Goal: Transaction & Acquisition: Purchase product/service

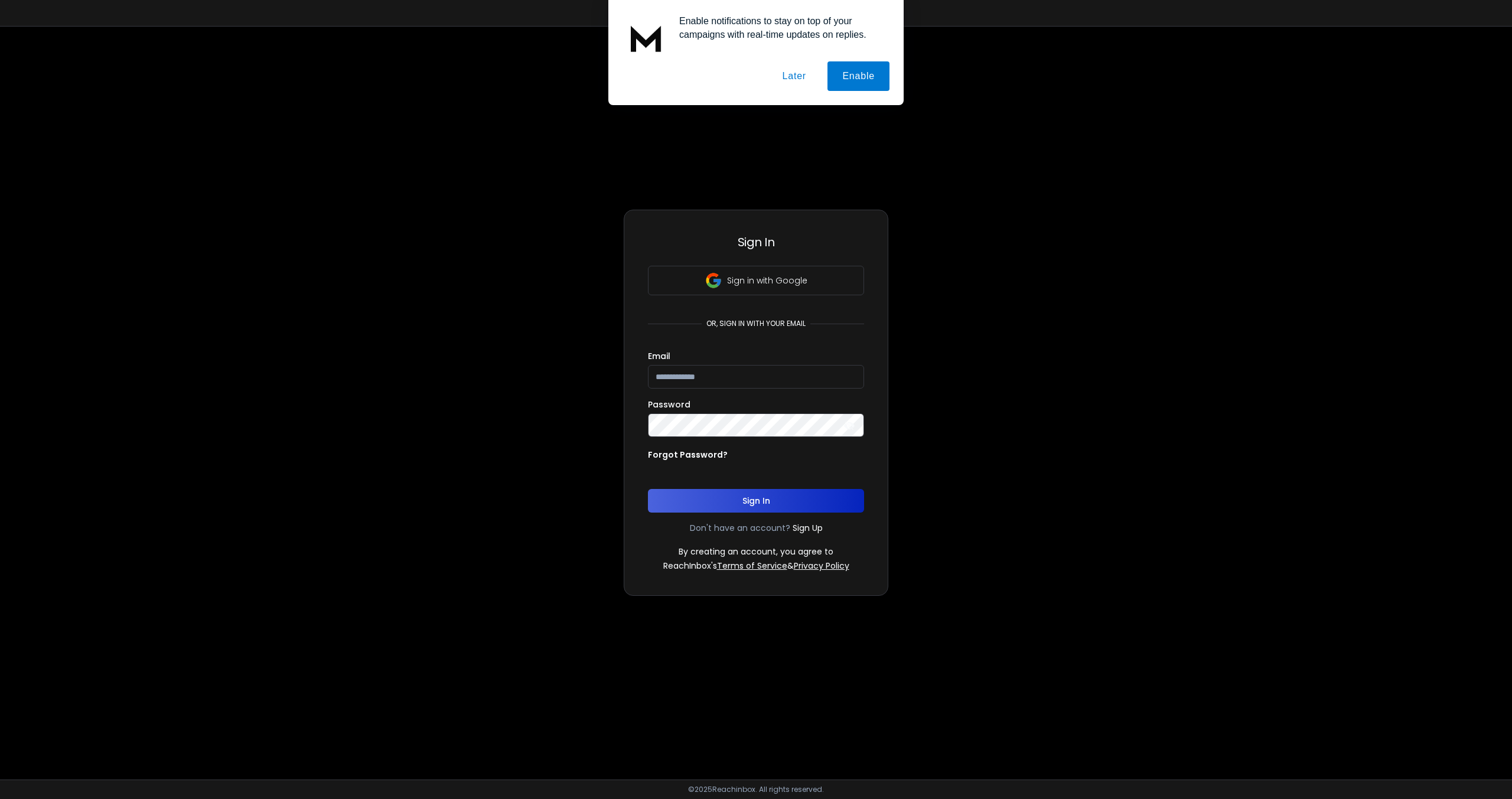
click at [730, 378] on input "email" at bounding box center [756, 376] width 216 height 24
paste input "**********"
type input "**********"
click at [824, 385] on input "**********" at bounding box center [756, 376] width 216 height 24
click at [783, 491] on button "Sign In" at bounding box center [756, 500] width 216 height 24
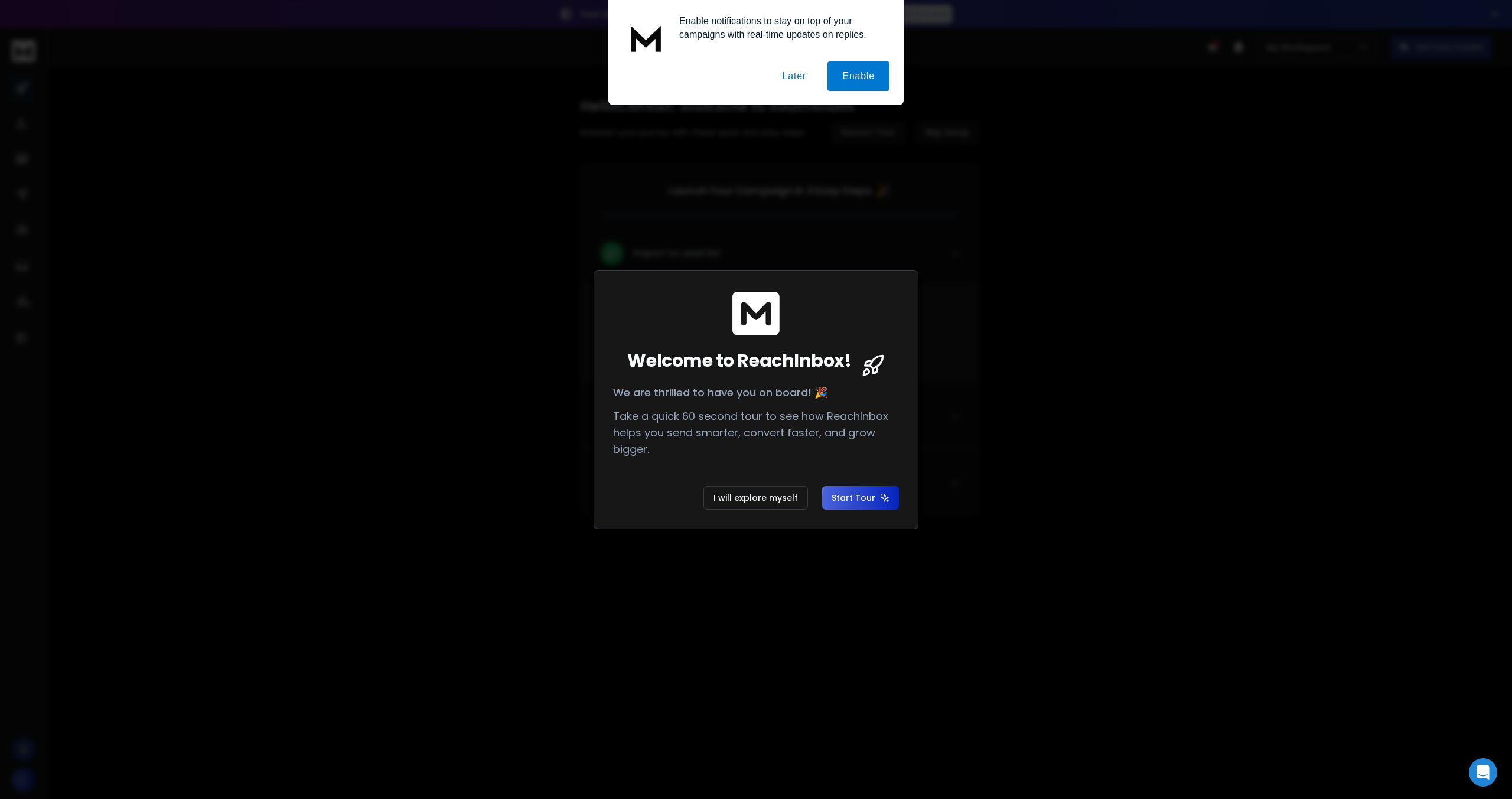
click at [783, 73] on button "Later" at bounding box center [793, 75] width 53 height 29
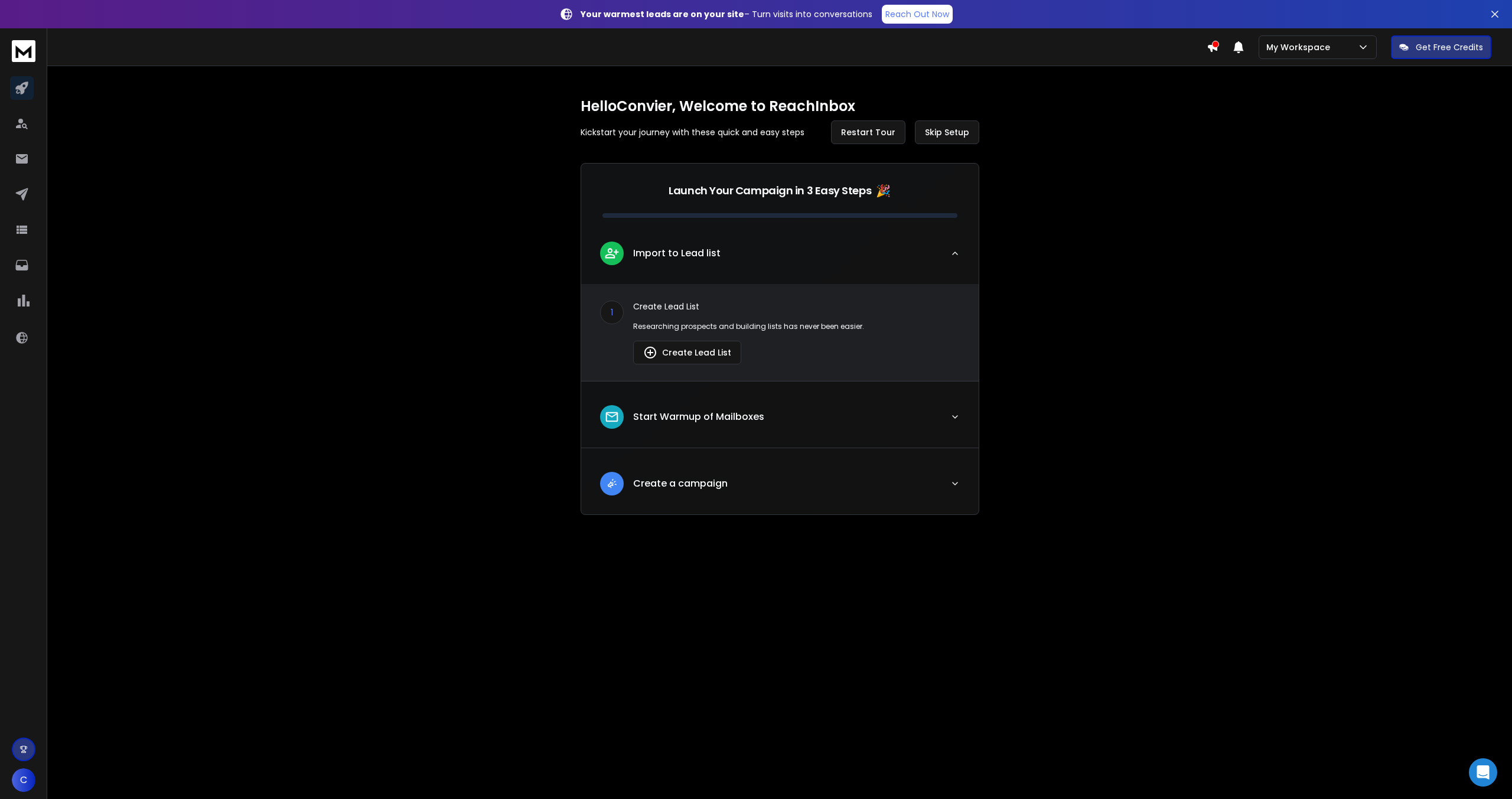
click at [953, 255] on icon "button" at bounding box center [955, 253] width 10 height 10
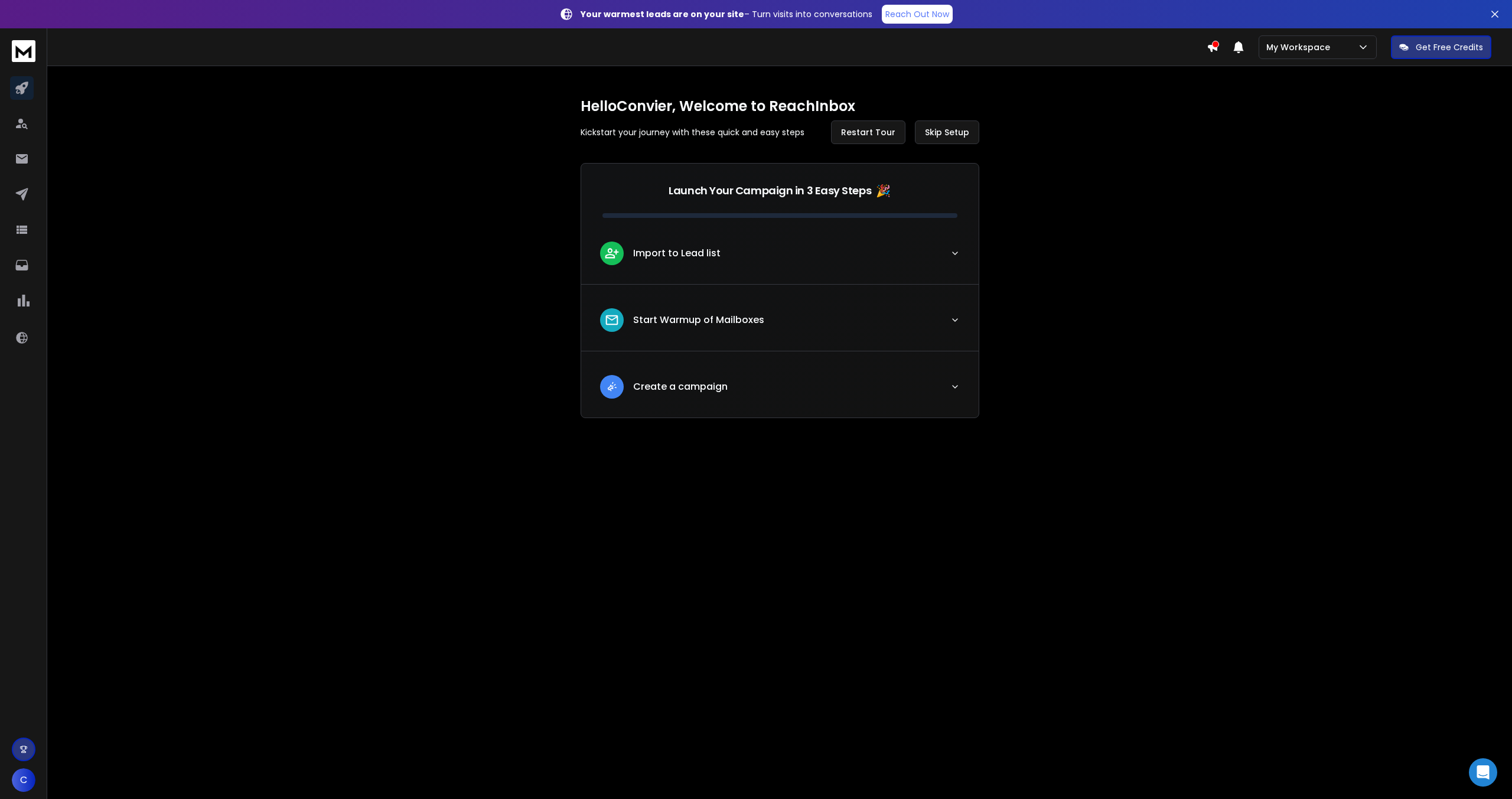
click at [953, 255] on icon "button" at bounding box center [955, 253] width 10 height 10
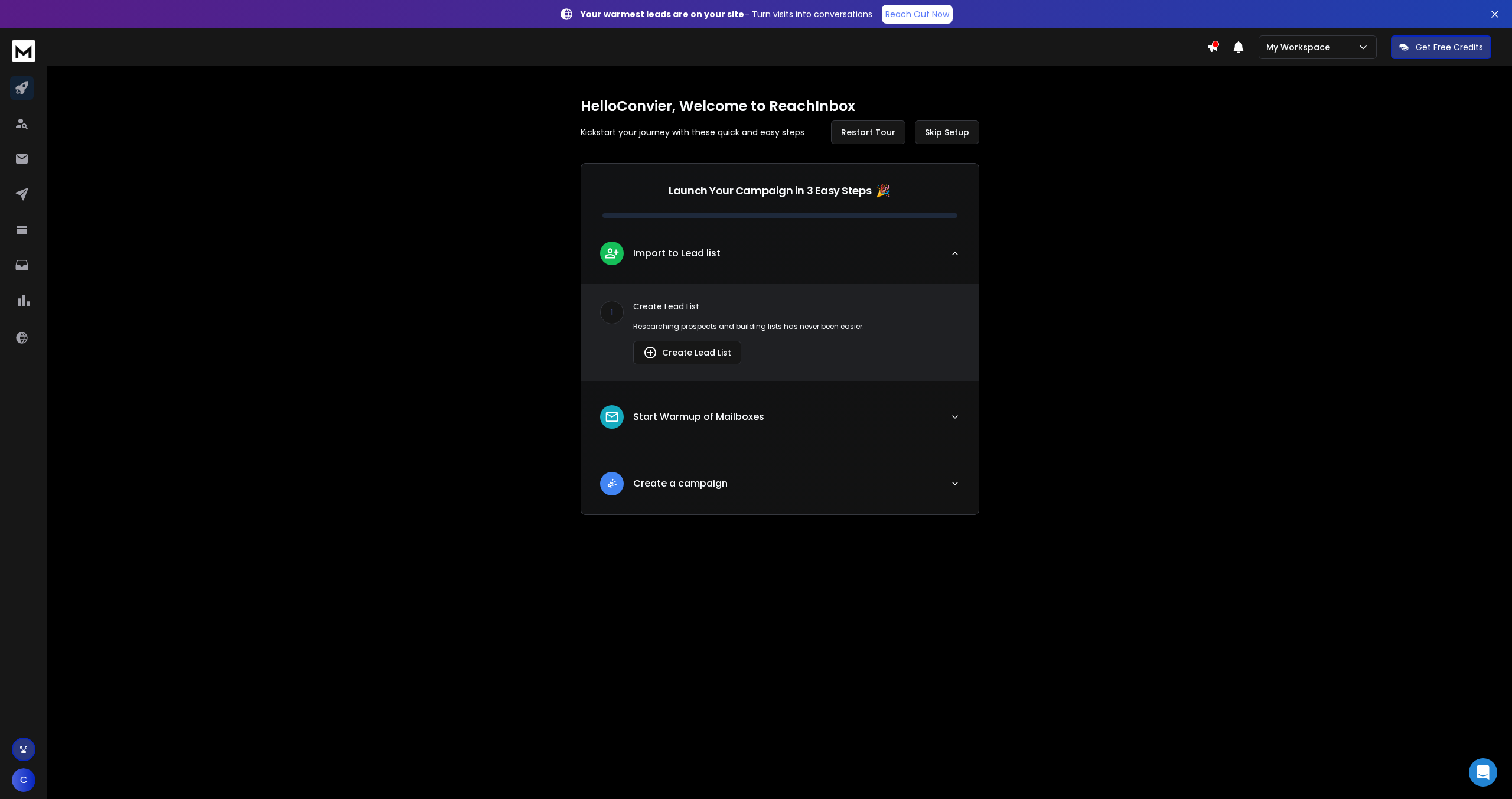
click at [956, 416] on icon "button" at bounding box center [955, 416] width 5 height 2
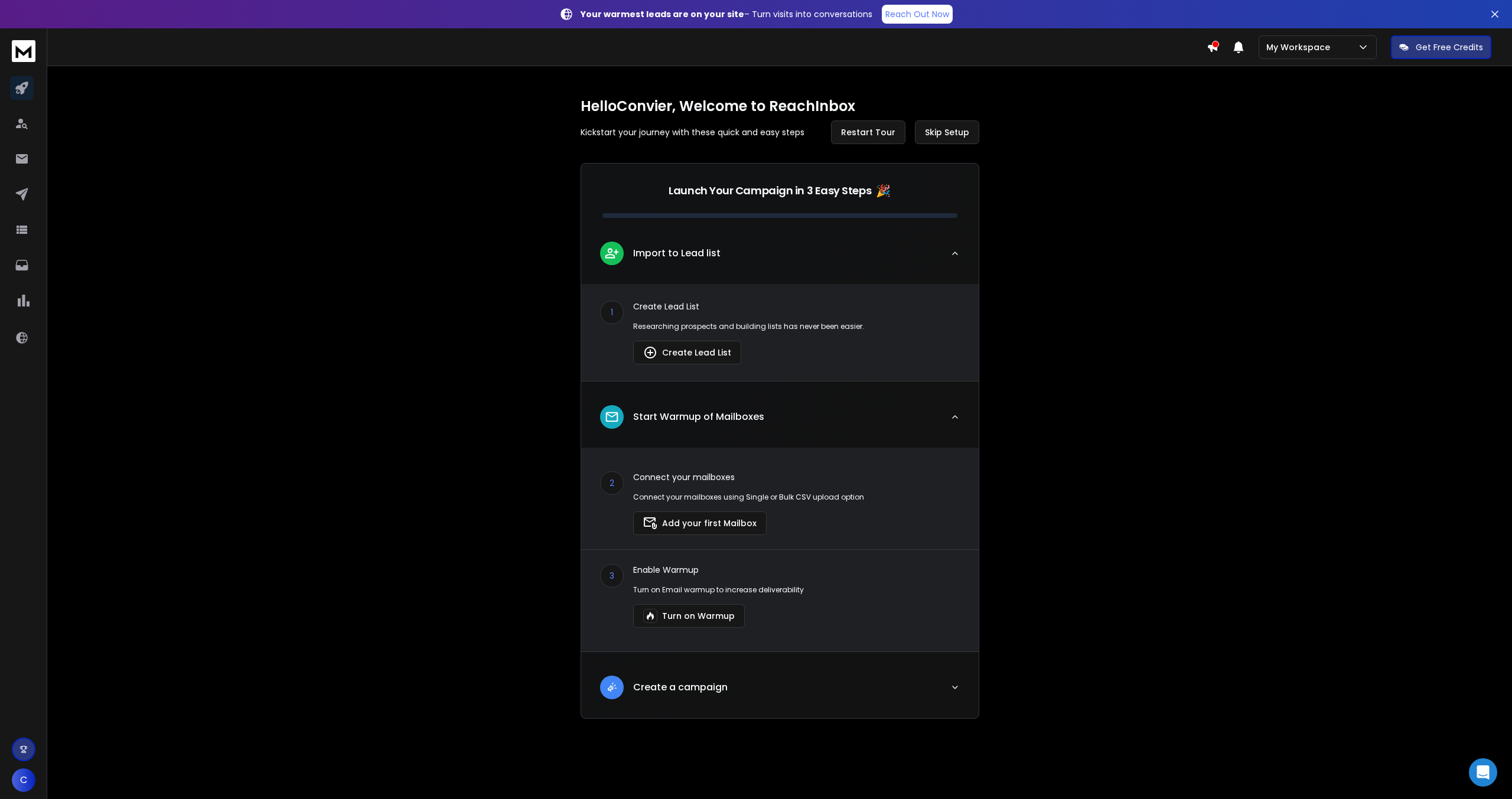
click at [956, 416] on icon "button" at bounding box center [955, 416] width 5 height 2
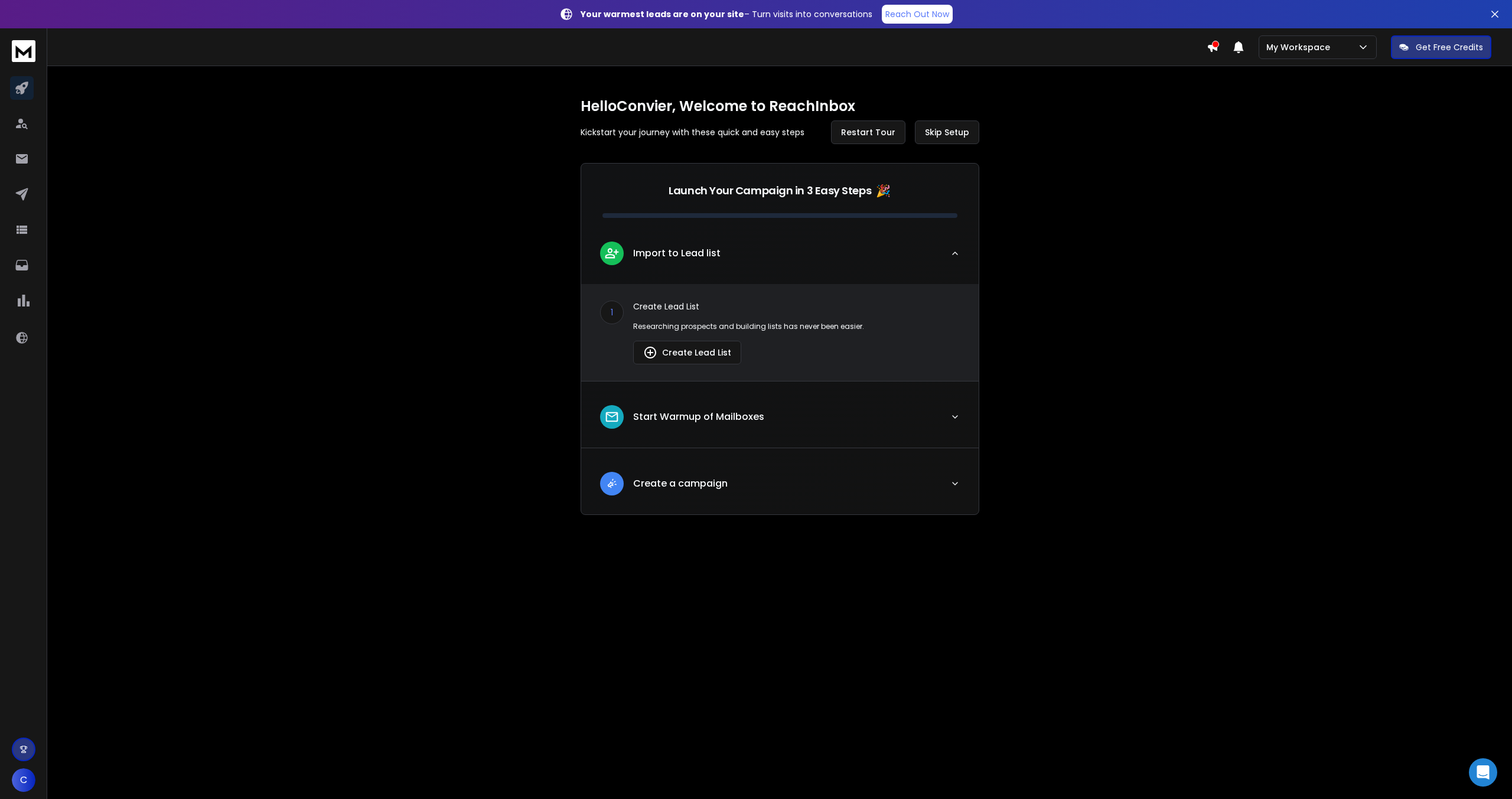
click at [958, 488] on button "Create a campaign" at bounding box center [779, 488] width 397 height 52
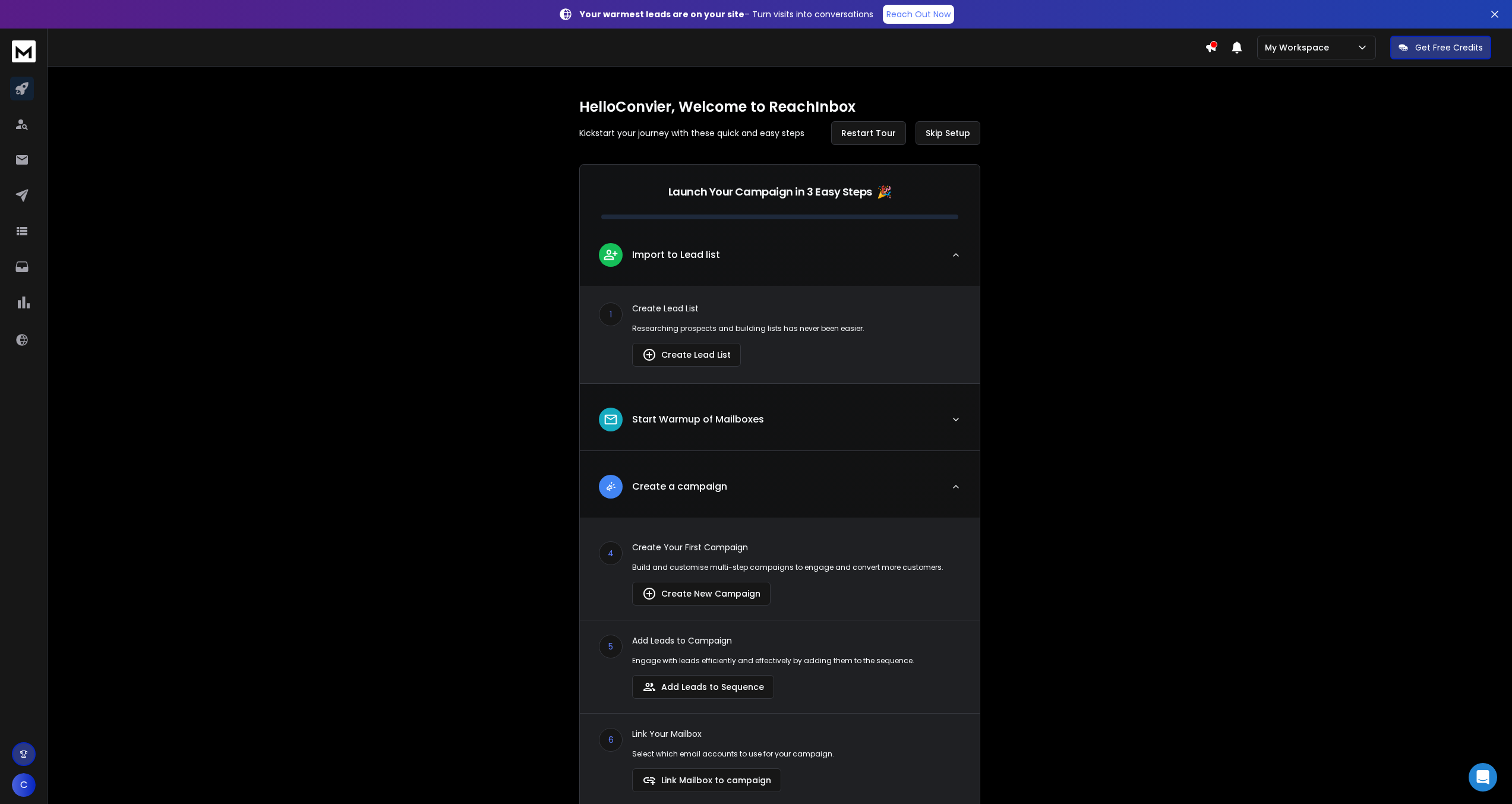
click at [961, 487] on button "Create a campaign" at bounding box center [779, 491] width 400 height 52
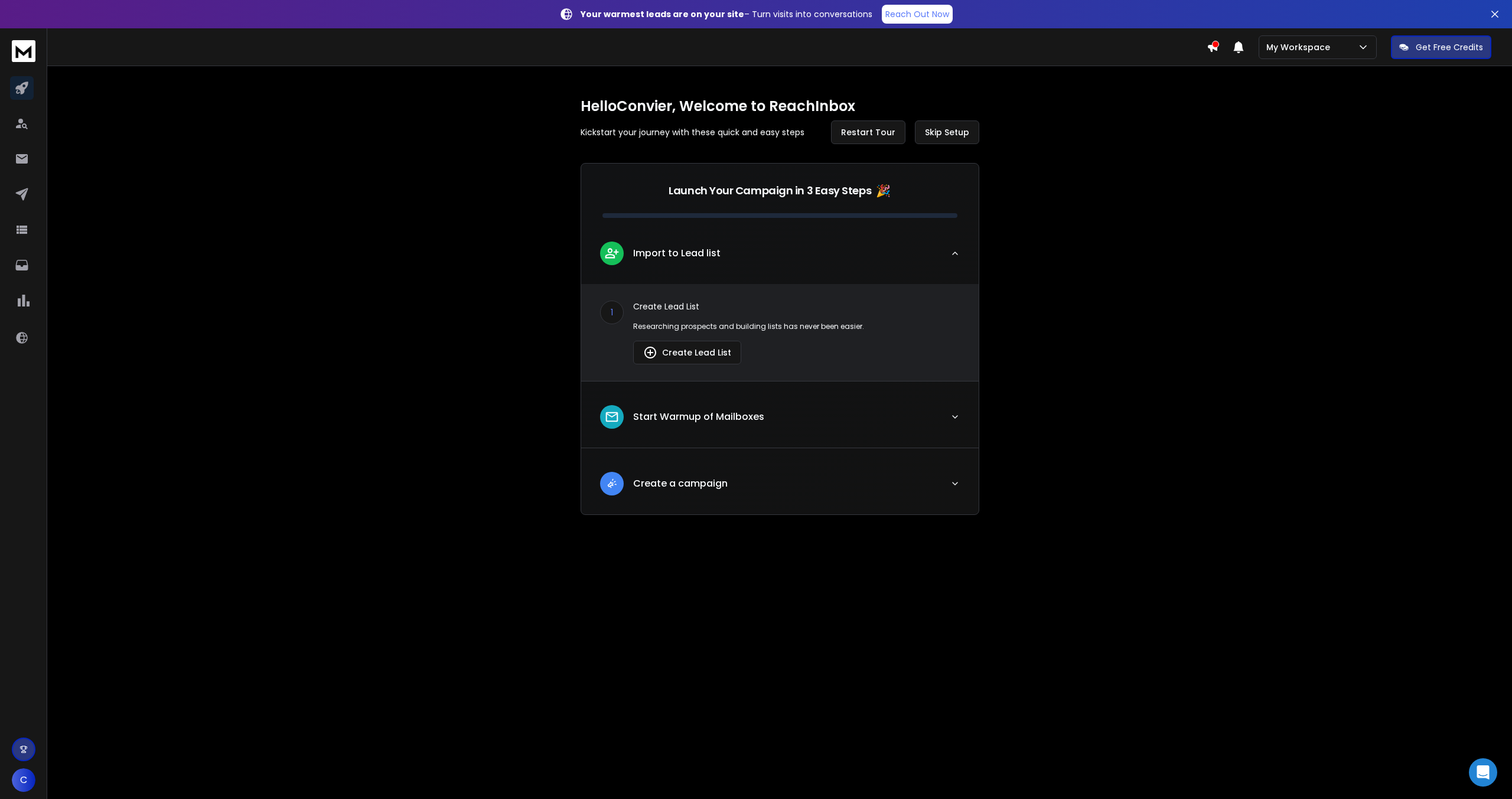
click at [956, 484] on icon "button" at bounding box center [955, 484] width 10 height 10
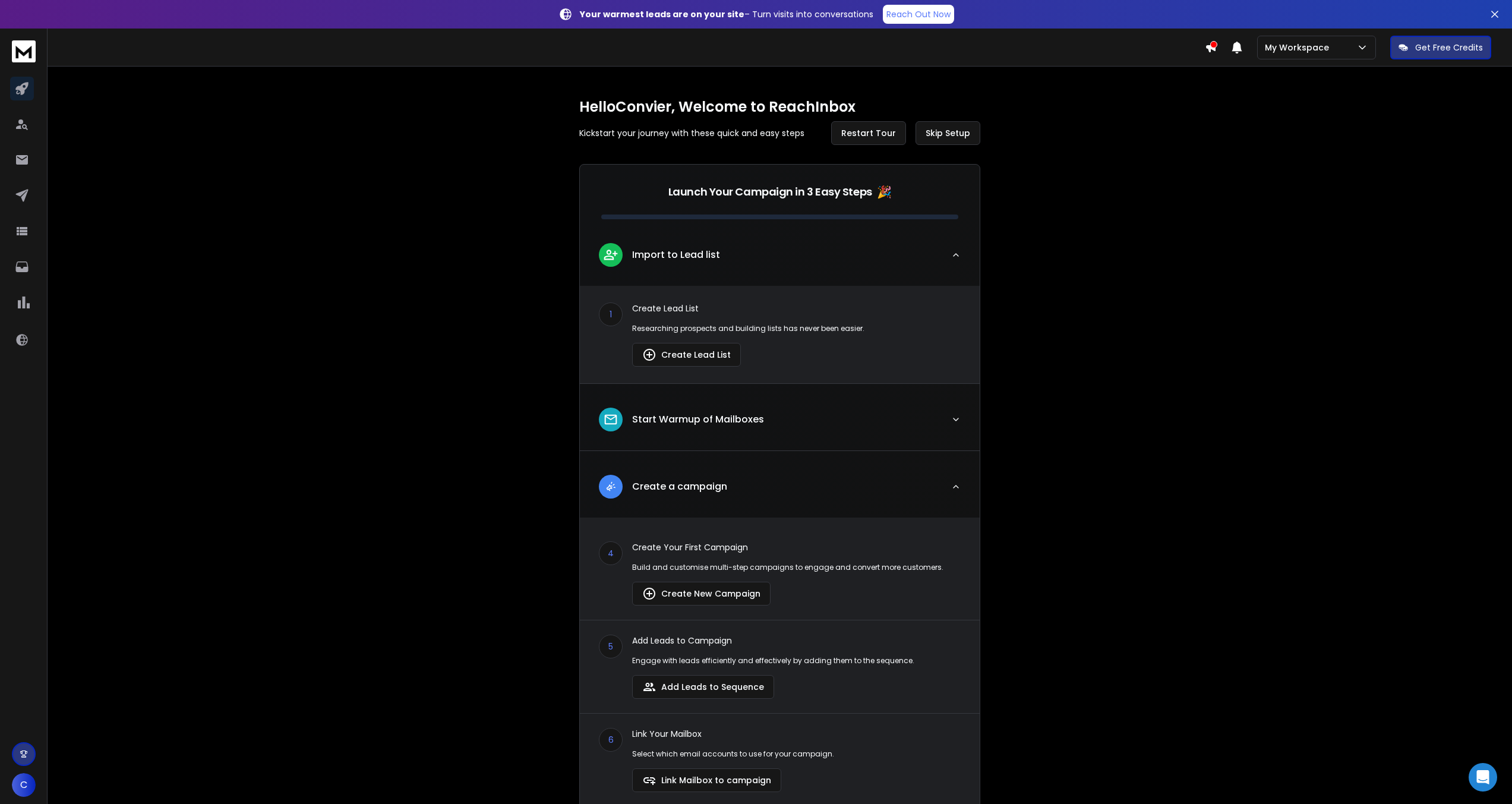
click at [961, 487] on button "Create a campaign" at bounding box center [779, 491] width 400 height 52
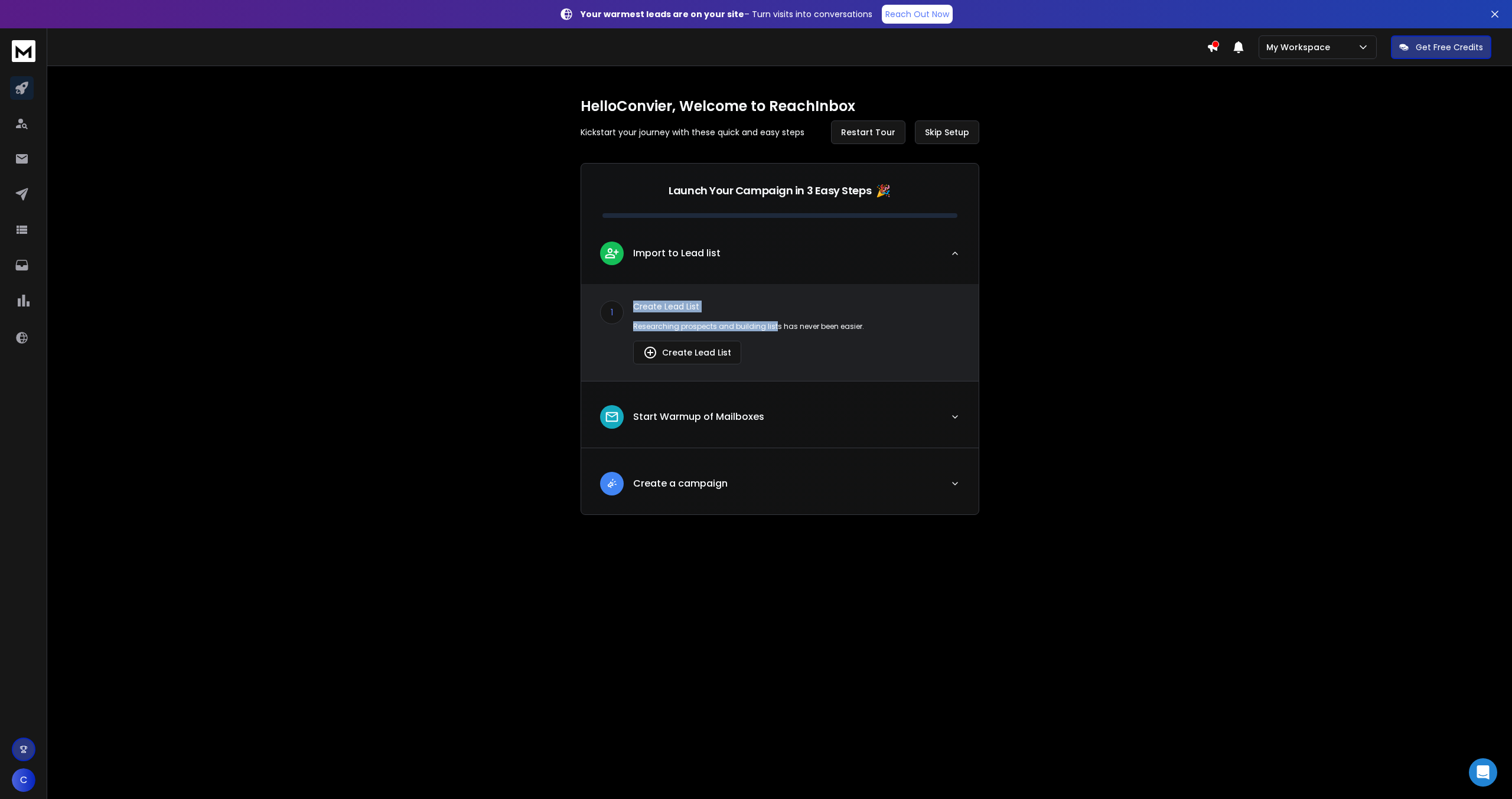
drag, startPoint x: 632, startPoint y: 298, endPoint x: 775, endPoint y: 323, distance: 145.2
click at [775, 323] on div "1 Create Lead List Researching prospects and building lists has never been easi…" at bounding box center [779, 332] width 397 height 97
click at [1138, 282] on div "Hello Convier , Welcome to ReachInbox Kickstart your journey with these quick a…" at bounding box center [779, 306] width 1427 height 456
click at [21, 157] on icon at bounding box center [22, 159] width 14 height 14
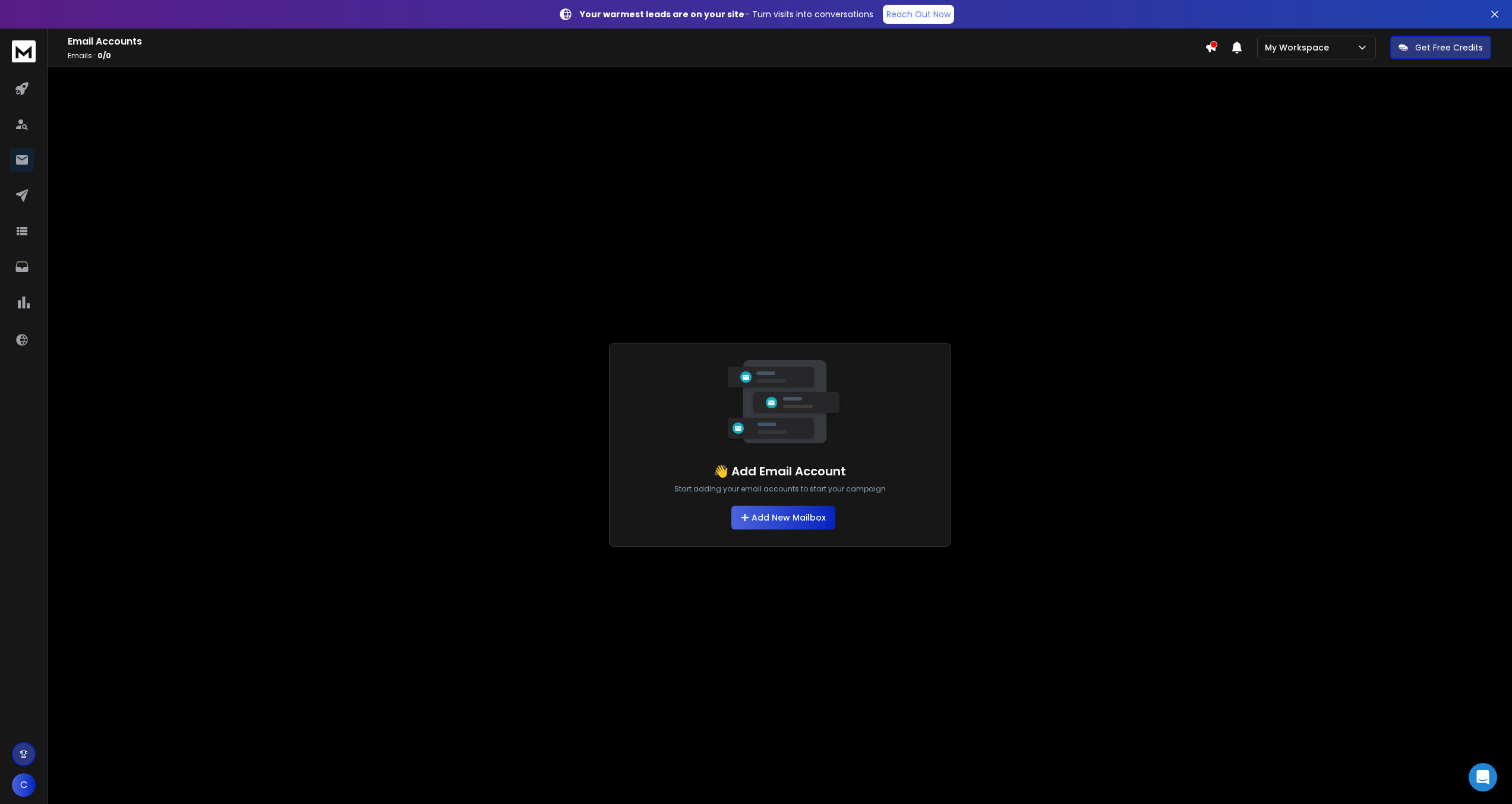
click at [770, 515] on button "Add New Mailbox" at bounding box center [783, 517] width 104 height 24
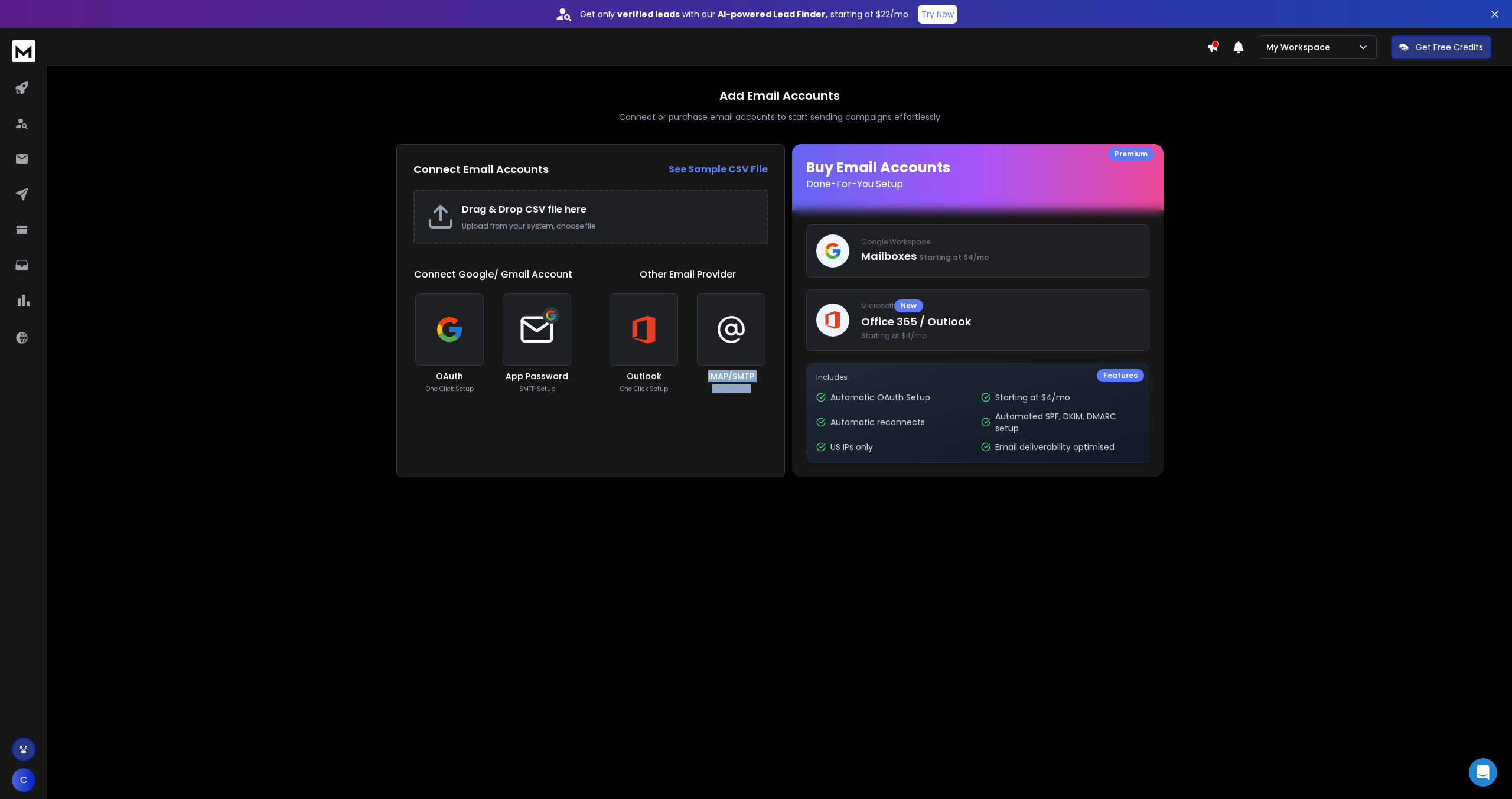
drag, startPoint x: 706, startPoint y: 376, endPoint x: 758, endPoint y: 393, distance: 54.7
click at [758, 393] on div "Connect Email Accounts See Sample CSV File Drag & Drop CSV file here Upload fro…" at bounding box center [590, 310] width 389 height 333
click at [632, 415] on div "Connect Email Accounts See Sample CSV File Drag & Drop CSV file here Upload fro…" at bounding box center [590, 310] width 389 height 333
drag, startPoint x: 515, startPoint y: 374, endPoint x: 587, endPoint y: 410, distance: 80.5
click at [587, 410] on div "Connect Email Accounts See Sample CSV File Drag & Drop CSV file here Upload fro…" at bounding box center [590, 310] width 389 height 333
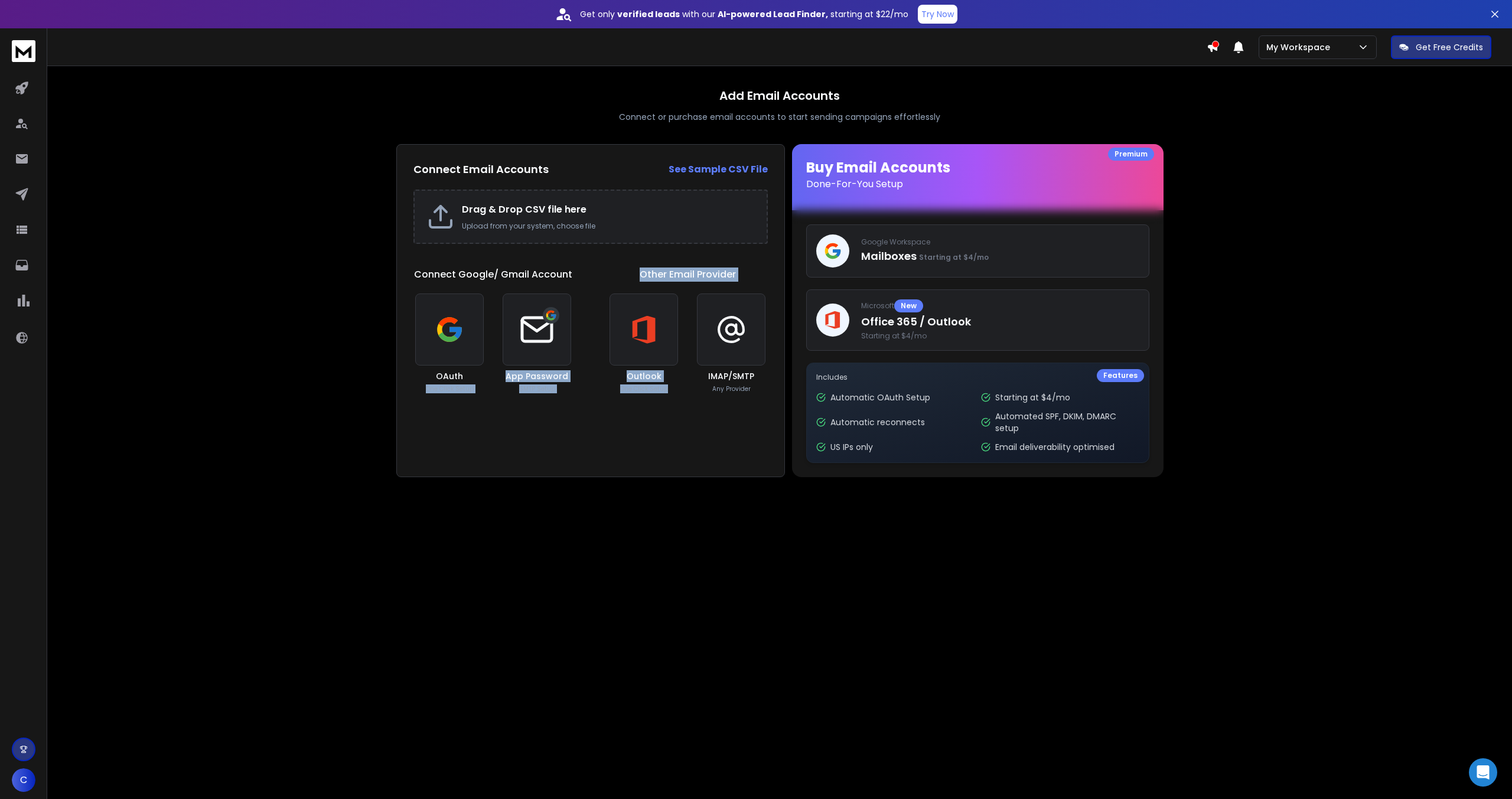
drag, startPoint x: 442, startPoint y: 380, endPoint x: 661, endPoint y: 440, distance: 227.1
click at [661, 440] on div "Connect Email Accounts See Sample CSV File Drag & Drop CSV file here Upload fro…" at bounding box center [590, 310] width 389 height 333
click at [713, 415] on div "Connect Email Accounts See Sample CSV File Drag & Drop CSV file here Upload fro…" at bounding box center [590, 310] width 389 height 333
click at [1005, 252] on p "Mailboxes Starting at $4/mo" at bounding box center [1000, 256] width 278 height 17
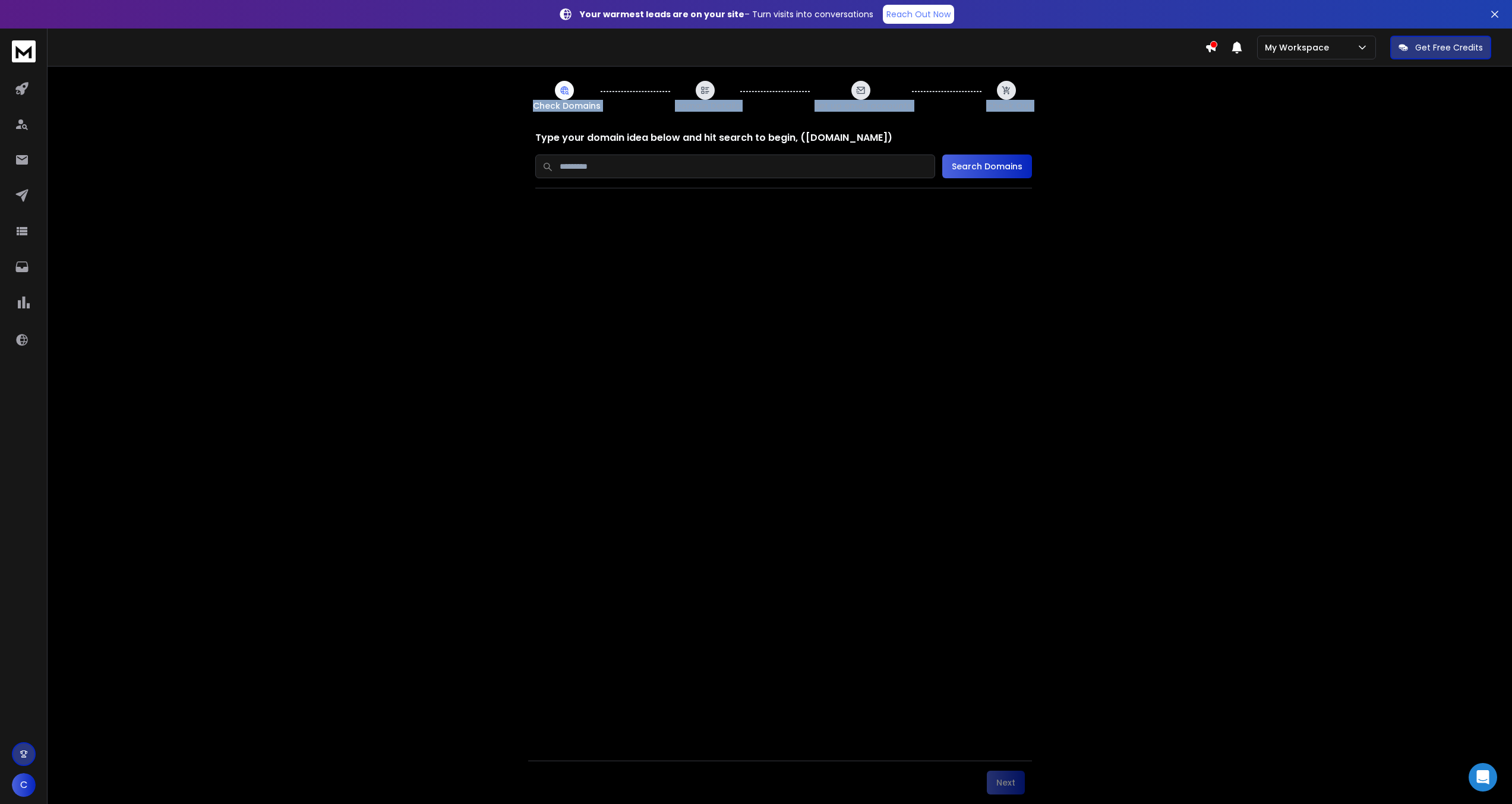
drag, startPoint x: 531, startPoint y: 91, endPoint x: 640, endPoint y: 125, distance: 114.2
click at [640, 125] on div "Check Domains Domain Details Set up email accounts Check Out Type your domain i…" at bounding box center [780, 450] width 532 height 768
click at [690, 101] on span "Domain Details" at bounding box center [707, 105] width 66 height 12
drag, startPoint x: 827, startPoint y: 75, endPoint x: 946, endPoint y: 103, distance: 122.2
click at [946, 103] on div "Check Domains Domain Details Set up email accounts Check Out Type your domain i…" at bounding box center [780, 450] width 532 height 768
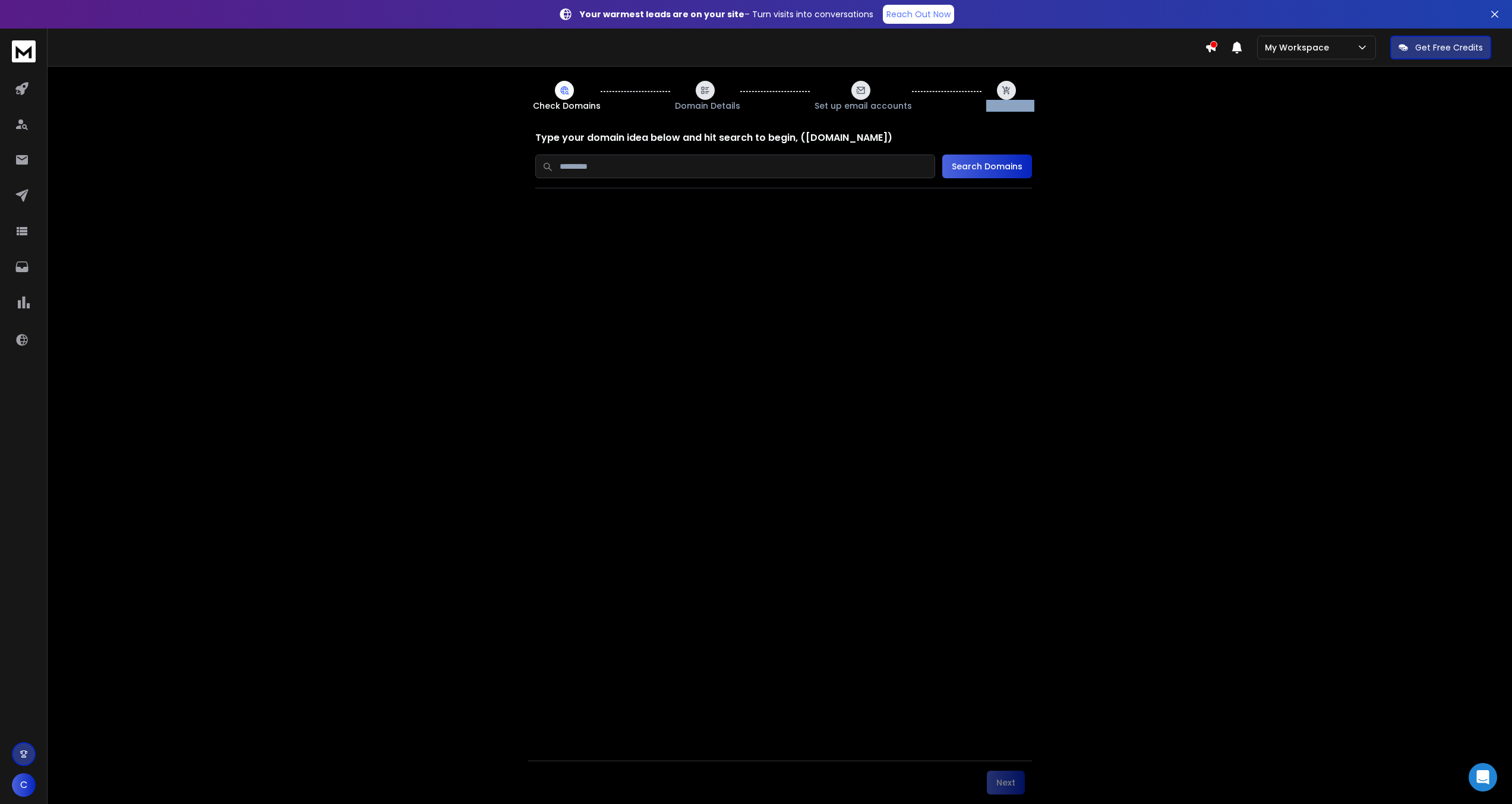
drag, startPoint x: 1003, startPoint y: 98, endPoint x: 1076, endPoint y: 122, distance: 76.8
click at [1076, 122] on section "Check Domains Domain Details Set up email accounts Check Out Type your domain i…" at bounding box center [779, 450] width 1464 height 768
click at [1176, 126] on section "Check Domains Domain Details Set up email accounts Check Out Type your domain i…" at bounding box center [779, 450] width 1464 height 768
click at [627, 173] on input at bounding box center [735, 166] width 400 height 24
paste input "**********"
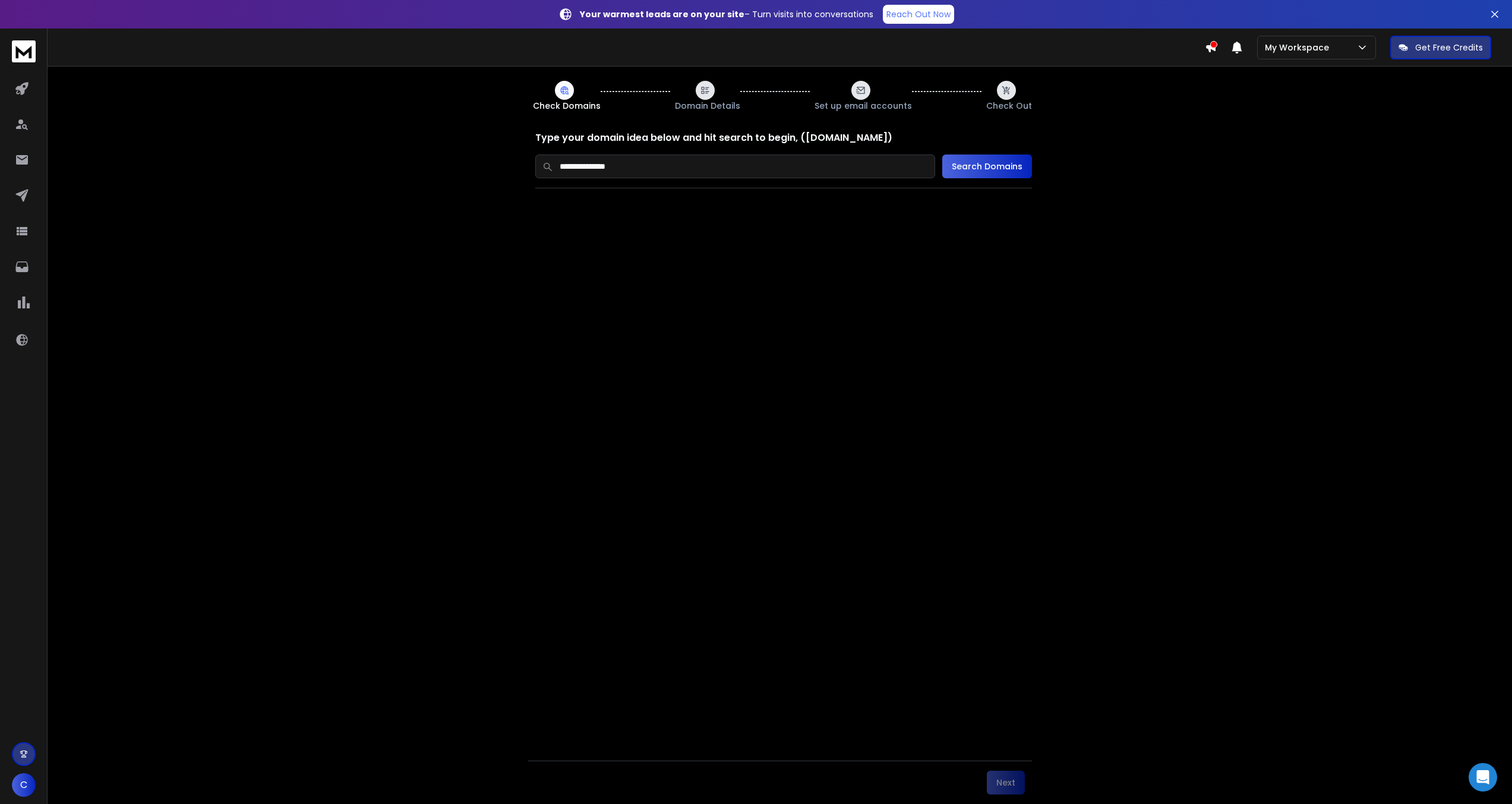
click at [997, 173] on button "Search Domains" at bounding box center [987, 166] width 90 height 24
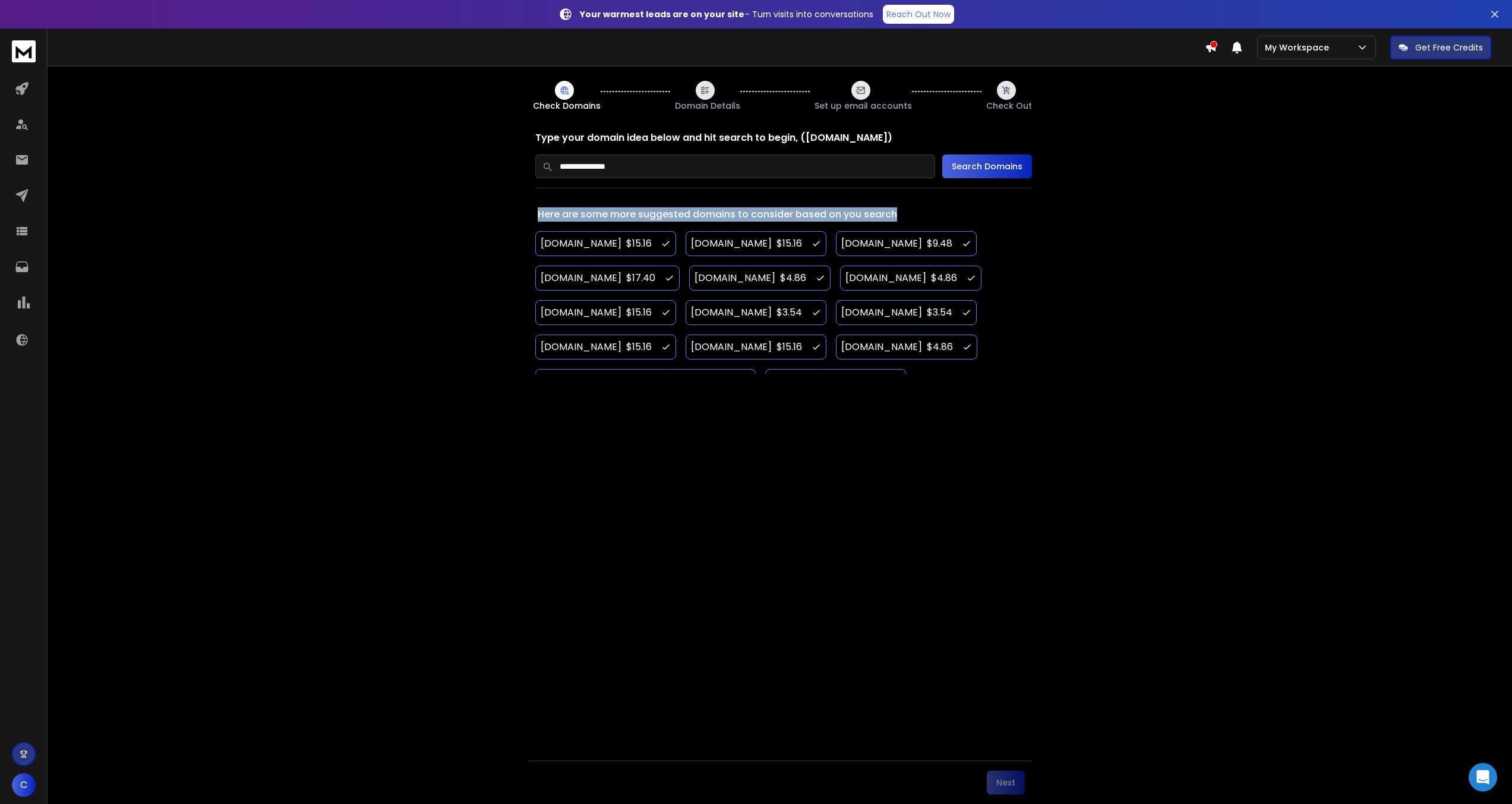
drag, startPoint x: 551, startPoint y: 213, endPoint x: 926, endPoint y: 214, distance: 375.0
click at [916, 213] on div "**********" at bounding box center [780, 450] width 532 height 768
click at [1150, 211] on section "**********" at bounding box center [779, 450] width 1464 height 768
drag, startPoint x: 652, startPoint y: 167, endPoint x: 488, endPoint y: 166, distance: 164.0
click at [510, 166] on section "**********" at bounding box center [779, 450] width 1464 height 768
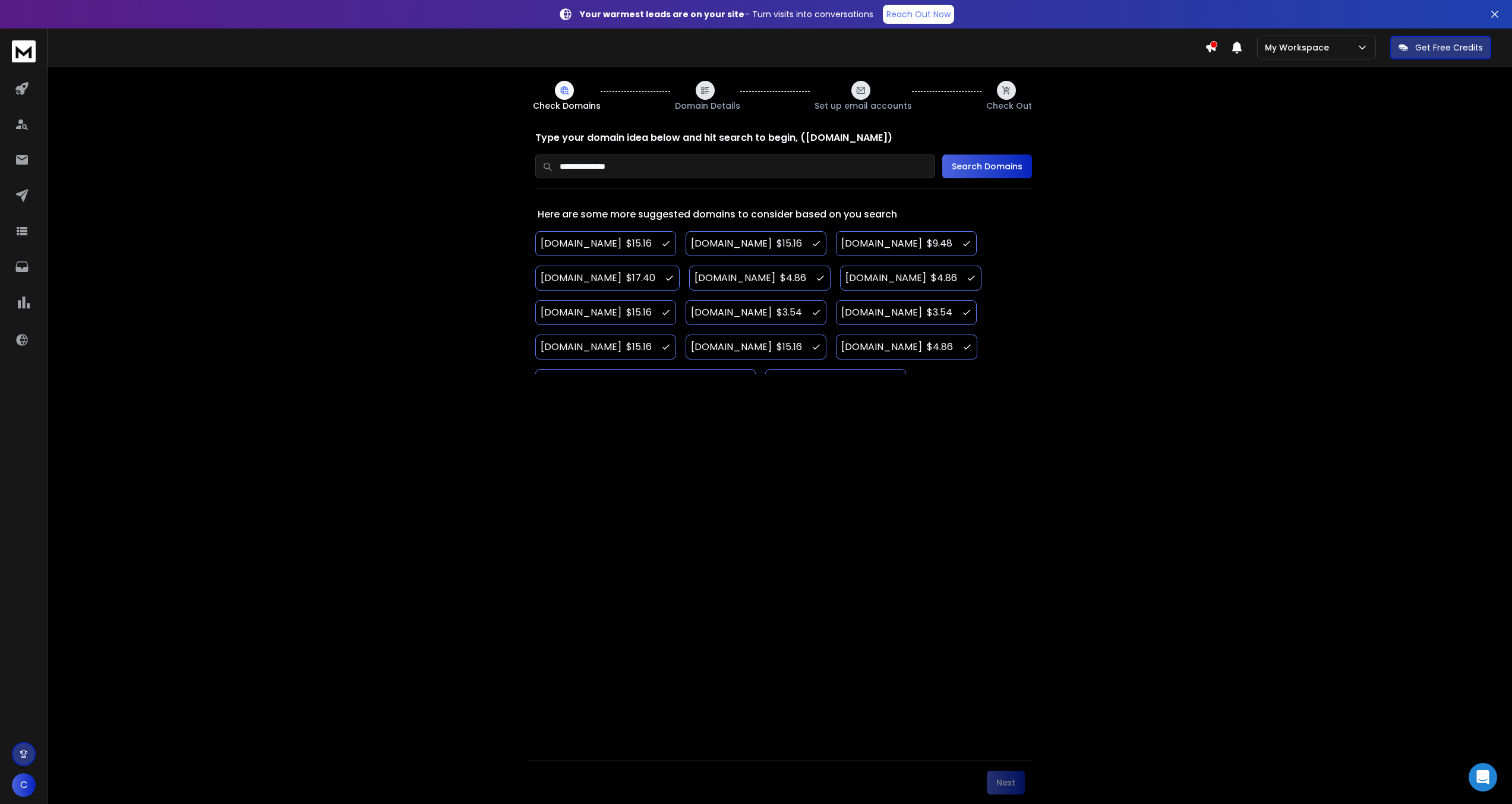
paste input "**"
click at [984, 170] on button "Search Domains" at bounding box center [987, 166] width 90 height 24
click at [566, 313] on h3 "martinconfour.org" at bounding box center [580, 312] width 81 height 14
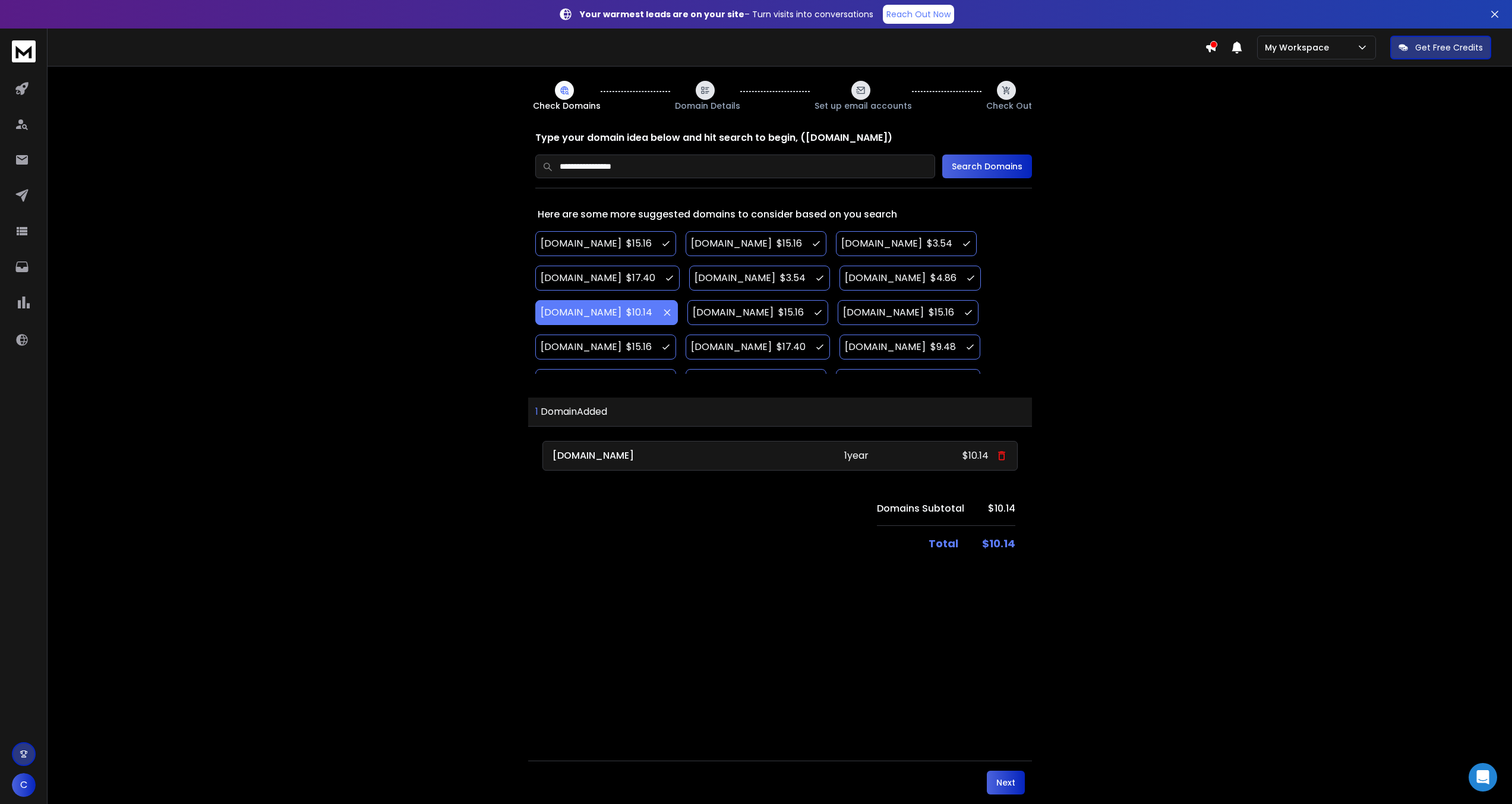
click at [1003, 457] on icon at bounding box center [1001, 456] width 7 height 9
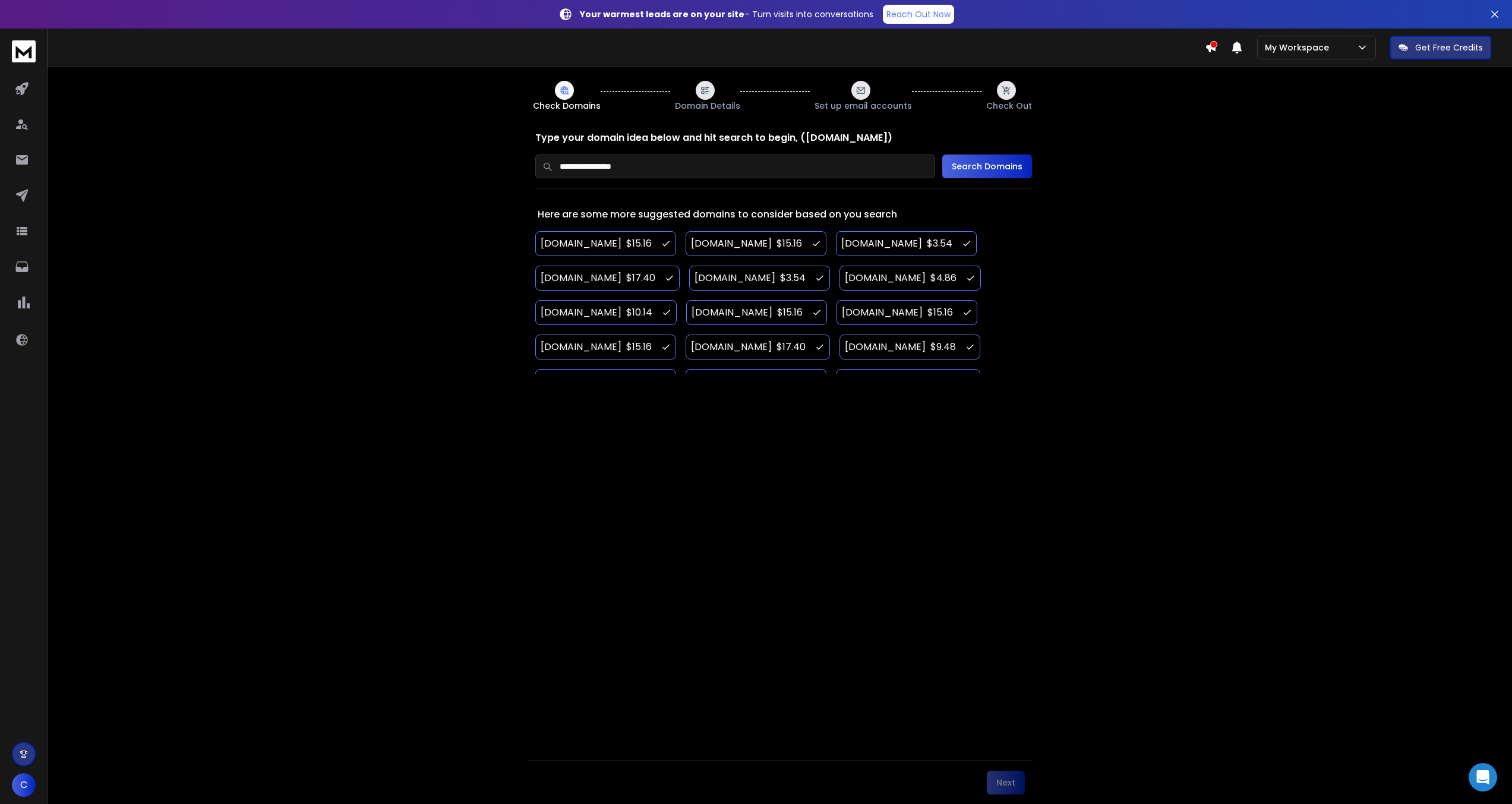
click at [631, 169] on input "**********" at bounding box center [735, 166] width 400 height 24
click at [633, 170] on input "**********" at bounding box center [735, 166] width 400 height 24
click at [631, 170] on input "**********" at bounding box center [735, 166] width 400 height 24
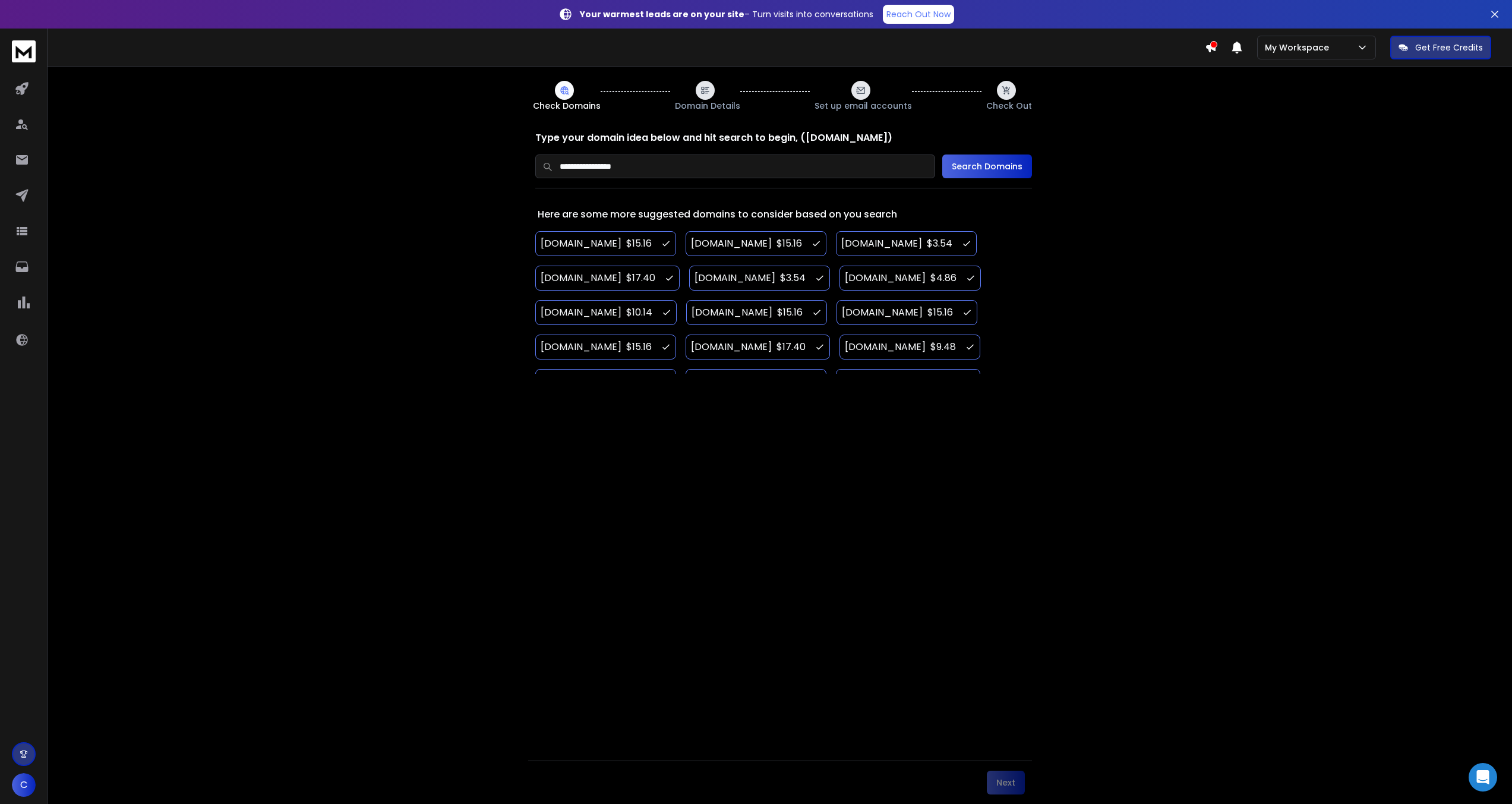
click at [631, 170] on input "**********" at bounding box center [735, 166] width 400 height 24
type input "**********"
click at [989, 161] on button "Search Domains" at bounding box center [987, 166] width 90 height 24
click at [627, 234] on div "martinconvier.org $ 10.14" at bounding box center [606, 243] width 141 height 25
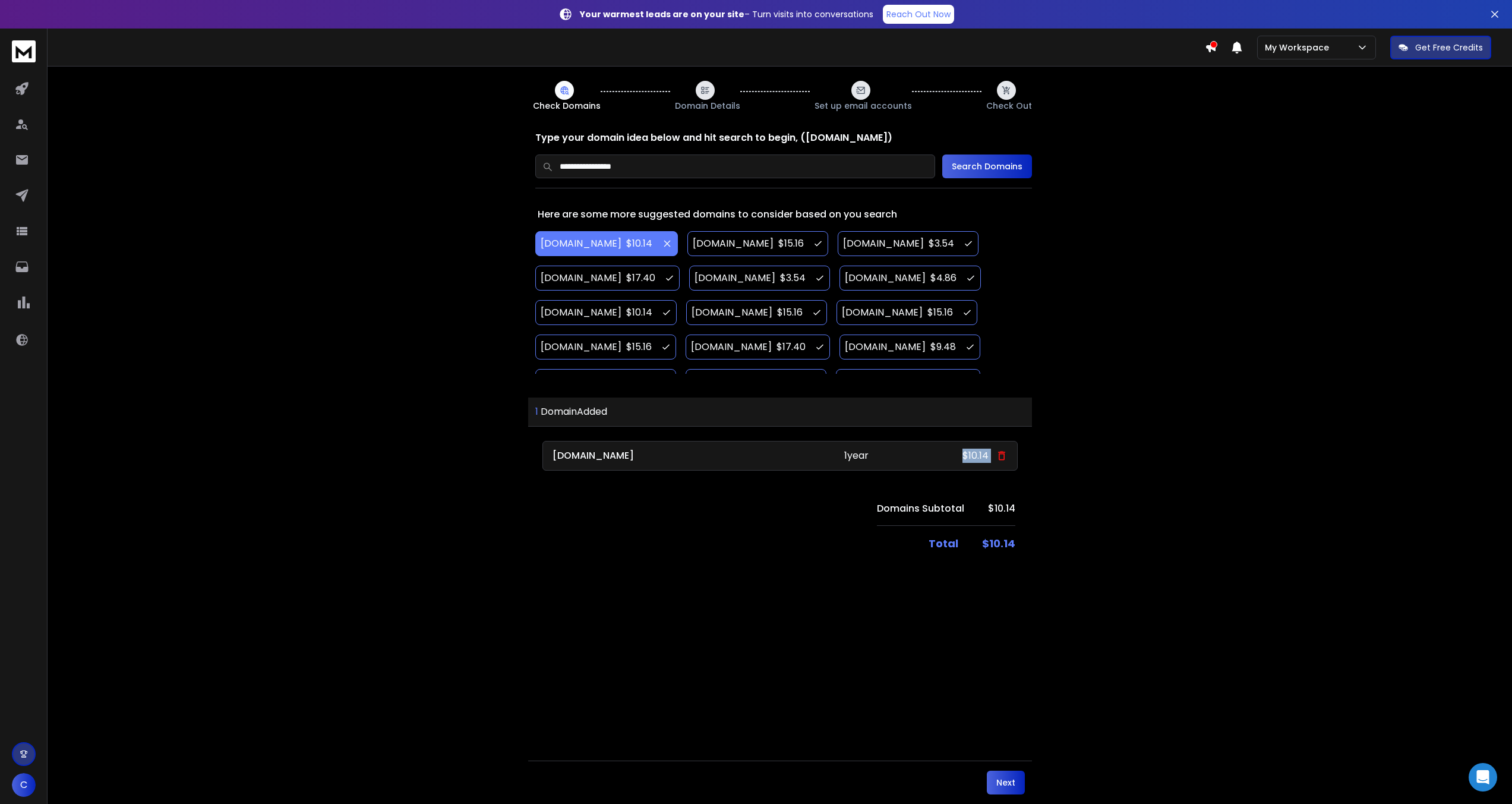
drag, startPoint x: 965, startPoint y: 458, endPoint x: 1004, endPoint y: 457, distance: 39.0
click at [1003, 457] on div "$10.14" at bounding box center [985, 456] width 45 height 14
click at [1153, 450] on section "**********" at bounding box center [779, 450] width 1464 height 768
drag, startPoint x: 957, startPoint y: 452, endPoint x: 1086, endPoint y: 443, distance: 129.3
click at [1078, 448] on section "**********" at bounding box center [779, 450] width 1464 height 768
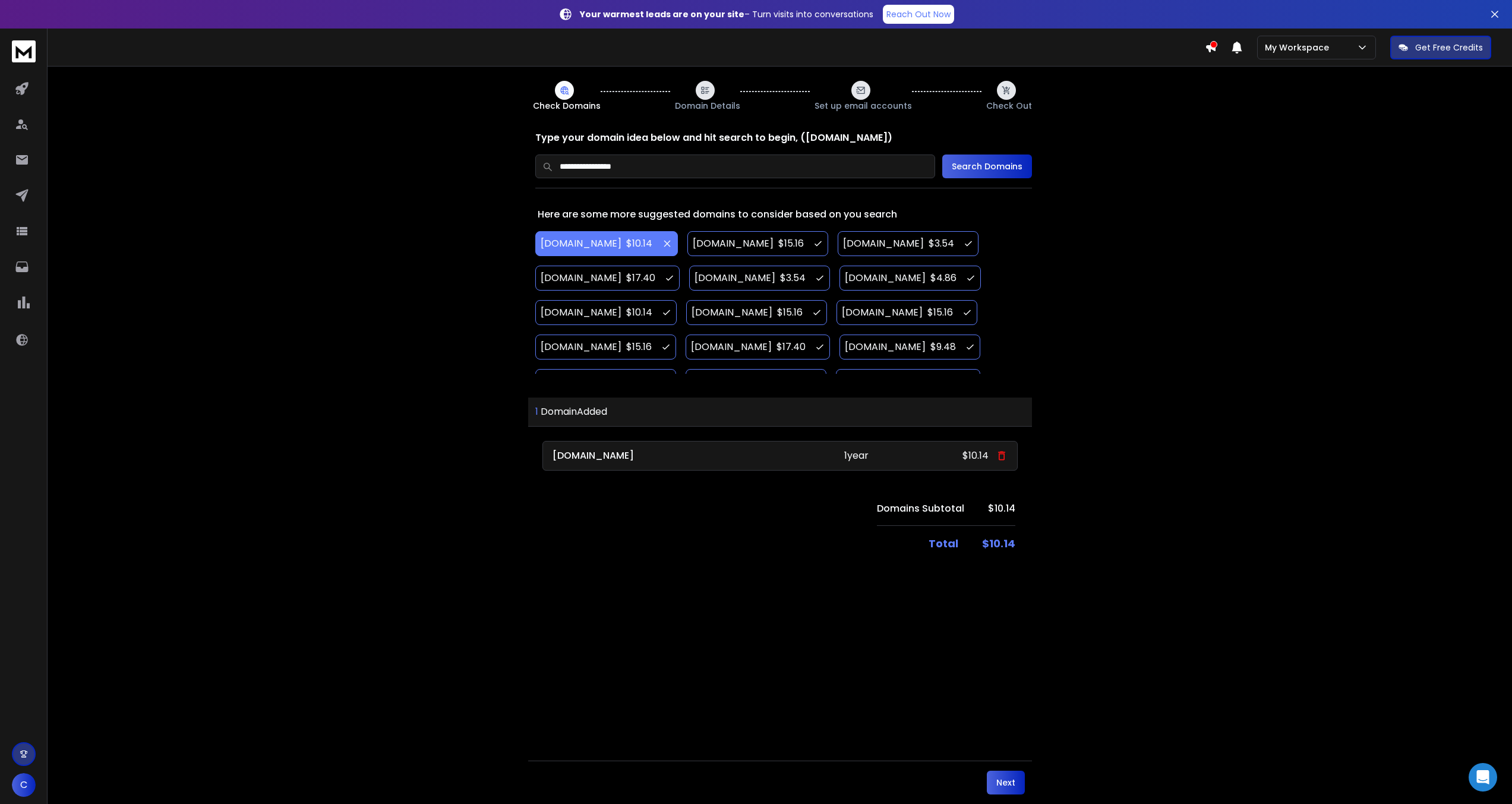
click at [1096, 436] on section "**********" at bounding box center [779, 450] width 1464 height 768
drag, startPoint x: 954, startPoint y: 454, endPoint x: 1067, endPoint y: 454, distance: 113.0
click at [1062, 454] on section "**********" at bounding box center [779, 450] width 1464 height 768
click at [1118, 437] on section "**********" at bounding box center [779, 450] width 1464 height 768
drag, startPoint x: 959, startPoint y: 452, endPoint x: 1036, endPoint y: 445, distance: 77.3
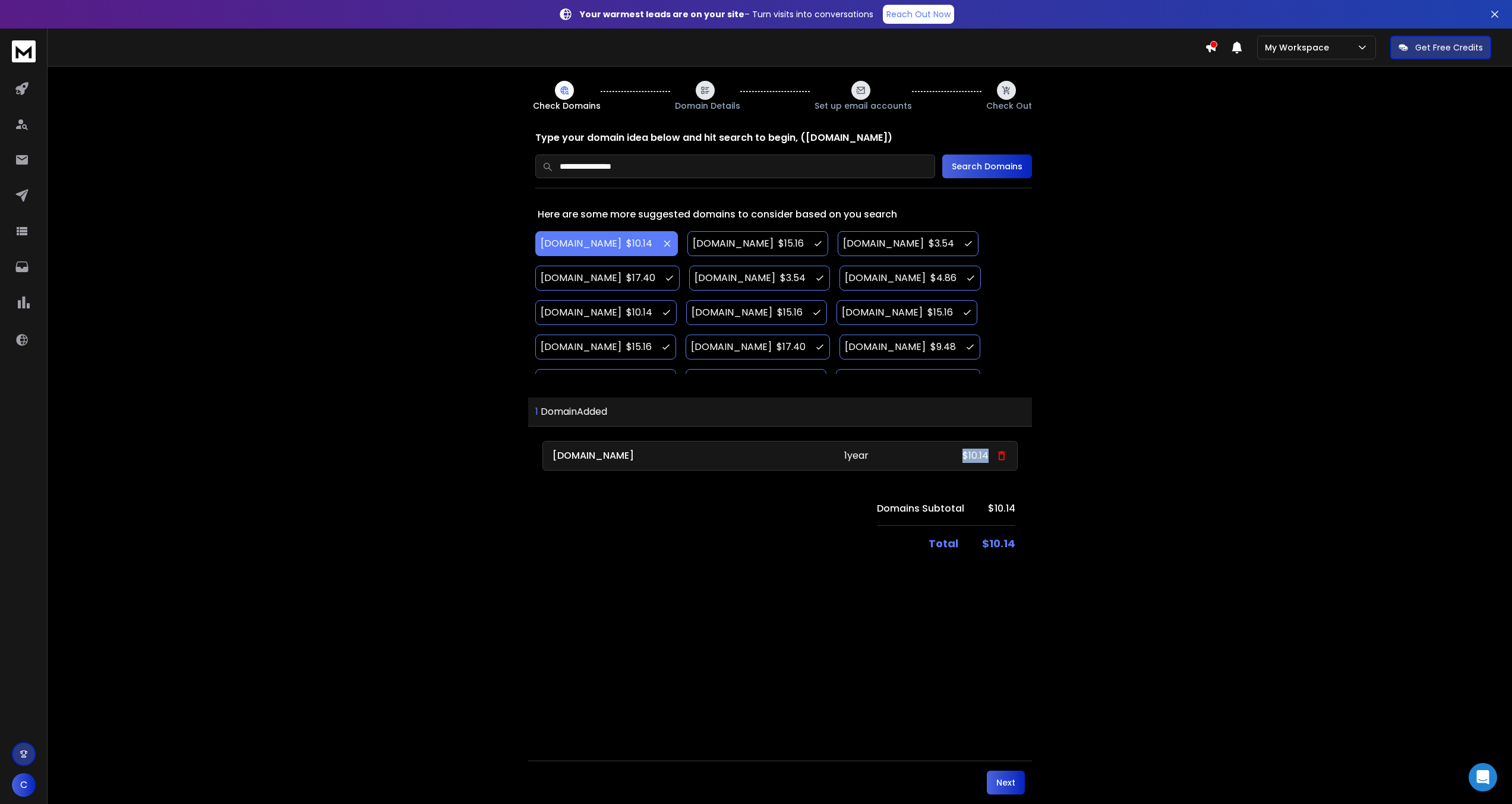
click at [1036, 445] on div "**********" at bounding box center [780, 450] width 532 height 768
click at [1120, 450] on section "**********" at bounding box center [779, 450] width 1464 height 768
click at [1017, 784] on button "Next" at bounding box center [1006, 782] width 38 height 24
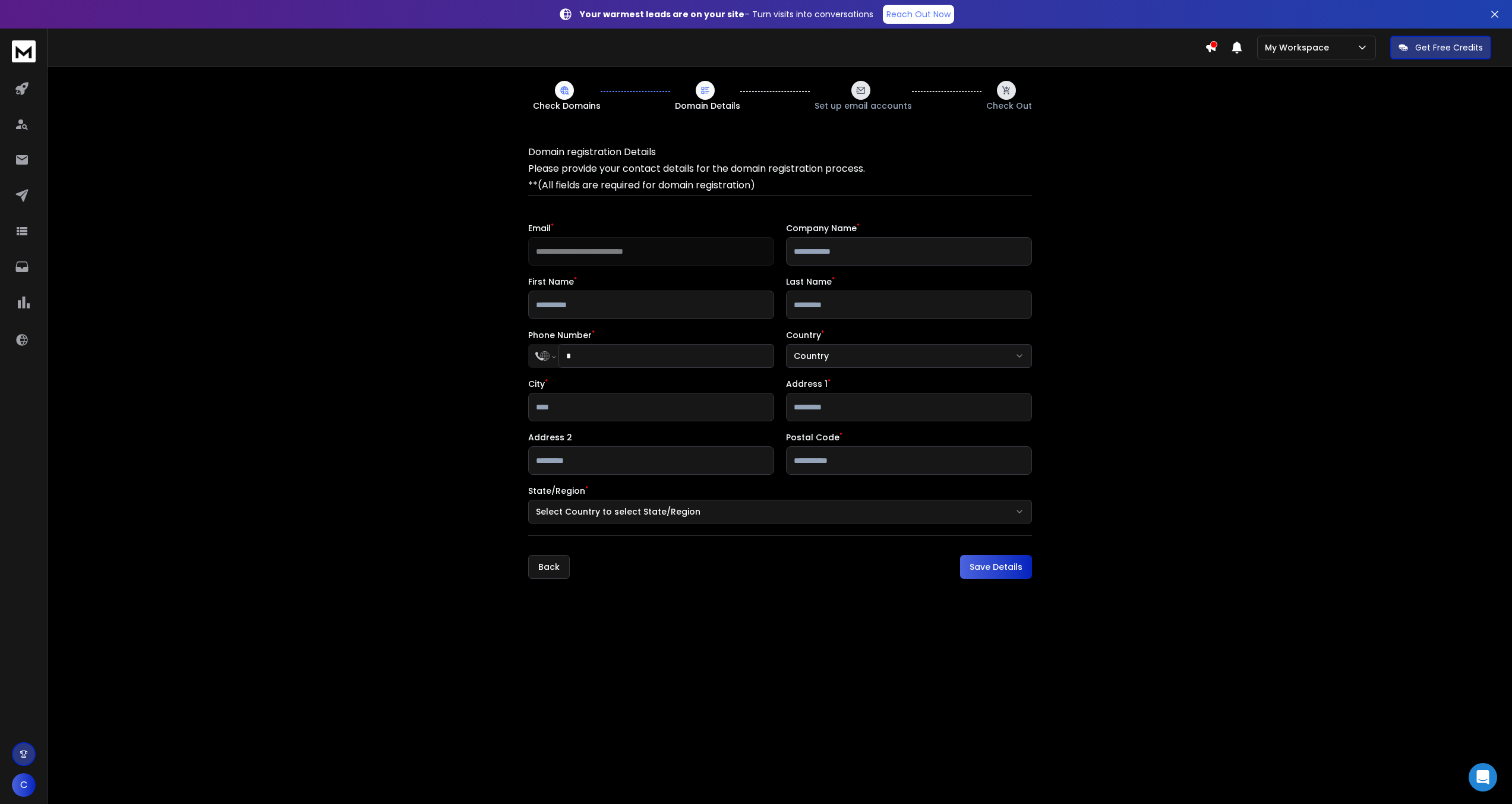
click at [873, 249] on input "text" at bounding box center [909, 252] width 246 height 29
click at [400, 300] on section "**********" at bounding box center [779, 450] width 1464 height 768
click at [642, 510] on button "Select Country to select State/Region" at bounding box center [780, 511] width 503 height 24
click at [660, 605] on div "**********" at bounding box center [780, 450] width 532 height 768
click at [890, 246] on input "text" at bounding box center [909, 252] width 246 height 29
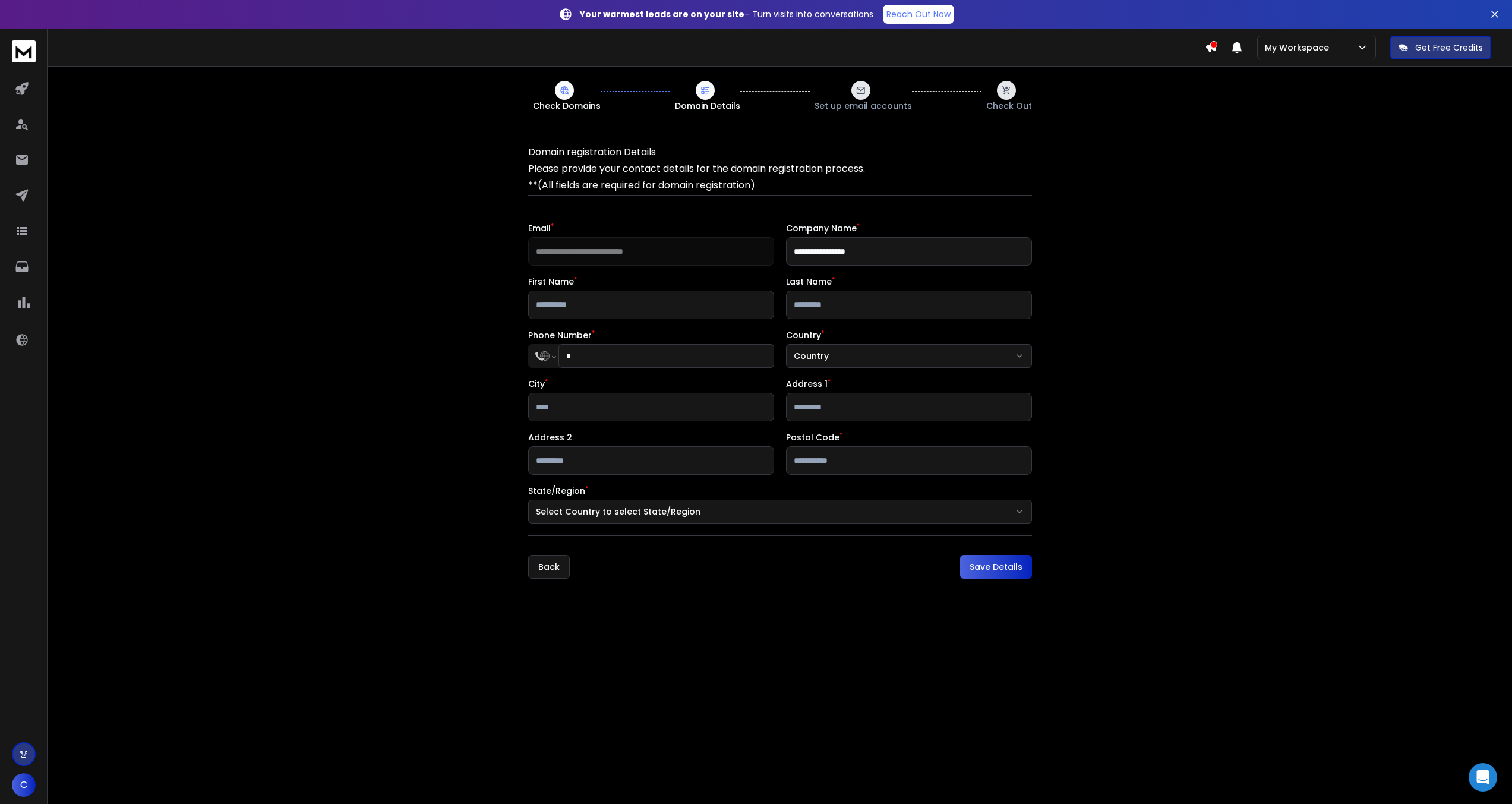
type input "**********"
click at [632, 300] on input "text" at bounding box center [651, 304] width 246 height 29
type input "*******"
type input "*********"
click at [606, 355] on input "*" at bounding box center [666, 356] width 215 height 24
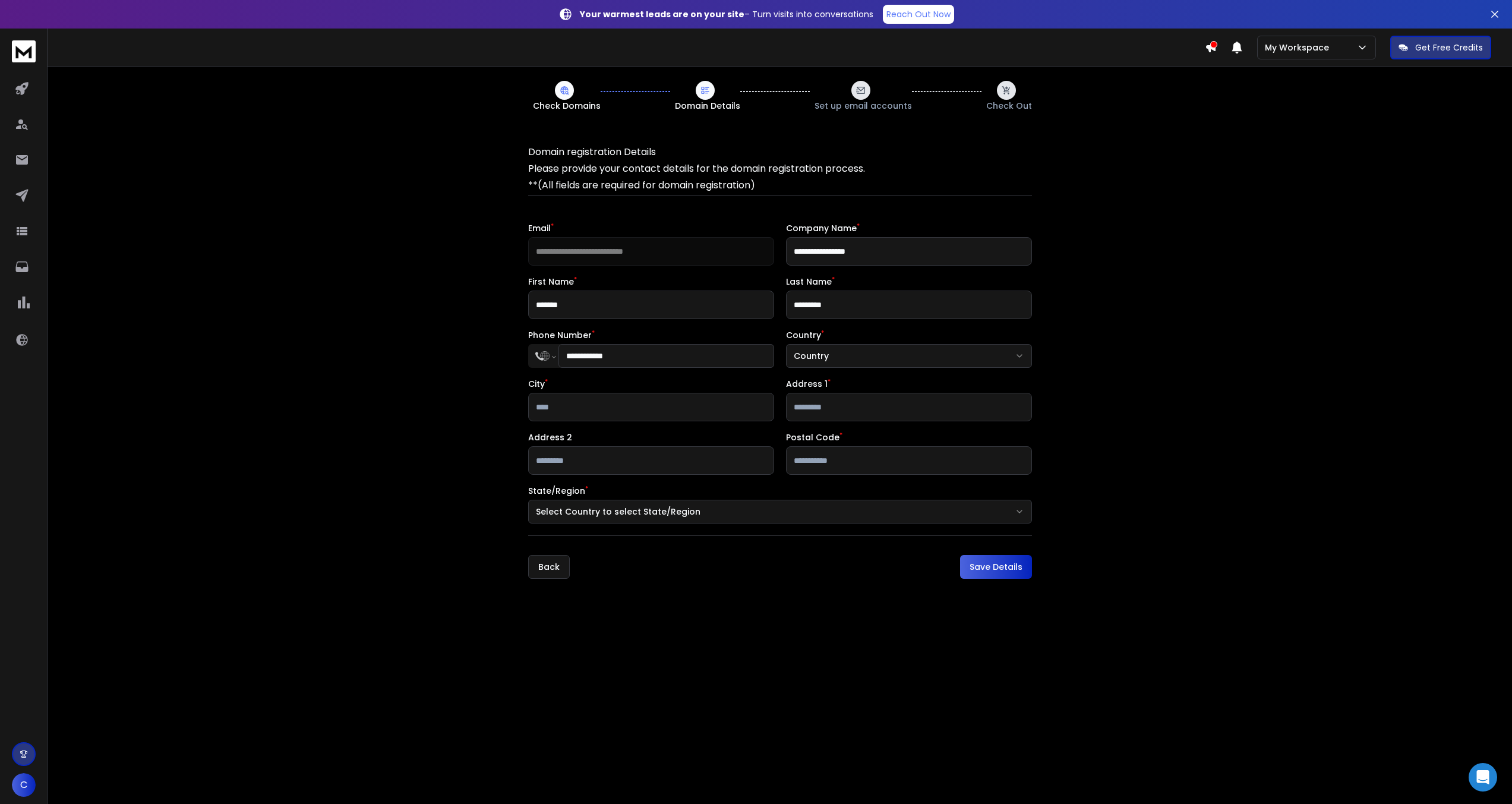
drag, startPoint x: 610, startPoint y: 352, endPoint x: 547, endPoint y: 348, distance: 63.1
click at [547, 348] on div "**********" at bounding box center [651, 356] width 246 height 24
type input "**********"
click at [853, 354] on button "Country" at bounding box center [909, 356] width 246 height 24
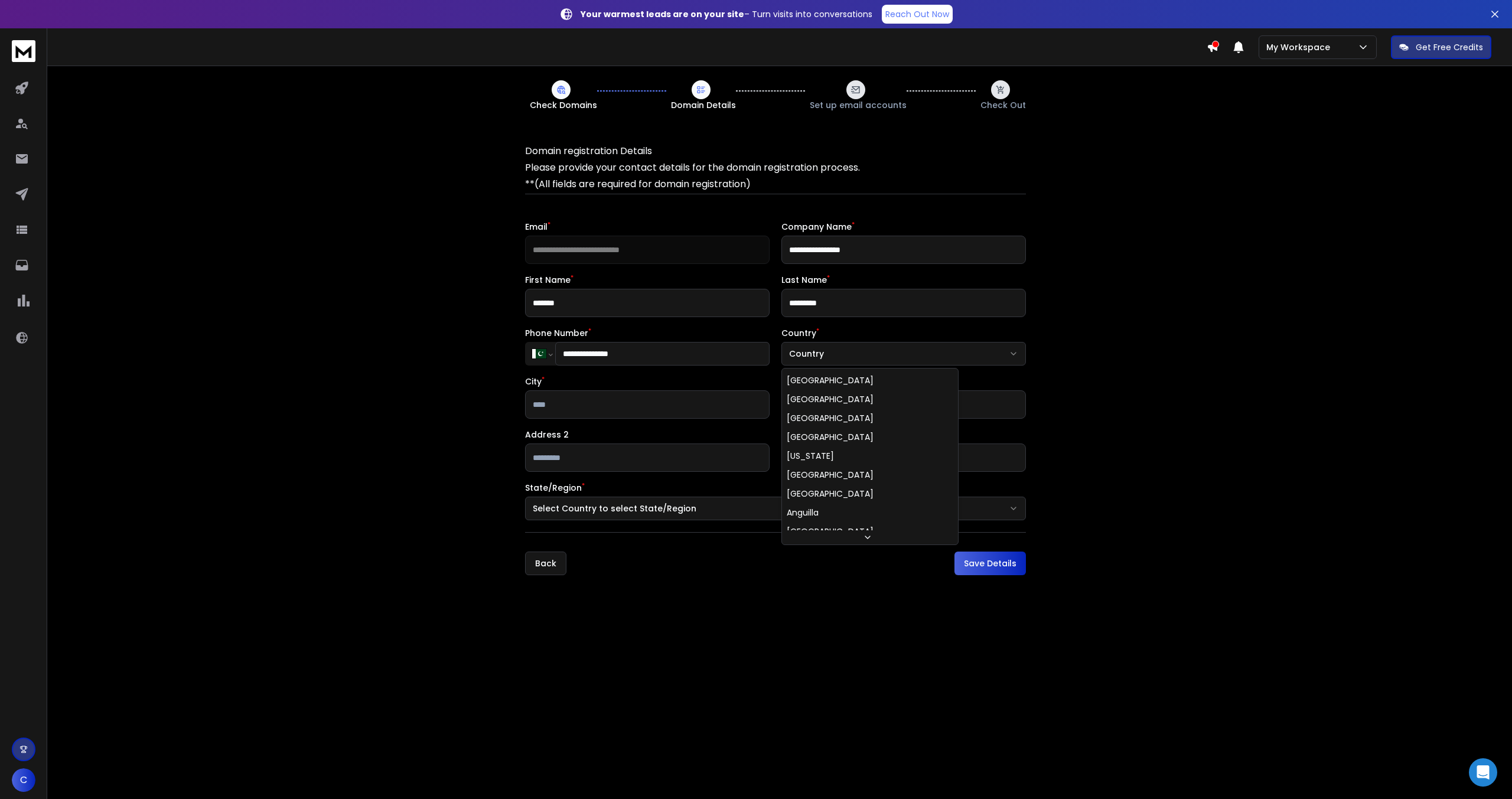
scroll to position [3086, 0]
select select "**"
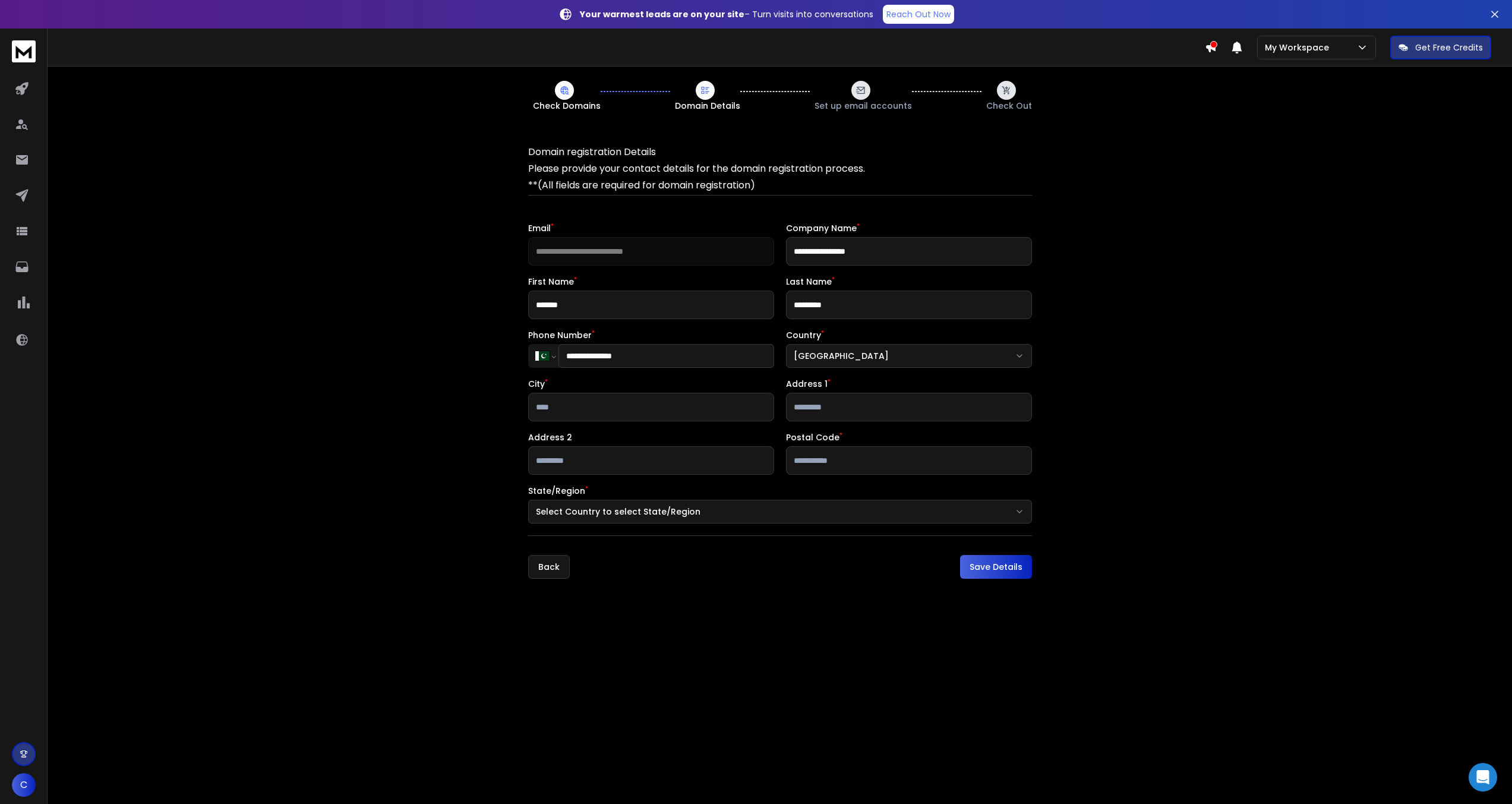
click at [568, 414] on input "text" at bounding box center [651, 407] width 246 height 29
type input "******"
click at [834, 407] on input "text" at bounding box center [909, 407] width 246 height 29
type input "**********"
click at [820, 464] on input "text" at bounding box center [909, 460] width 246 height 29
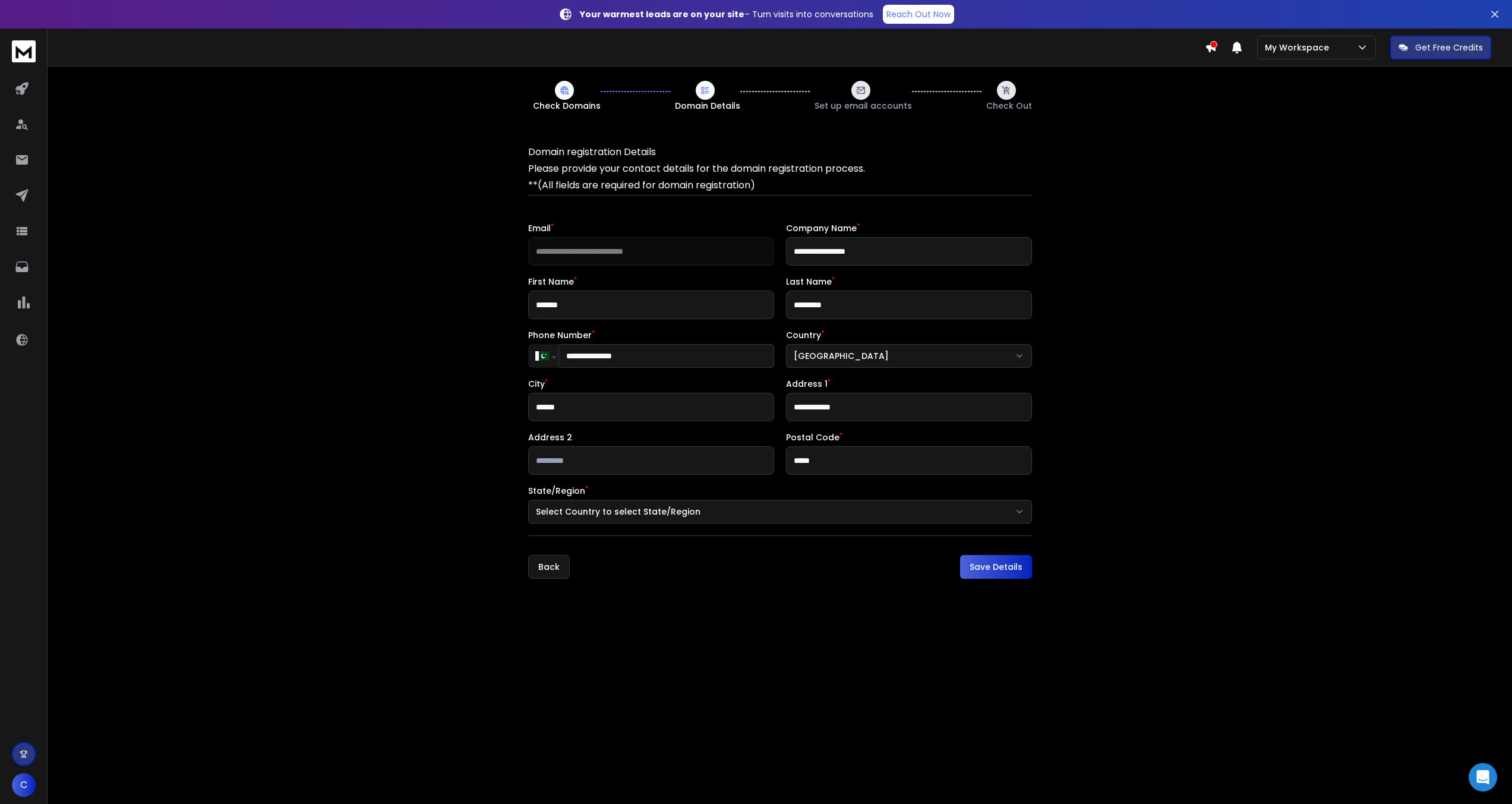
type input "*****"
click at [706, 524] on form "**********" at bounding box center [780, 406] width 503 height 364
click at [706, 510] on button "Select Country to select State/Region" at bounding box center [780, 511] width 503 height 24
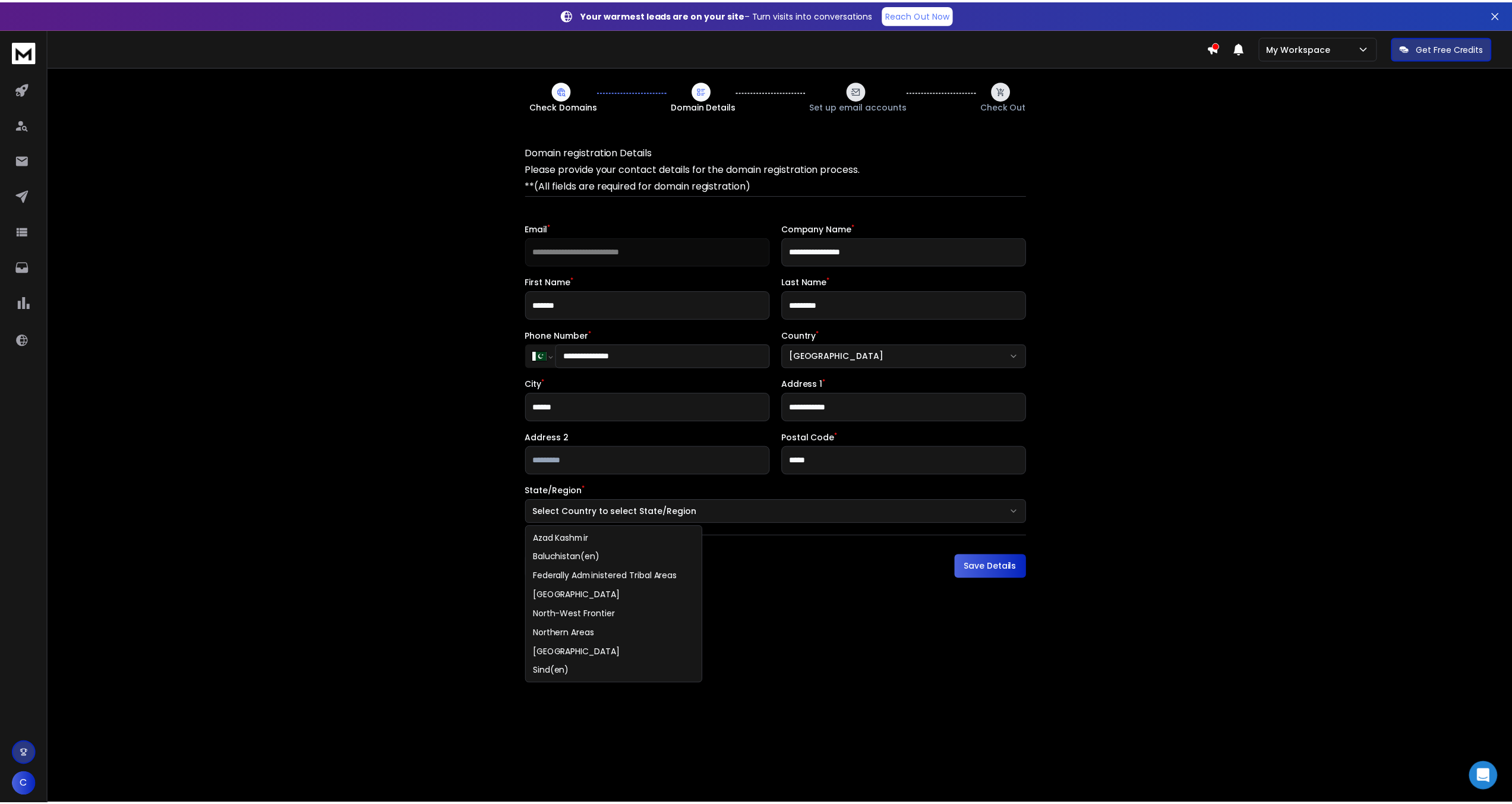
scroll to position [0, 2]
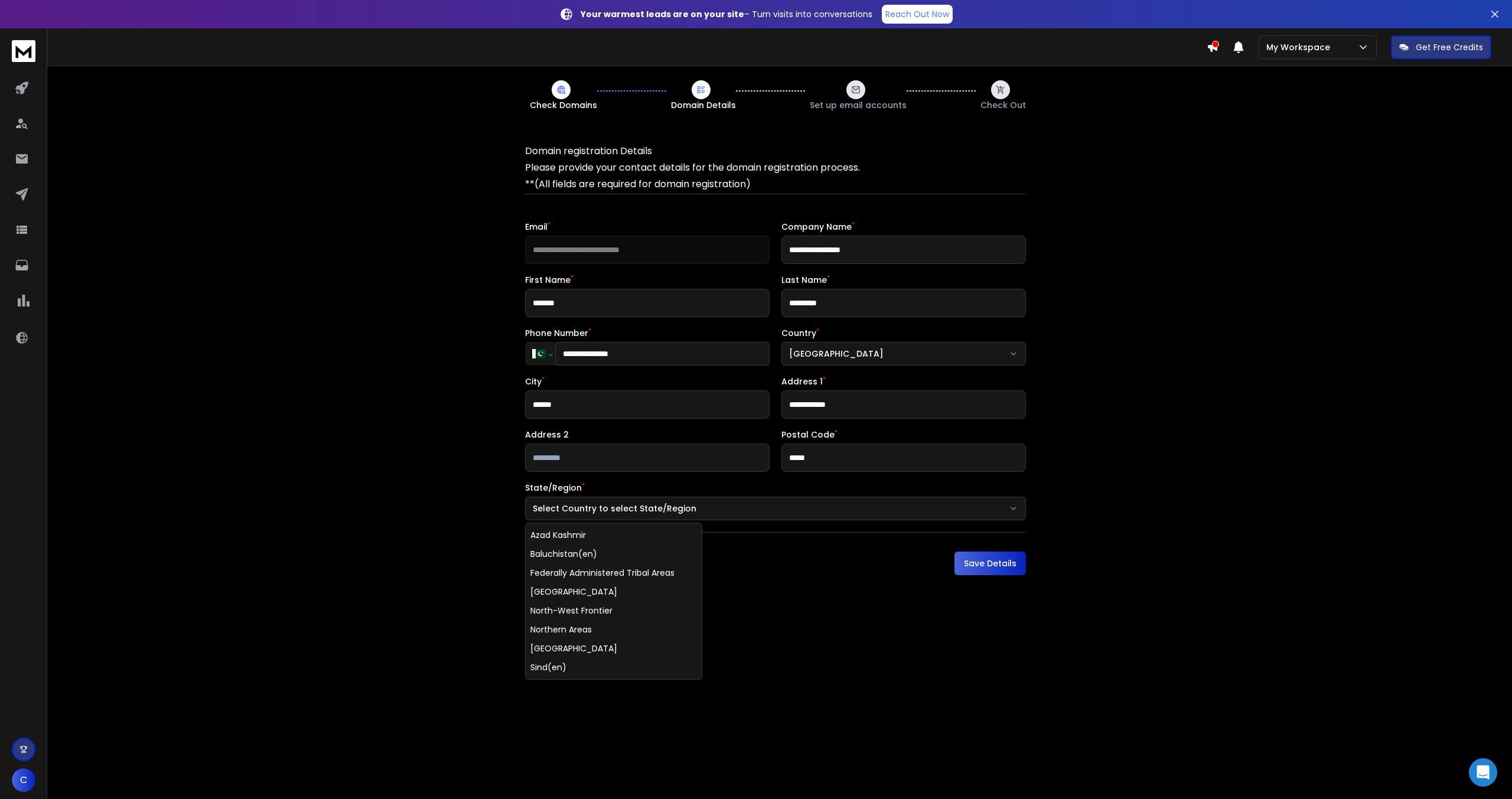
select select "******"
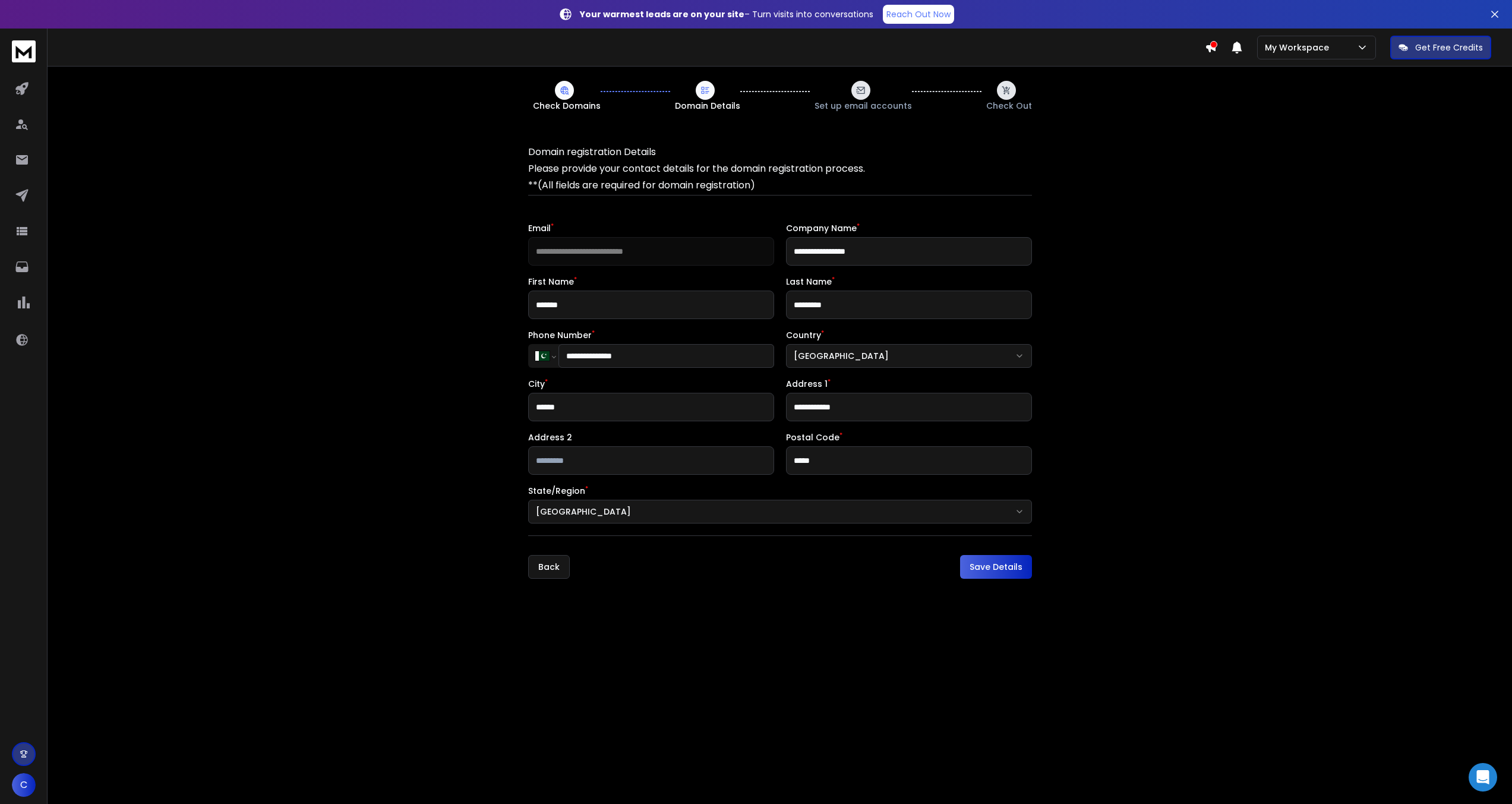
click at [410, 517] on section "**********" at bounding box center [779, 450] width 1464 height 768
click at [990, 569] on button "Save Details" at bounding box center [996, 567] width 72 height 24
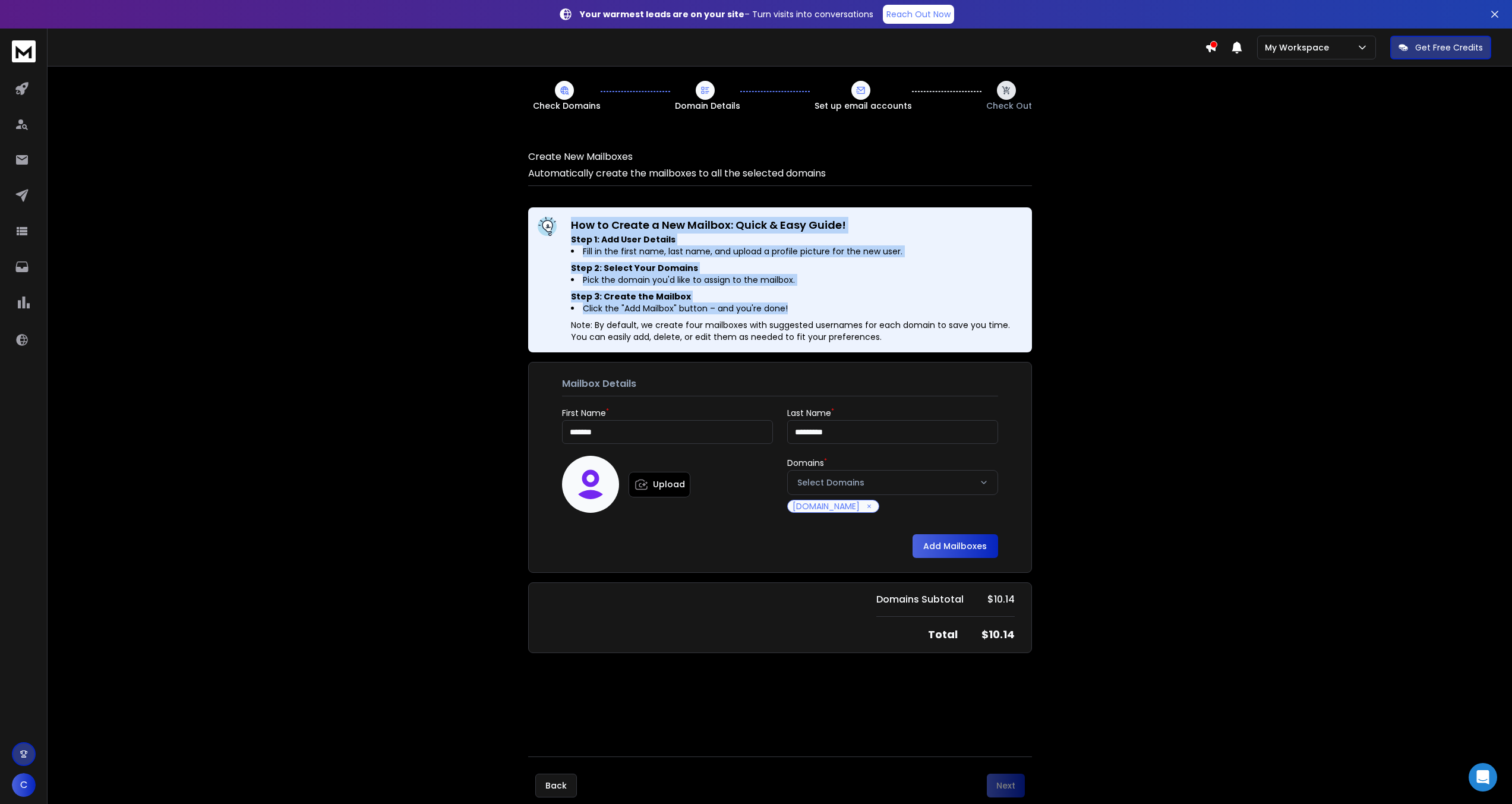
drag, startPoint x: 575, startPoint y: 231, endPoint x: 843, endPoint y: 308, distance: 278.8
click at [843, 308] on div "How to Create a New Mailbox: Quick & Easy Guide! Step 1: Add User Details Fill …" at bounding box center [780, 280] width 484 height 126
click at [858, 332] on div "Note: By default, we create four mailboxes with suggested usernames for each do…" at bounding box center [796, 331] width 452 height 24
drag, startPoint x: 841, startPoint y: 340, endPoint x: 623, endPoint y: 218, distance: 249.8
click at [623, 218] on div "How to Create a New Mailbox: Quick & Easy Guide! Step 1: Add User Details Fill …" at bounding box center [796, 280] width 452 height 126
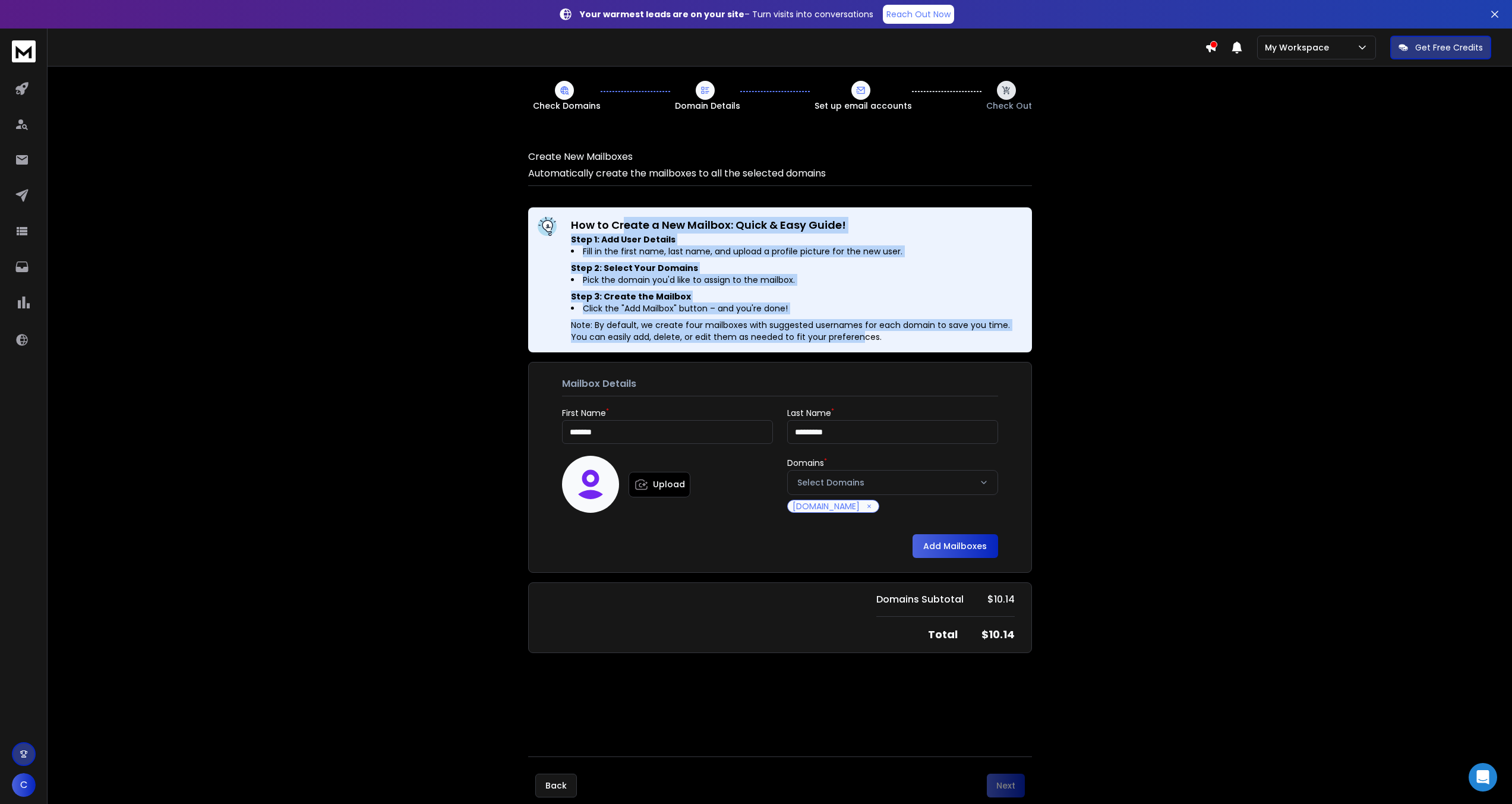
click at [853, 272] on div "Step 2: Select Your Domains Pick the domain you'd like to assign to the mailbox." at bounding box center [796, 274] width 452 height 24
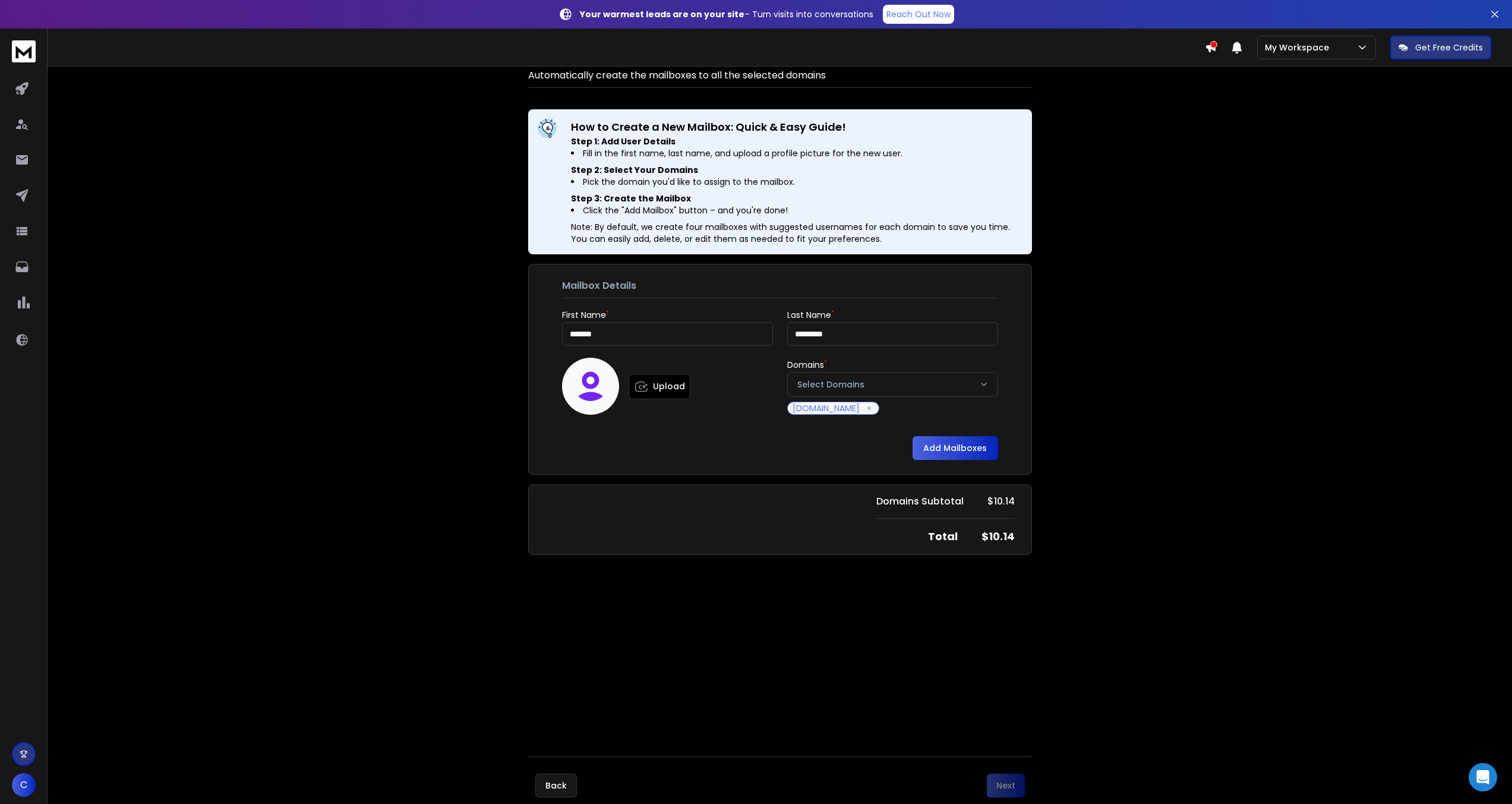
scroll to position [101, 0]
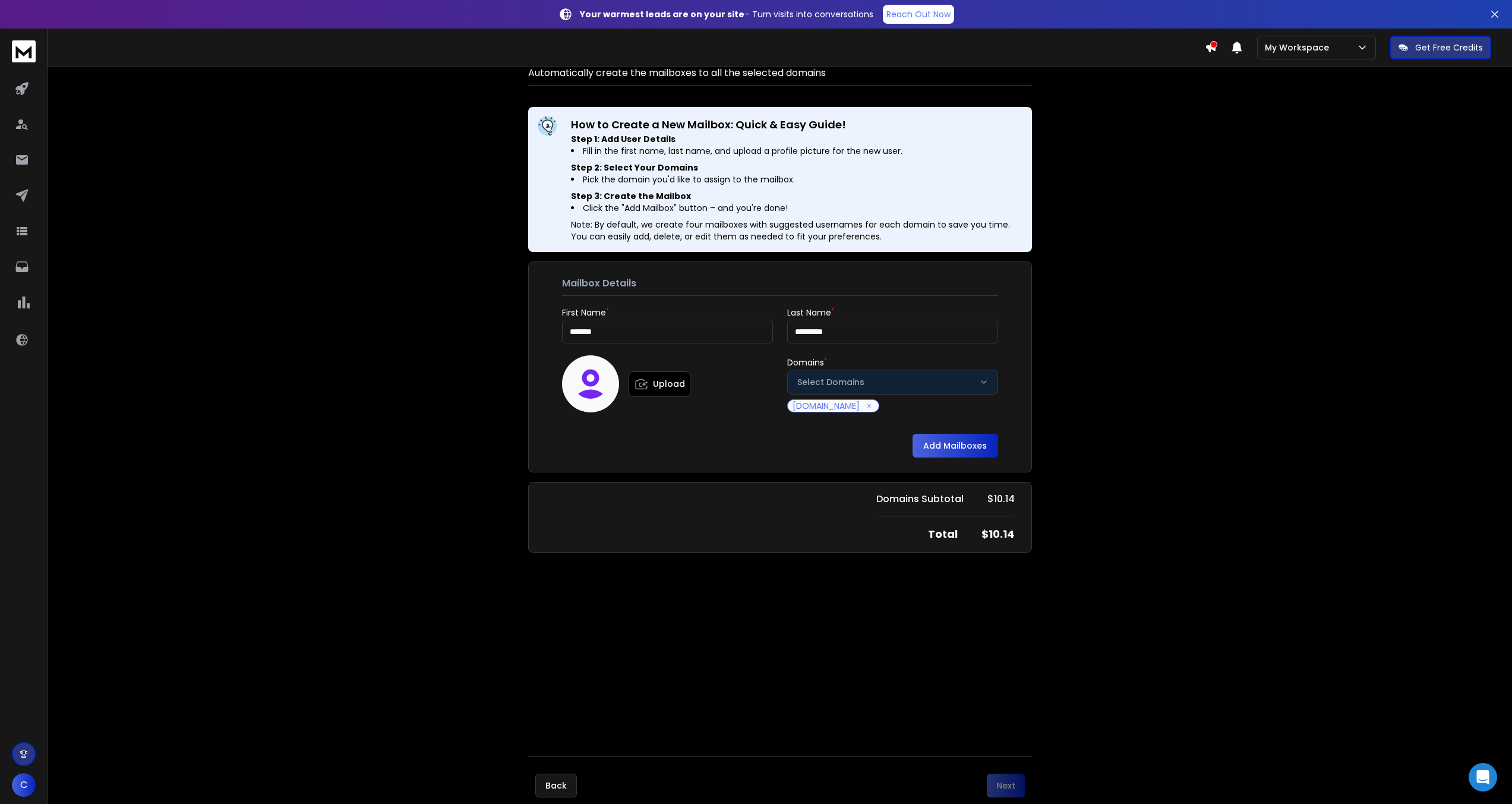
click at [834, 388] on button "Select Domains" at bounding box center [893, 381] width 211 height 25
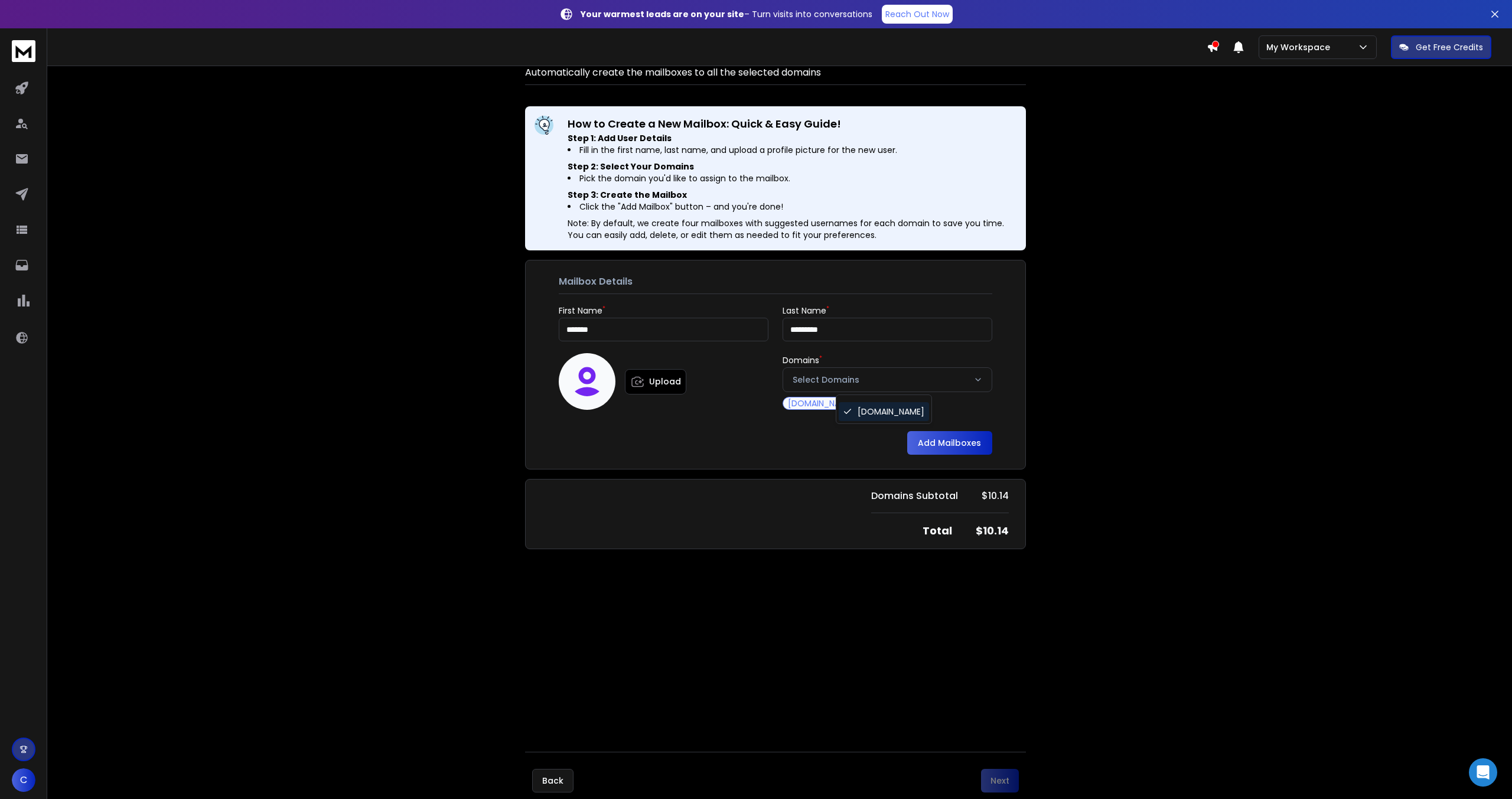
click at [910, 411] on div "martinconvier.org" at bounding box center [884, 411] width 91 height 19
click at [899, 406] on div "martinconvier.org" at bounding box center [884, 411] width 91 height 19
drag, startPoint x: 1106, startPoint y: 396, endPoint x: 1114, endPoint y: 395, distance: 8.1
click at [1114, 395] on section "Check Domains Domain Details Set up email accounts Check Out Create New Mailbox…" at bounding box center [775, 348] width 1456 height 763
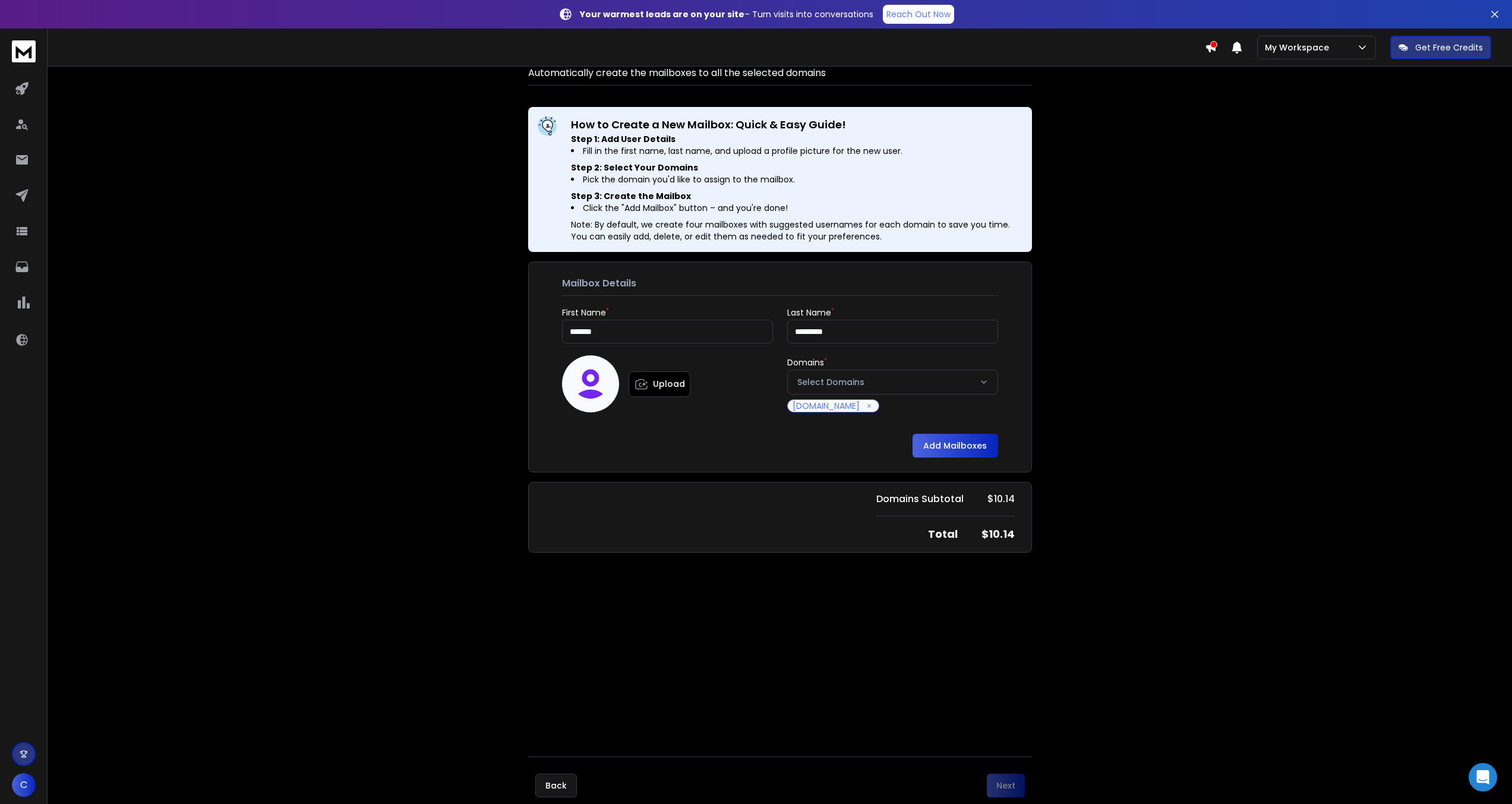
drag, startPoint x: 957, startPoint y: 445, endPoint x: 1012, endPoint y: 448, distance: 55.1
click at [957, 445] on button "Add Mailboxes" at bounding box center [955, 446] width 86 height 24
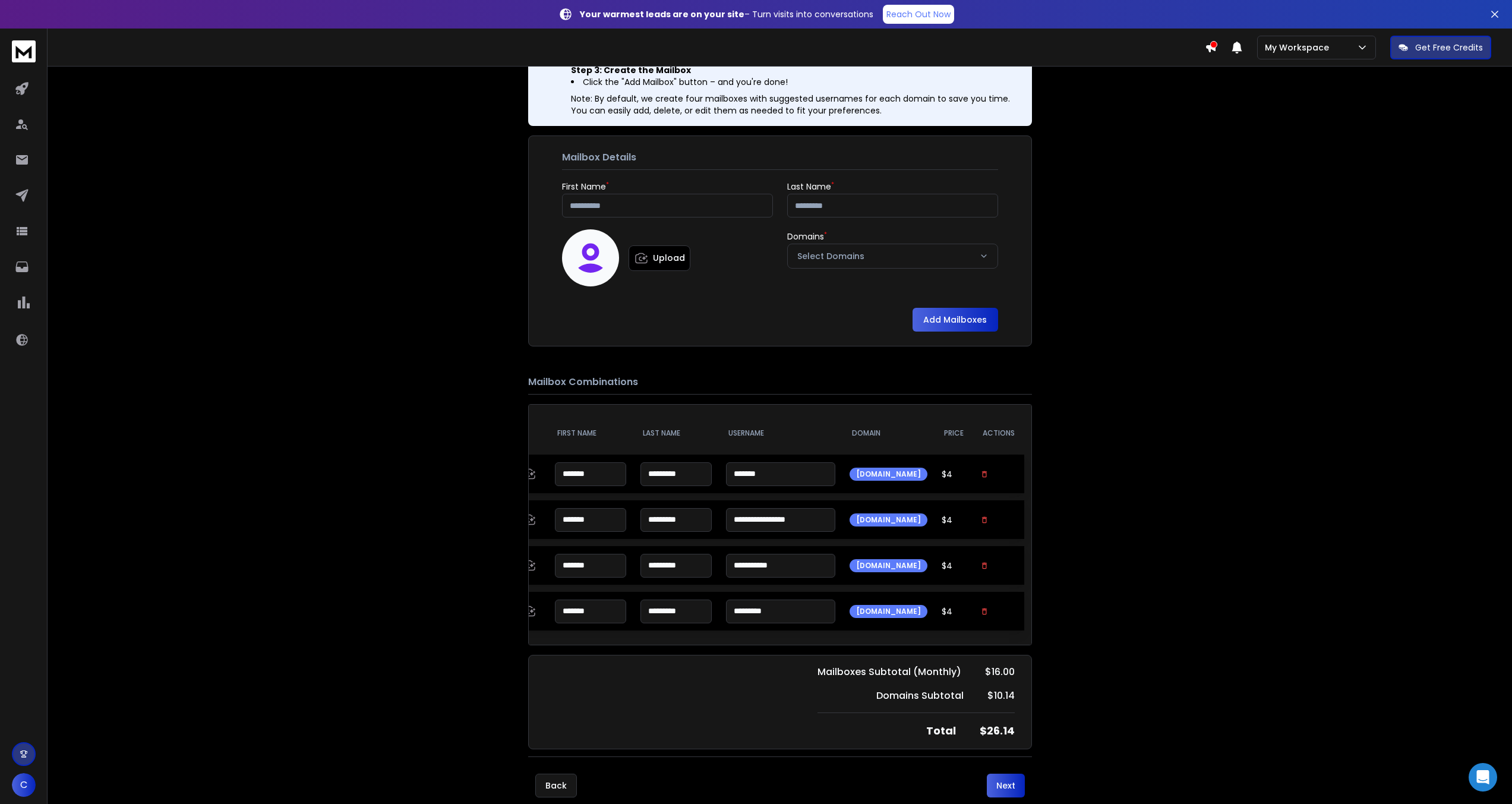
scroll to position [0, 104]
click at [985, 607] on icon at bounding box center [984, 611] width 8 height 8
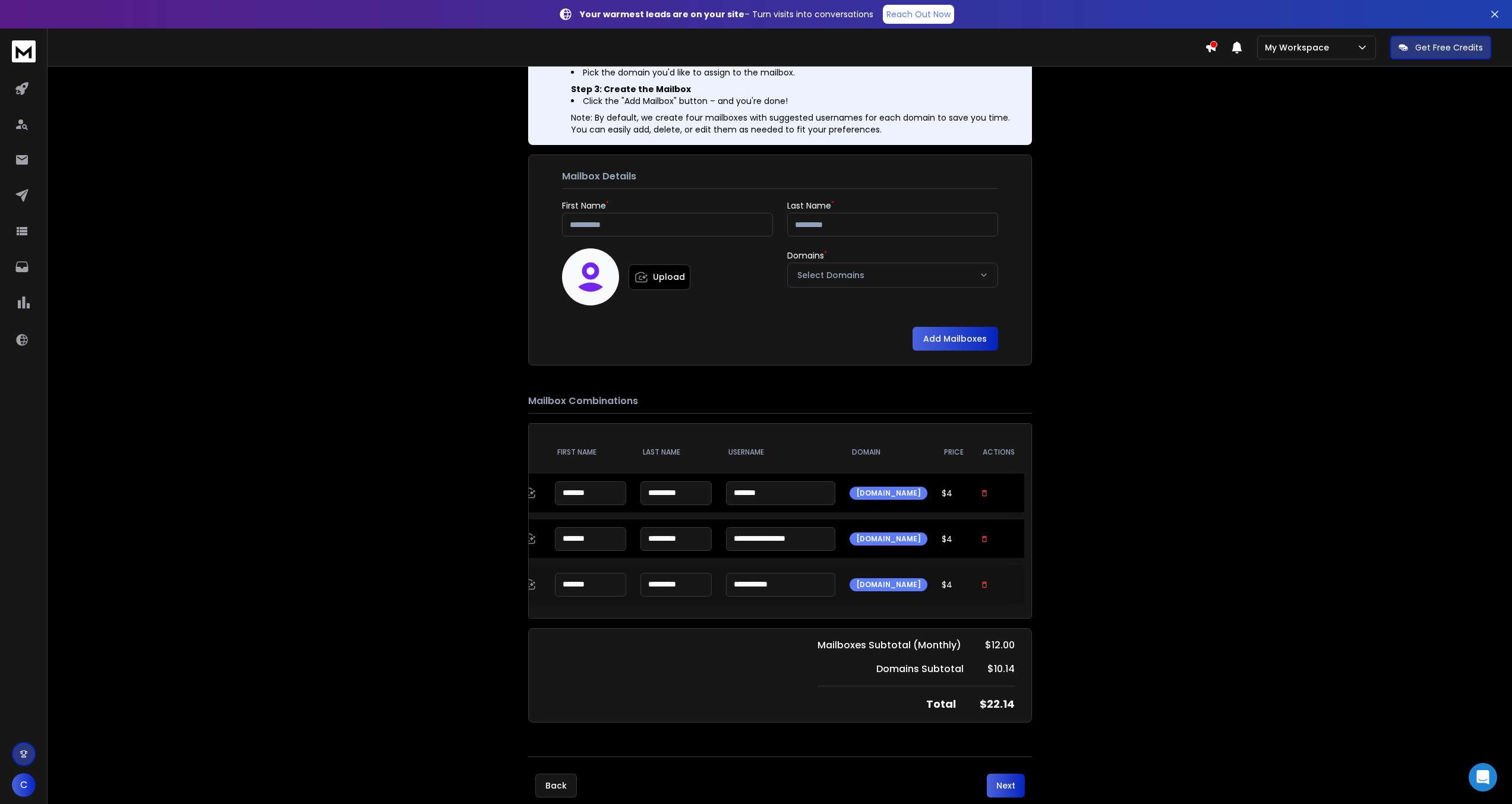
click at [985, 587] on icon at bounding box center [984, 584] width 5 height 6
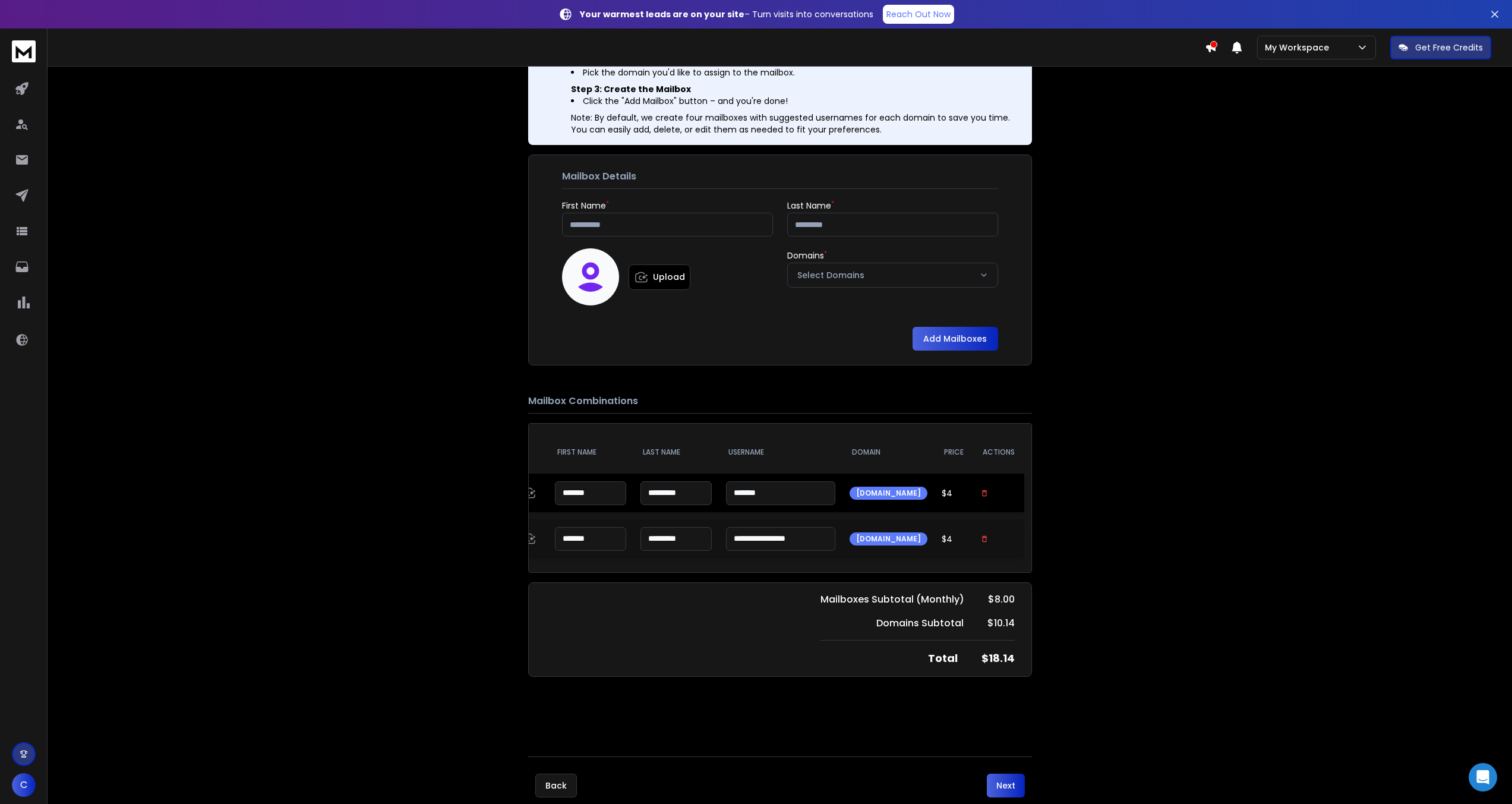
click at [985, 538] on icon at bounding box center [984, 539] width 8 height 8
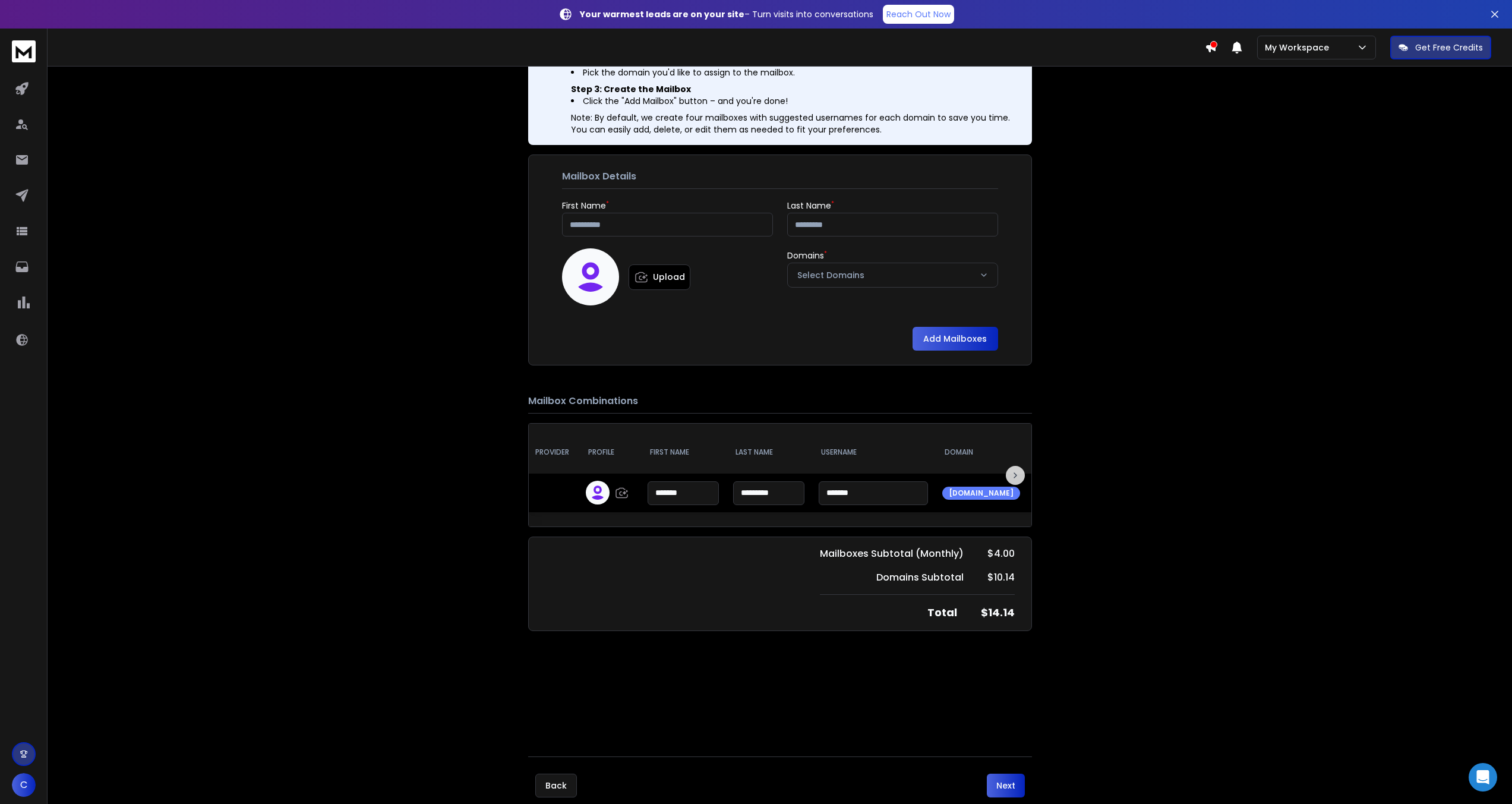
scroll to position [0, 0]
drag, startPoint x: 881, startPoint y: 489, endPoint x: 818, endPoint y: 490, distance: 63.0
click at [818, 490] on tr "******* ********* ******* martinconvier.org $ 4" at bounding box center [831, 492] width 591 height 38
paste input "text"
type input "*****"
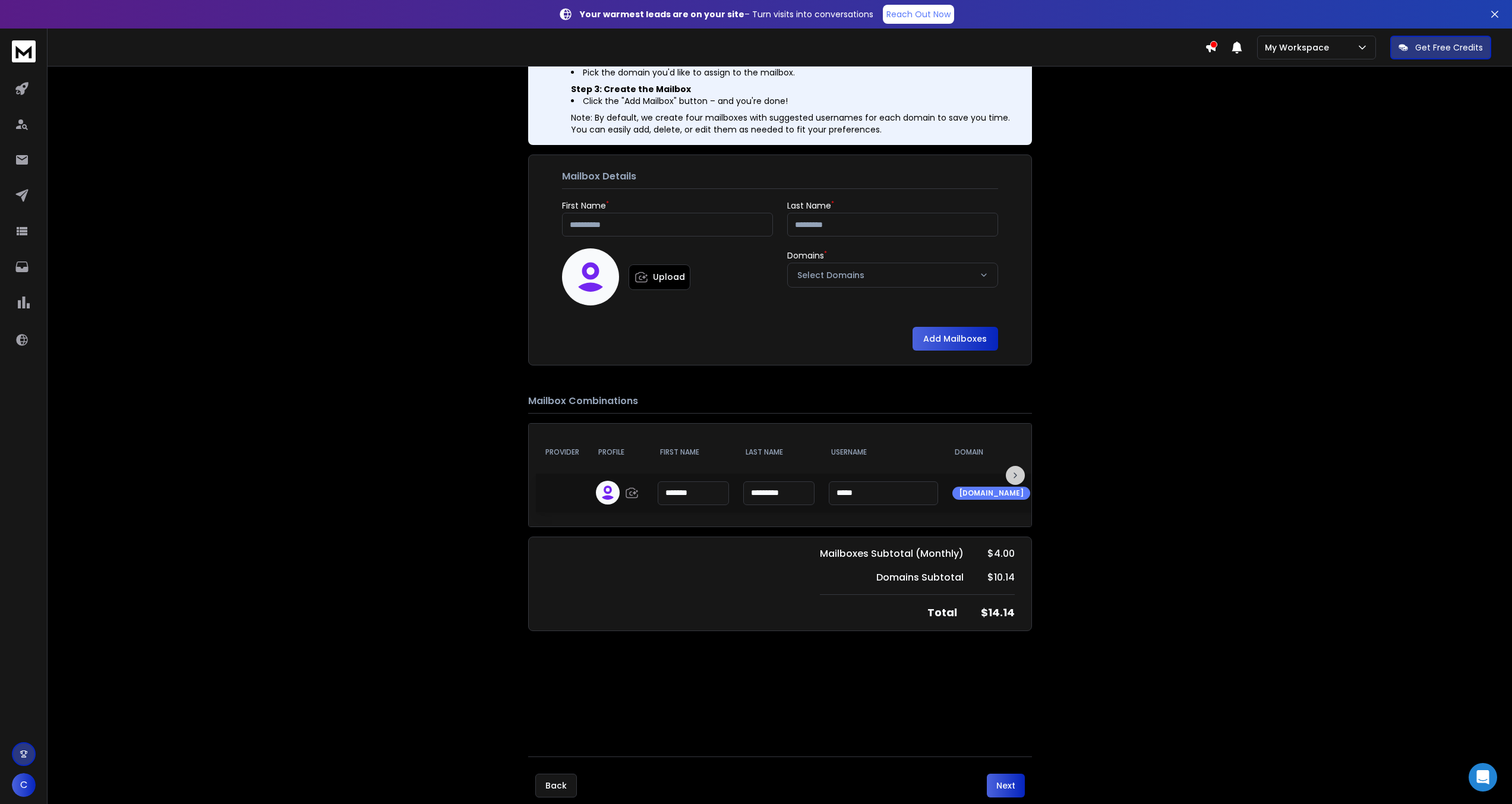
drag, startPoint x: 704, startPoint y: 494, endPoint x: 654, endPoint y: 491, distance: 50.1
click at [652, 487] on td "*******" at bounding box center [693, 492] width 86 height 38
type input "*****"
drag, startPoint x: 782, startPoint y: 494, endPoint x: 708, endPoint y: 492, distance: 74.0
click at [708, 492] on tr "***** **** ***** martinconvier.org $ 4" at bounding box center [831, 492] width 591 height 38
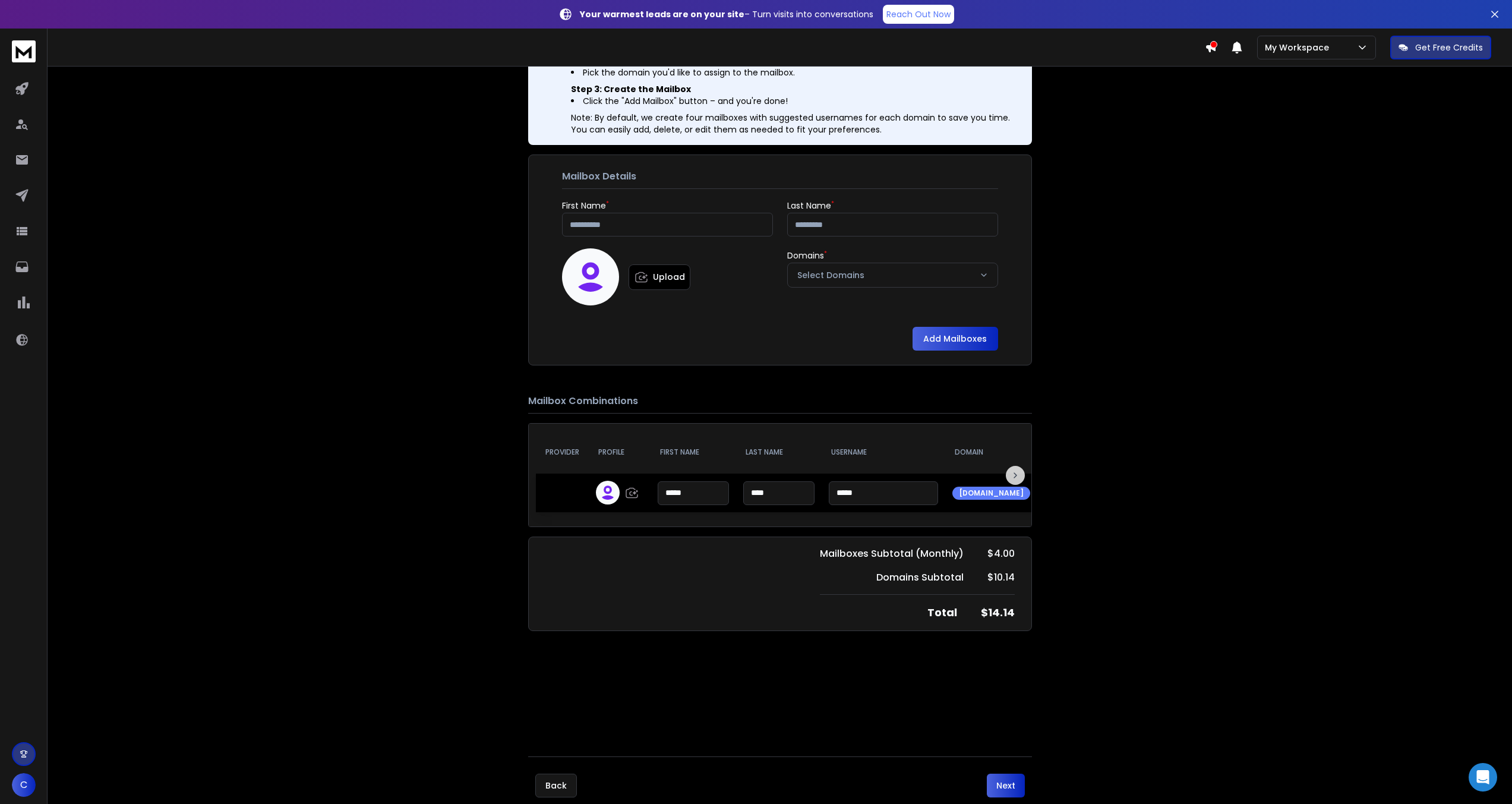
click at [1112, 493] on section "Check Domains Domain Details Set up email accounts Check Out Create New Mailbox…" at bounding box center [779, 243] width 1464 height 768
drag, startPoint x: 750, startPoint y: 487, endPoint x: 723, endPoint y: 486, distance: 27.0
click at [723, 486] on tr "***** **** ***** martinconvier.org $ 4" at bounding box center [831, 492] width 591 height 38
click at [783, 499] on input "****" at bounding box center [778, 493] width 71 height 24
click at [760, 496] on input "****" at bounding box center [778, 493] width 71 height 24
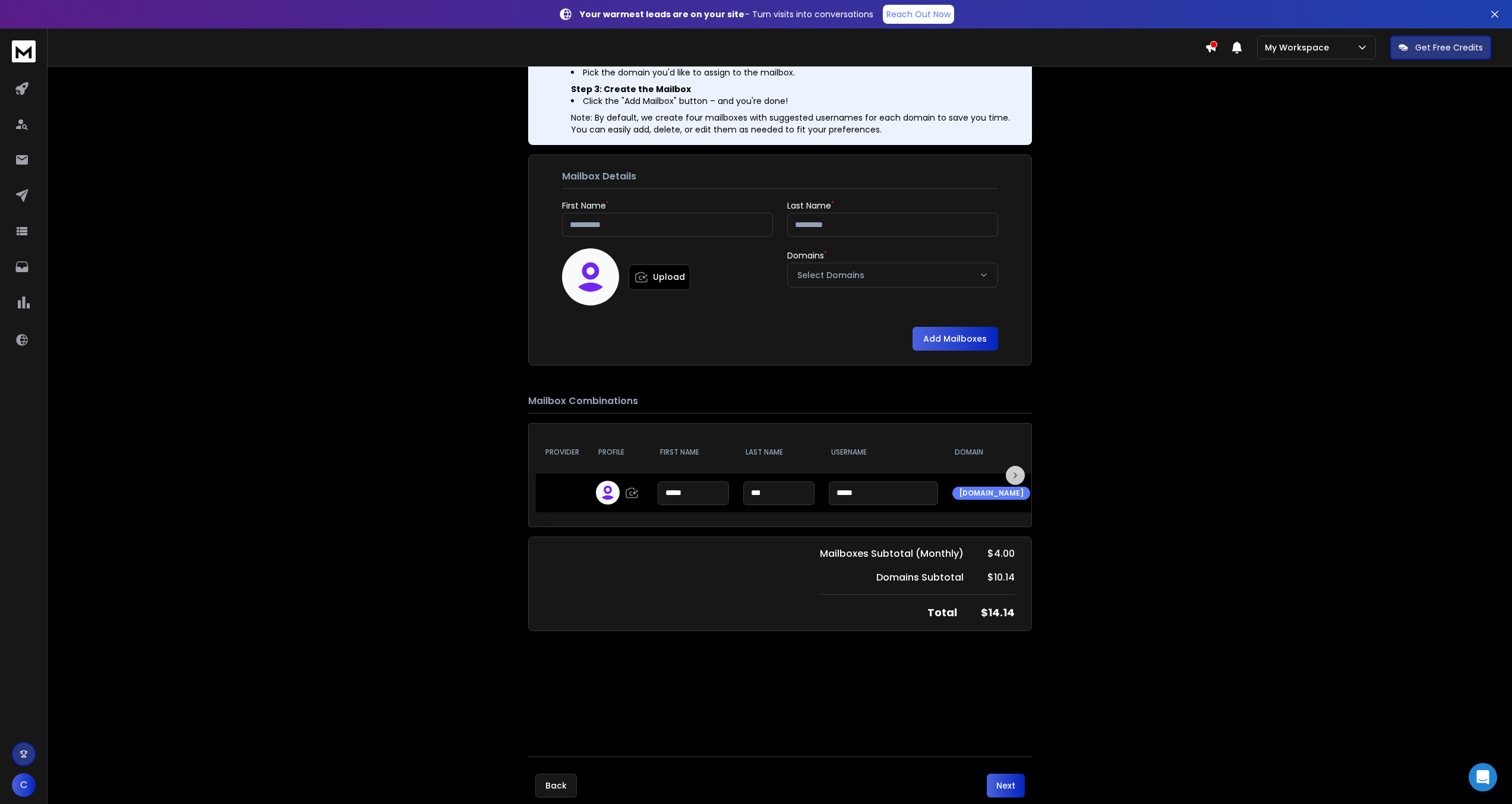
type input "***"
click at [1123, 486] on section "Check Domains Domain Details Set up email accounts Check Out Create New Mailbox…" at bounding box center [779, 243] width 1464 height 768
click at [1002, 776] on button "Next" at bounding box center [1006, 786] width 38 height 24
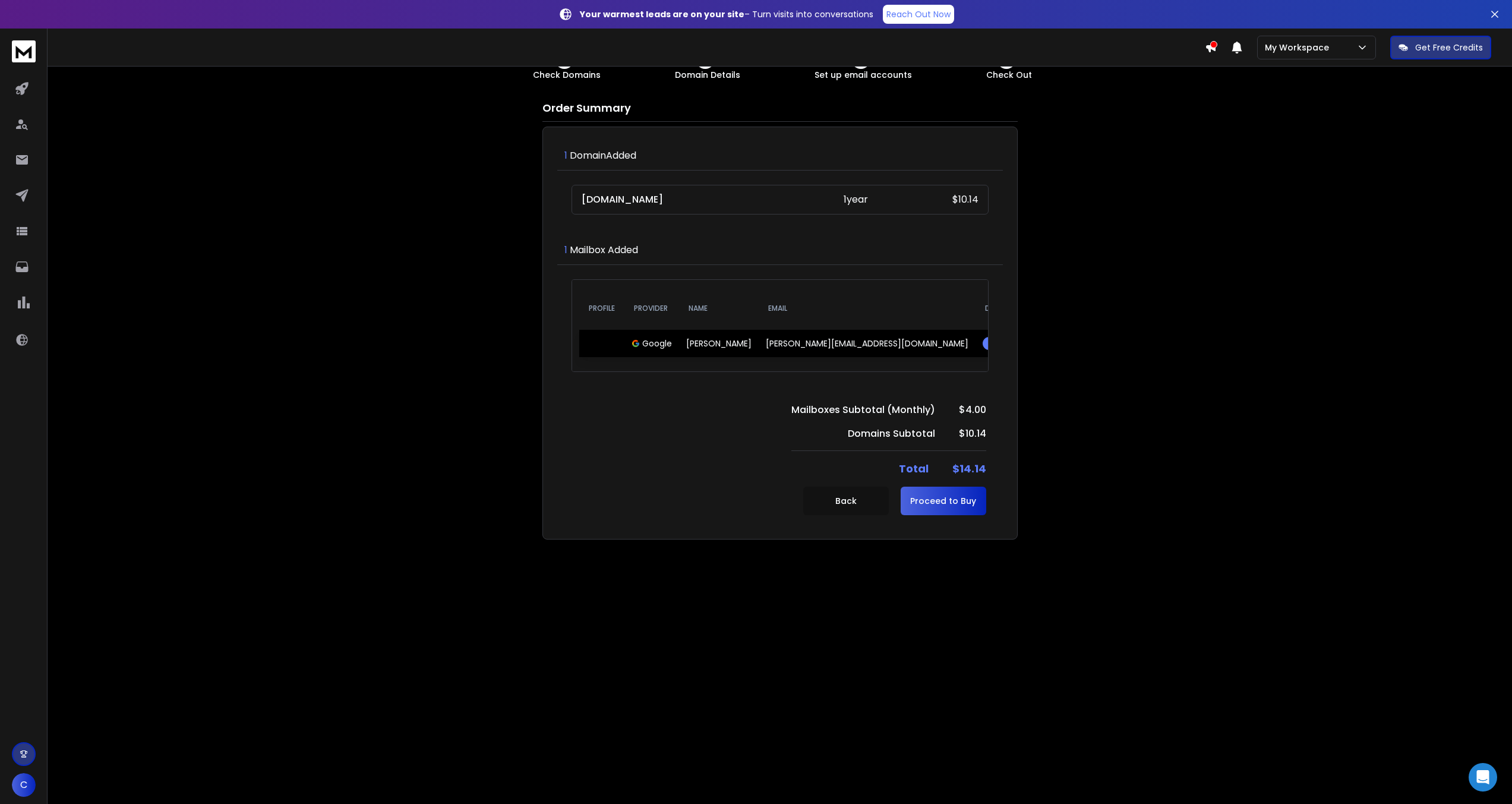
scroll to position [31, 0]
click at [942, 511] on button "Proceed to Buy" at bounding box center [943, 501] width 86 height 29
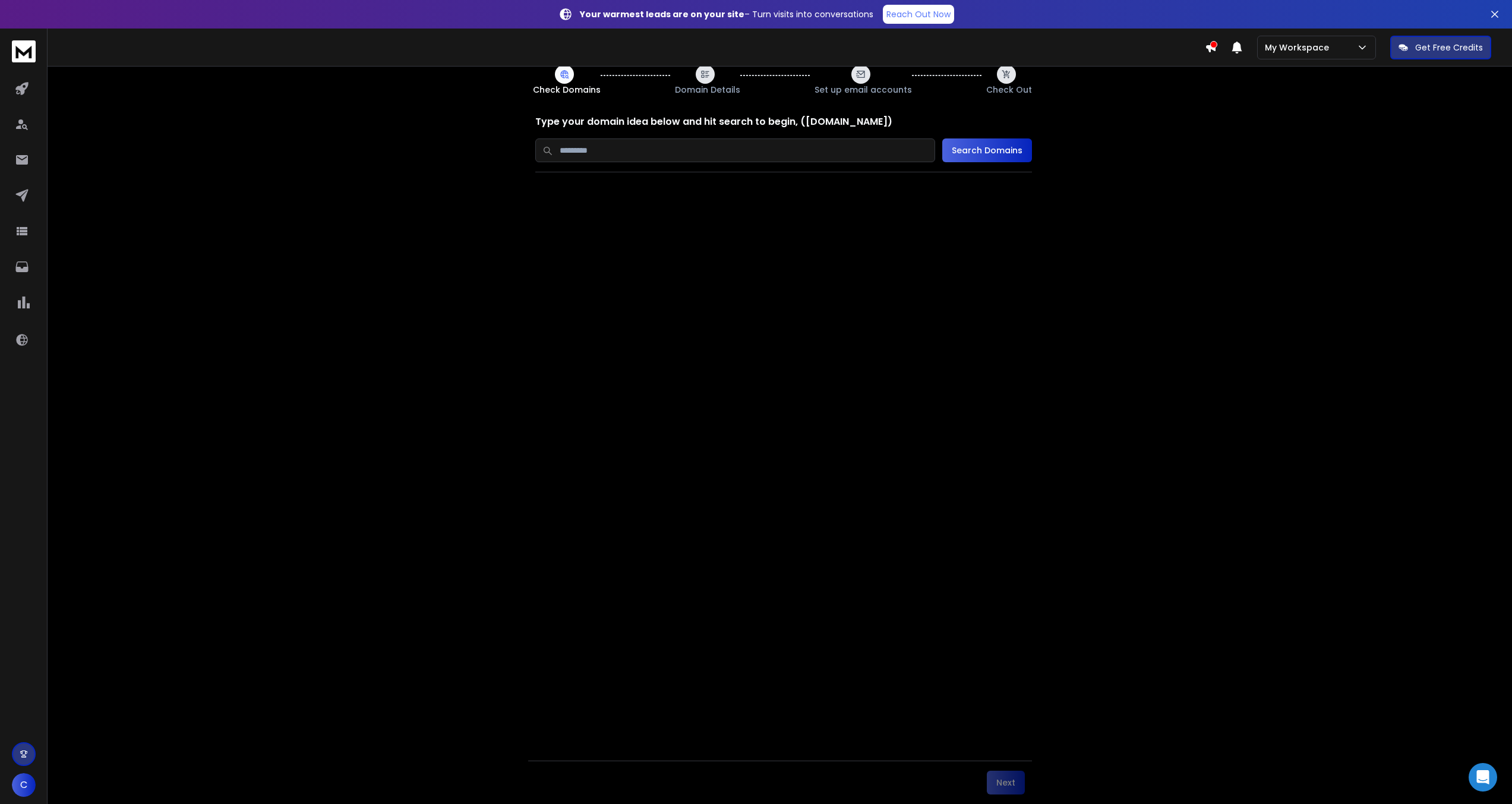
scroll to position [0, 0]
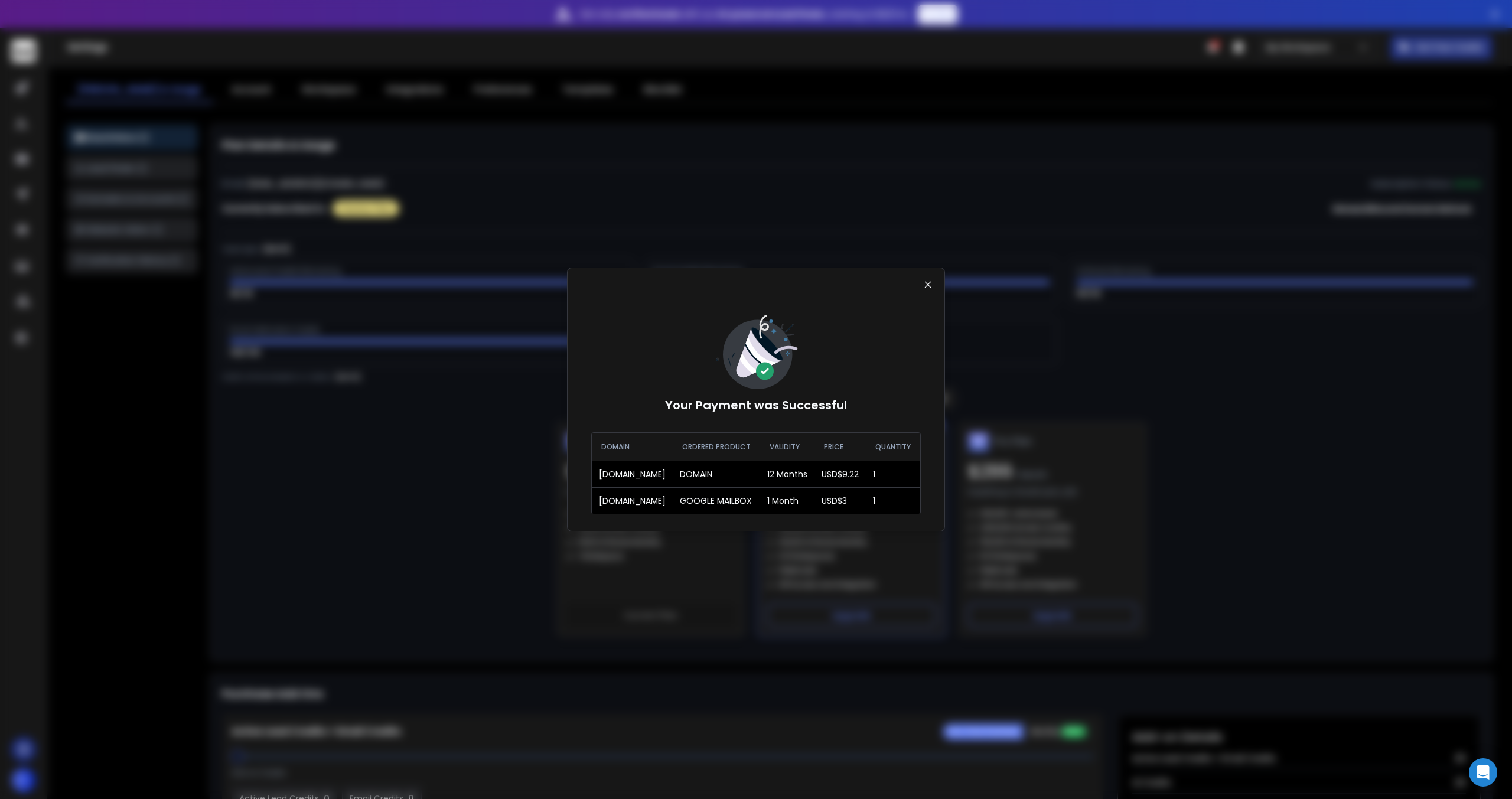
click at [933, 288] on div "Your Payment was Successful Domain Ordered Product validity Price Quantity mart…" at bounding box center [756, 400] width 378 height 264
click at [925, 284] on icon at bounding box center [928, 284] width 10 height 10
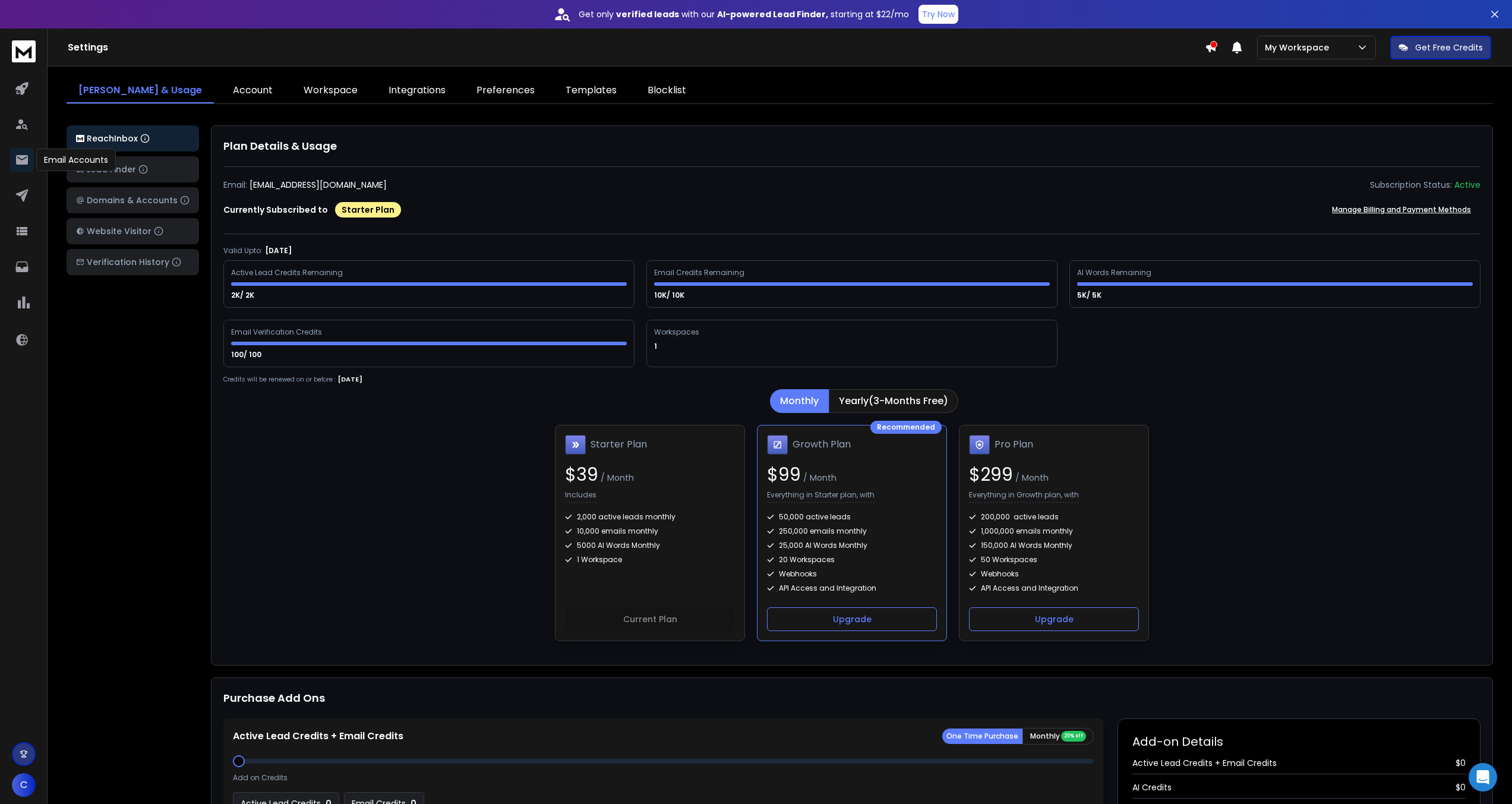
click at [21, 157] on icon at bounding box center [22, 160] width 12 height 10
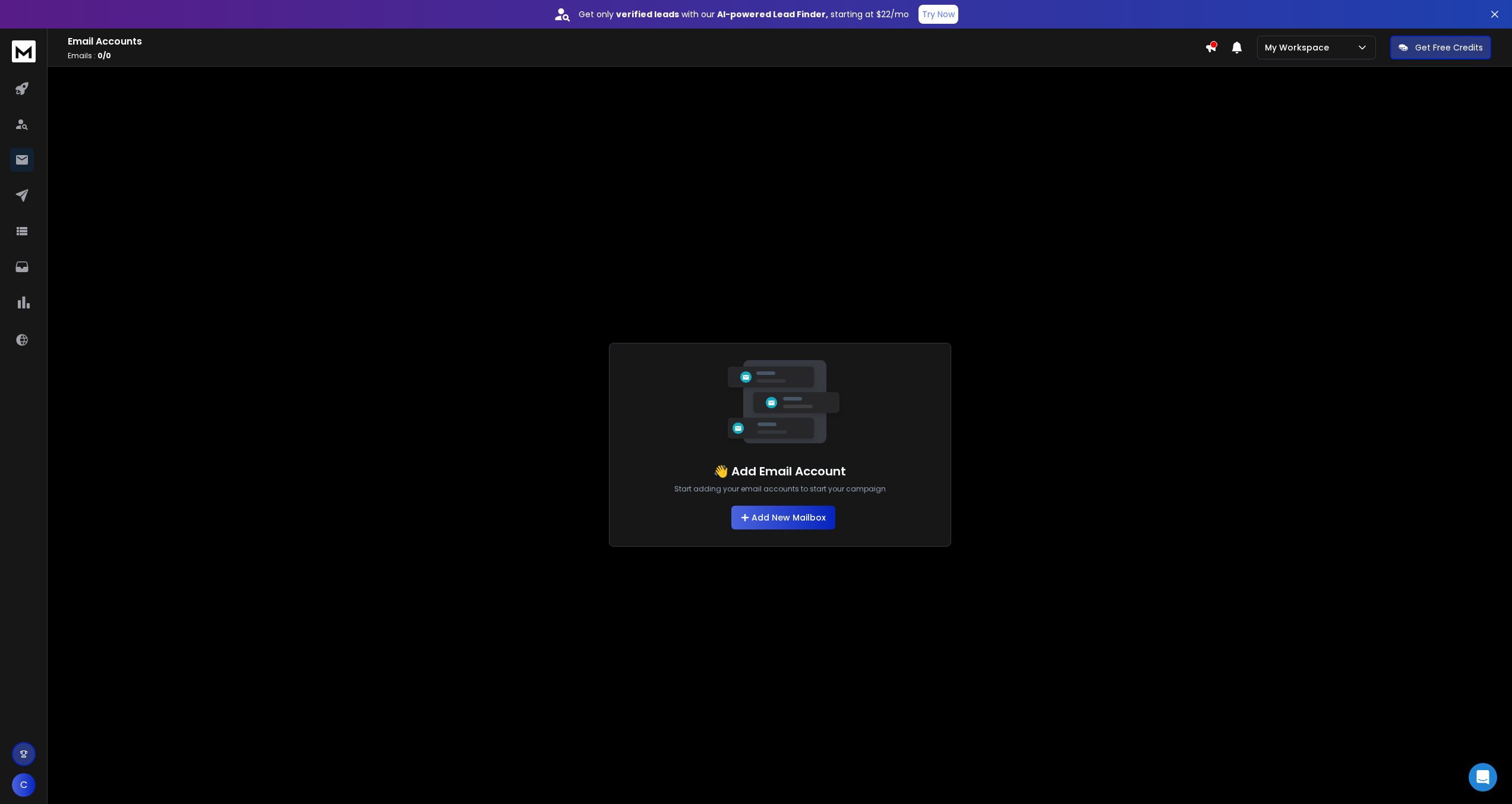
click at [803, 520] on button "Add New Mailbox" at bounding box center [783, 517] width 104 height 24
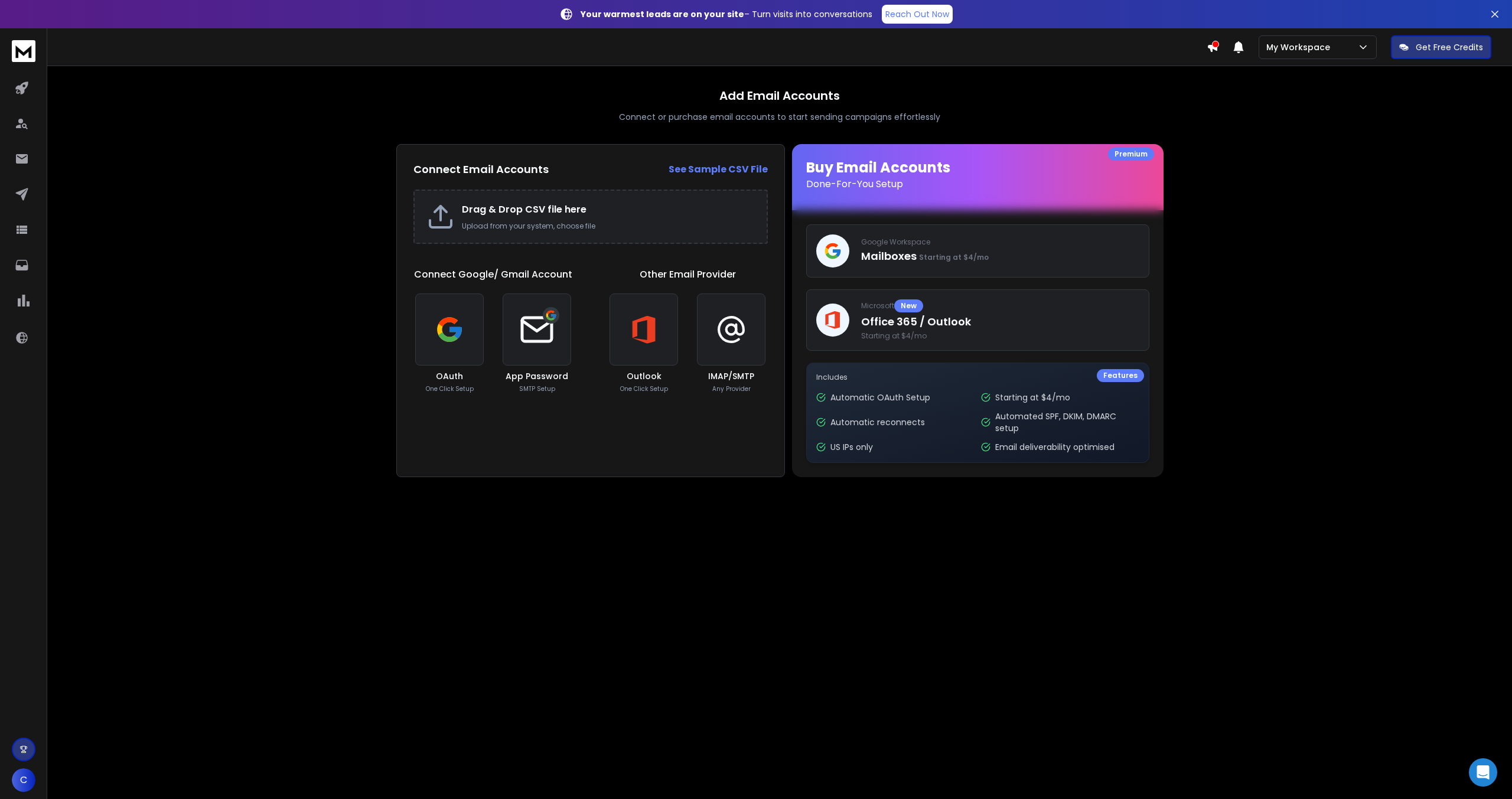
click at [26, 61] on img at bounding box center [24, 51] width 24 height 21
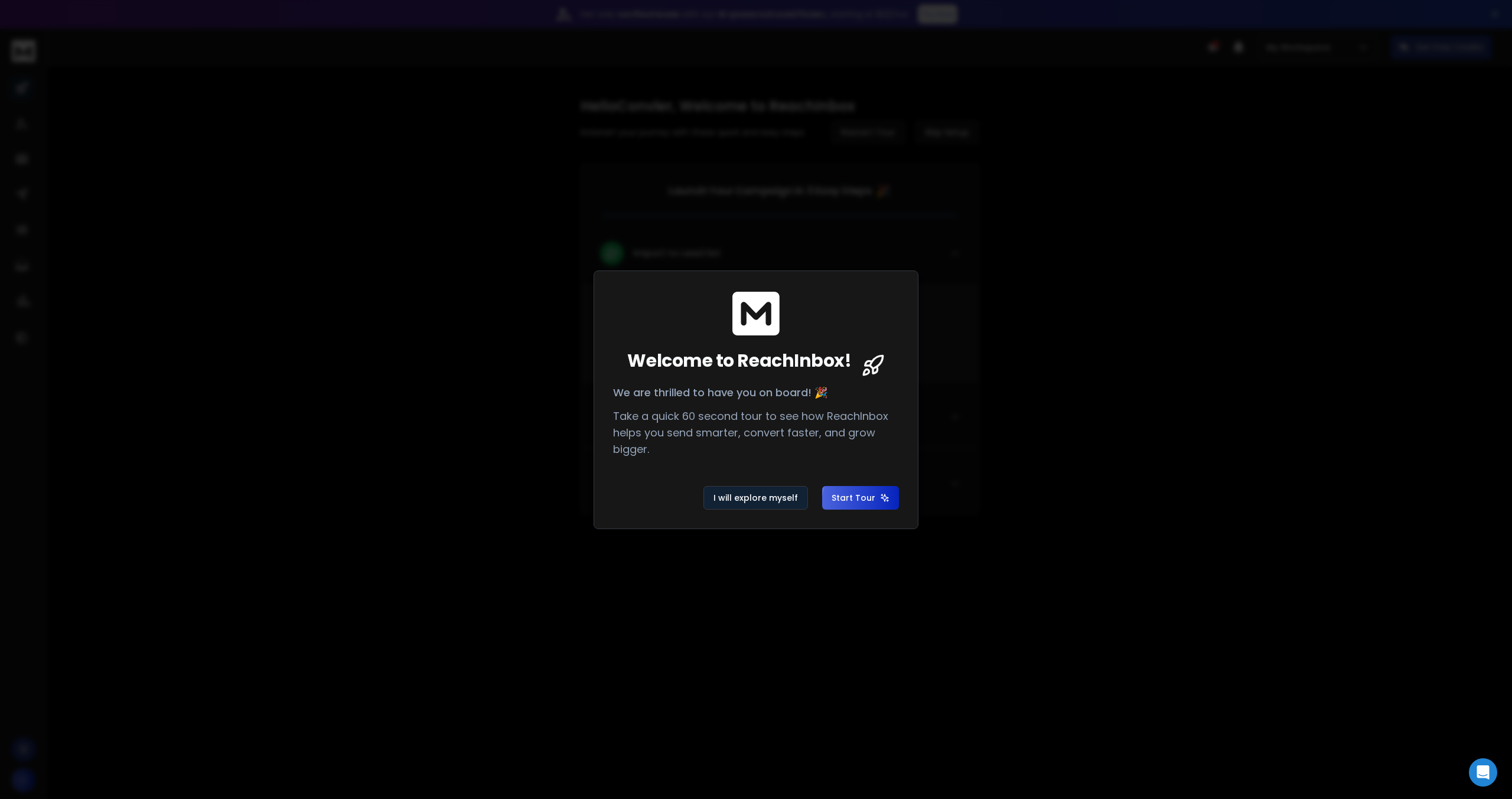
click at [775, 500] on button "I will explore myself" at bounding box center [756, 498] width 105 height 24
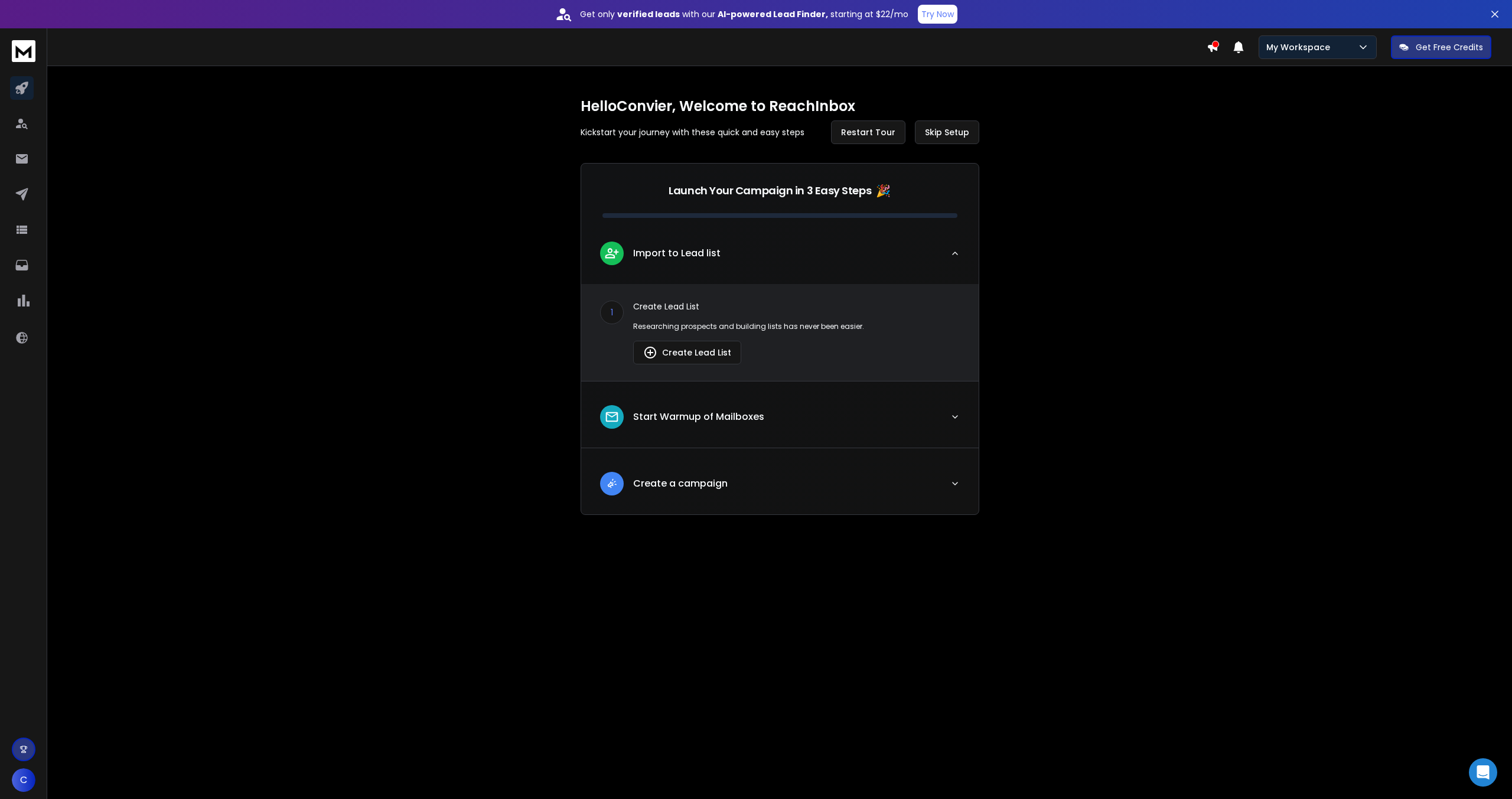
click at [1311, 38] on button "My Workspace" at bounding box center [1317, 48] width 118 height 24
drag, startPoint x: 1466, startPoint y: 119, endPoint x: 1457, endPoint y: 119, distance: 9.0
click at [1465, 119] on div "Hello Convier , Welcome to ReachInbox Kickstart your journey with these quick a…" at bounding box center [779, 306] width 1427 height 456
click at [20, 155] on icon at bounding box center [21, 159] width 12 height 10
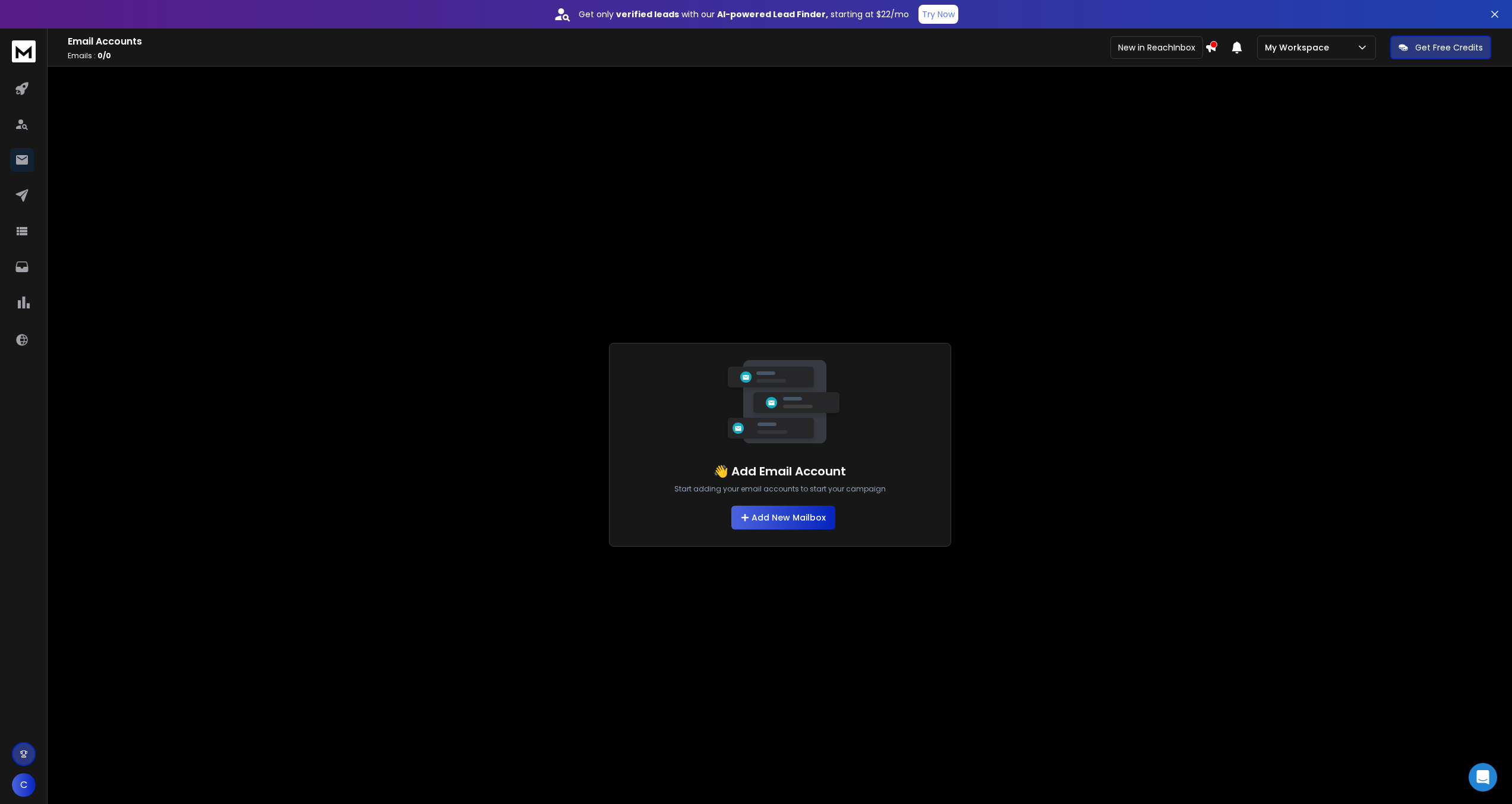
click at [1210, 50] on icon at bounding box center [1211, 48] width 10 height 10
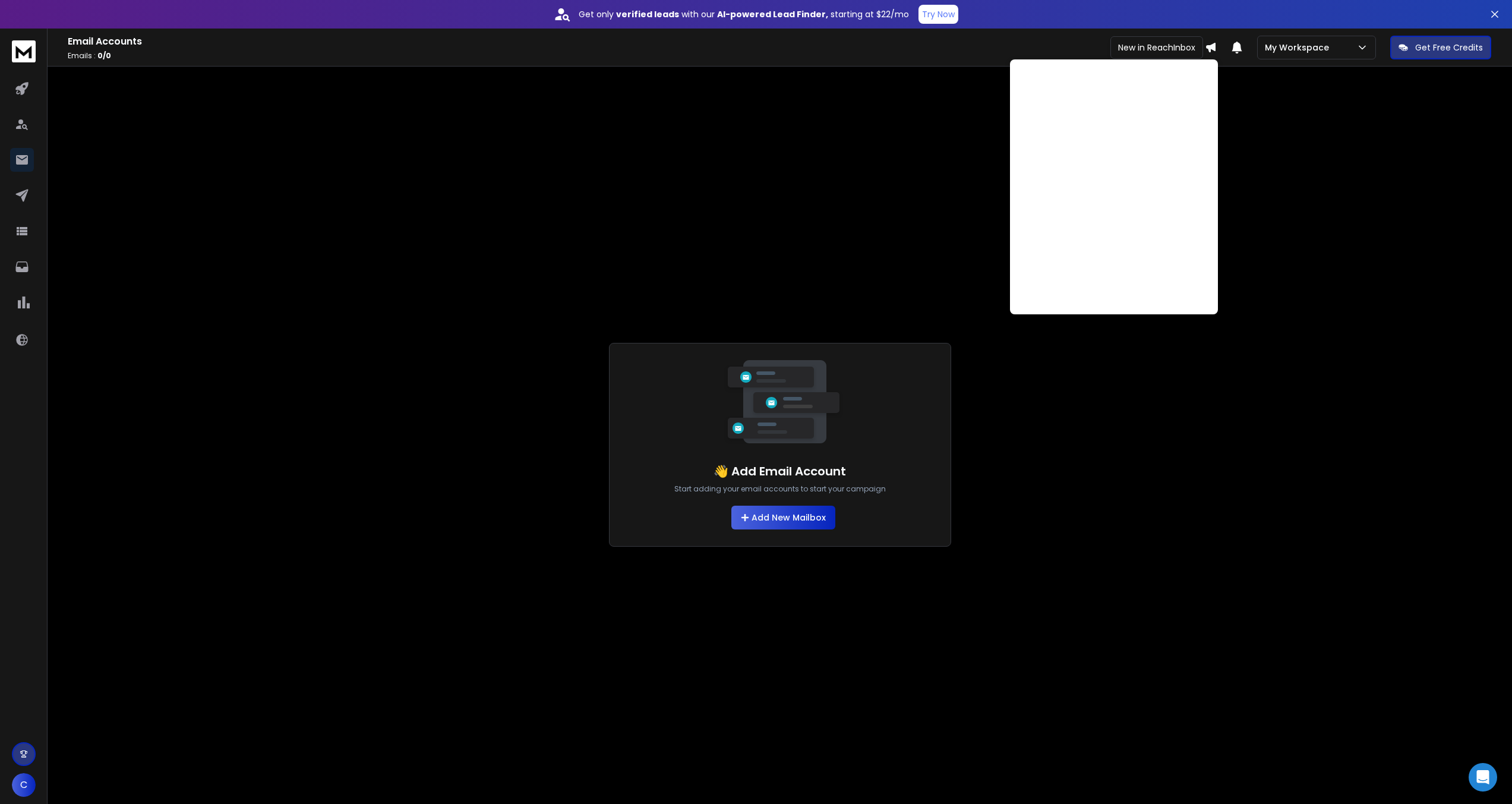
click at [1211, 51] on icon at bounding box center [1211, 48] width 10 height 10
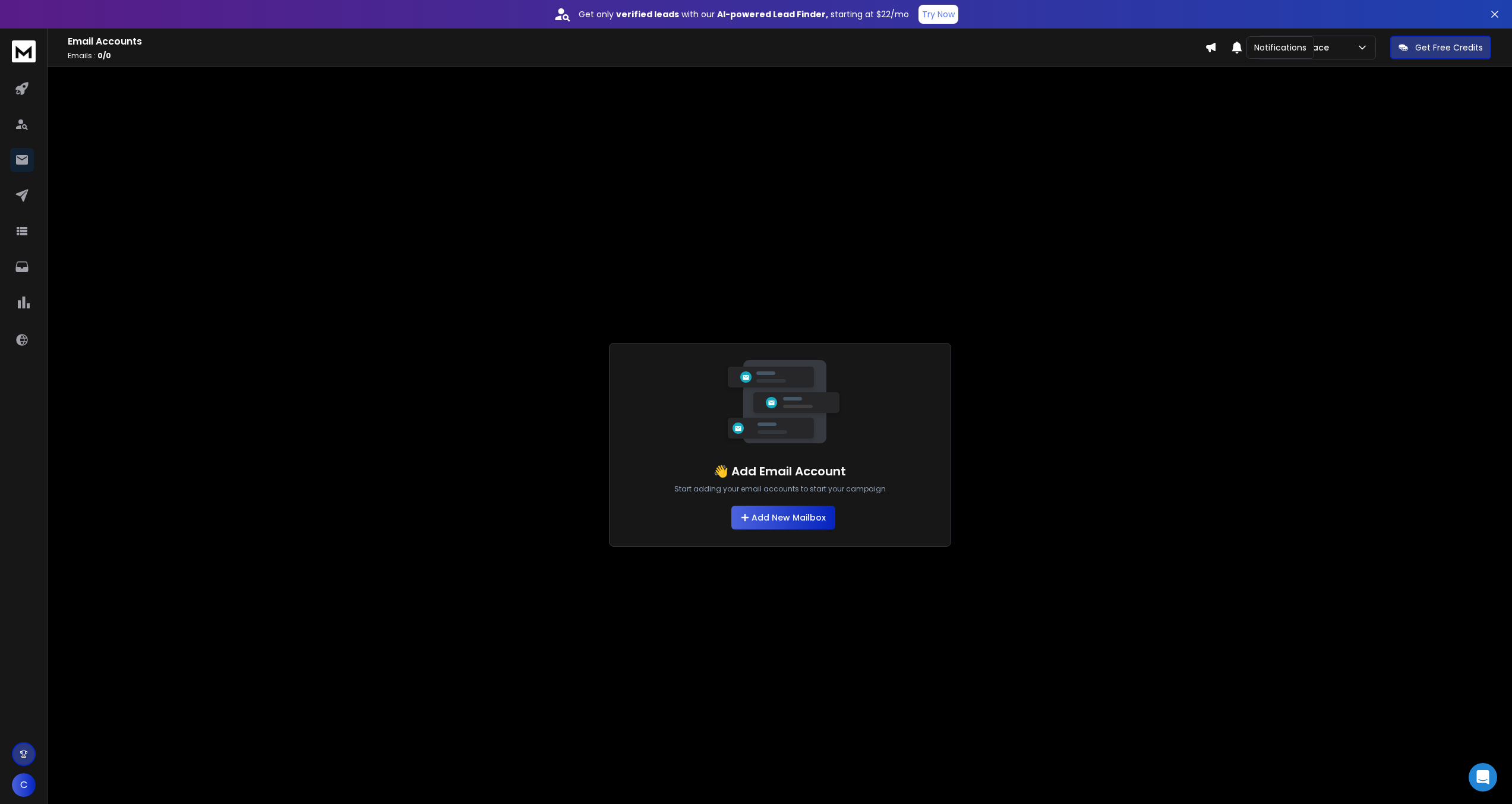
click at [1241, 47] on icon at bounding box center [1236, 46] width 10 height 12
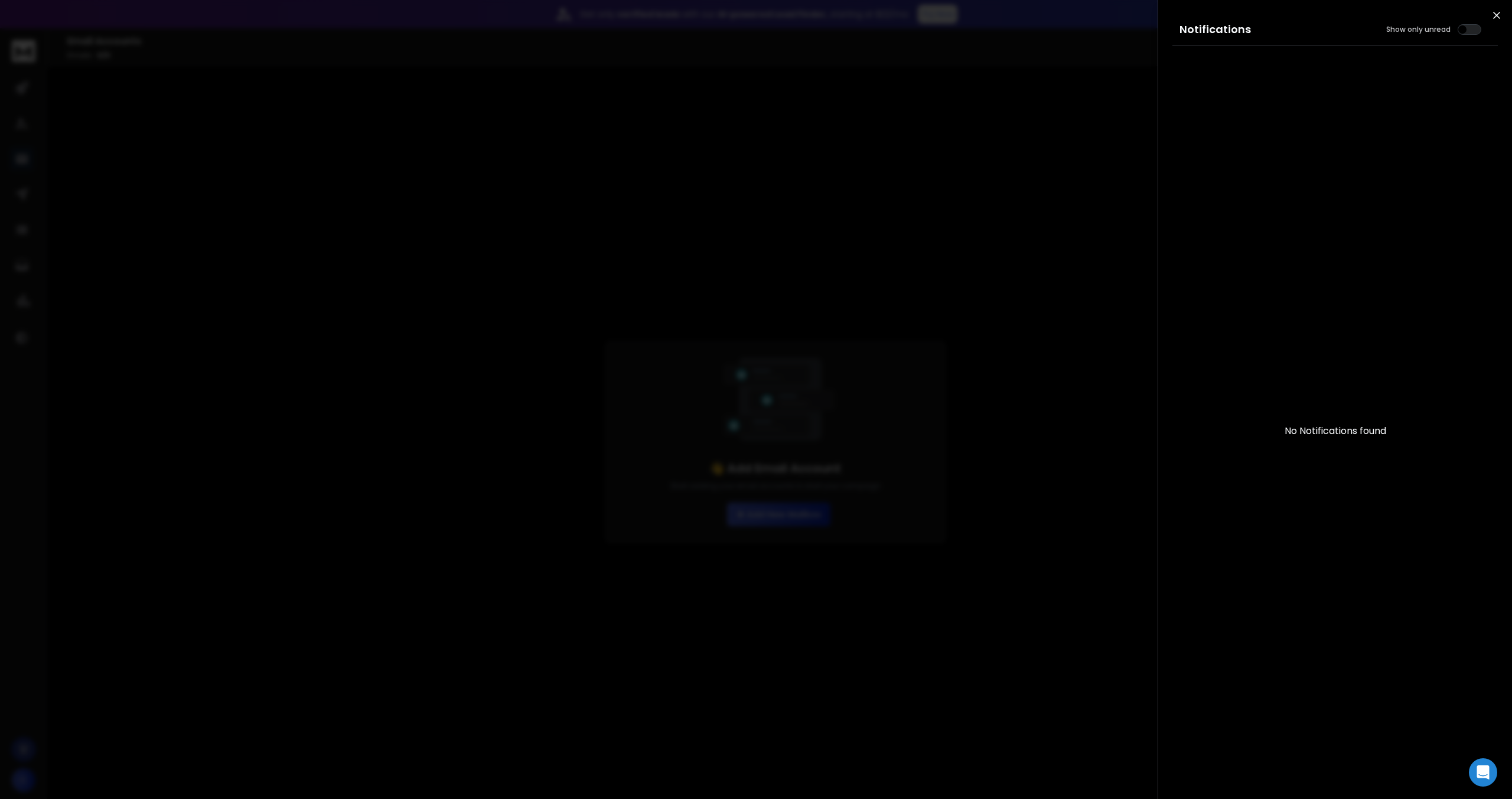
click at [1494, 15] on icon "button" at bounding box center [1496, 15] width 6 height 6
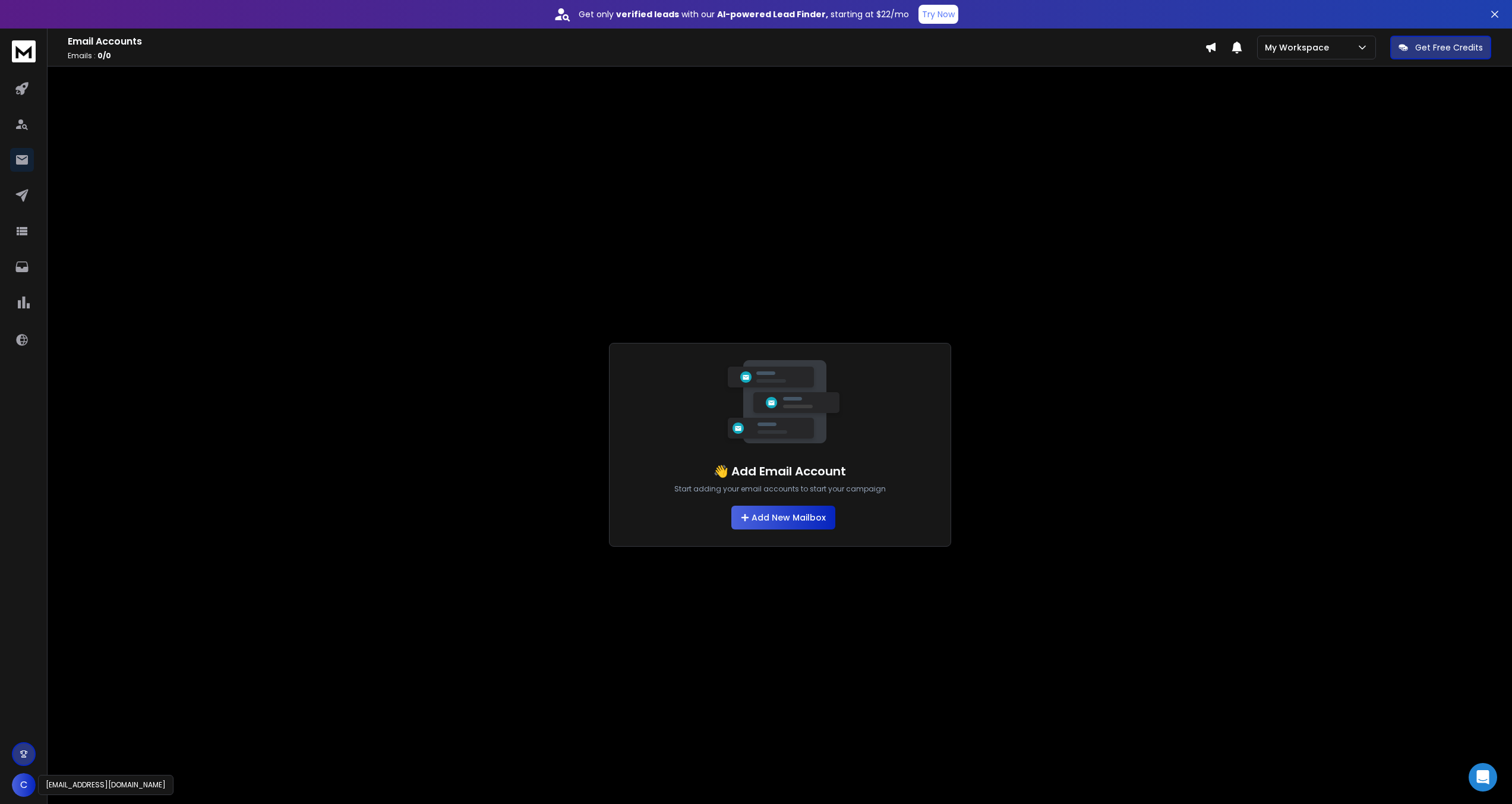
click at [24, 786] on span "C" at bounding box center [24, 785] width 24 height 24
click at [109, 707] on icon at bounding box center [108, 708] width 12 height 12
drag, startPoint x: 582, startPoint y: 15, endPoint x: 981, endPoint y: 18, distance: 399.0
click at [981, 18] on div "Get only verified leads with our AI-powered Lead Finder, starting at $22/mo Try…" at bounding box center [756, 14] width 1512 height 29
click at [1009, 18] on div "Get only verified leads with our AI-powered Lead Finder, starting at $22/mo Try…" at bounding box center [756, 14] width 1512 height 29
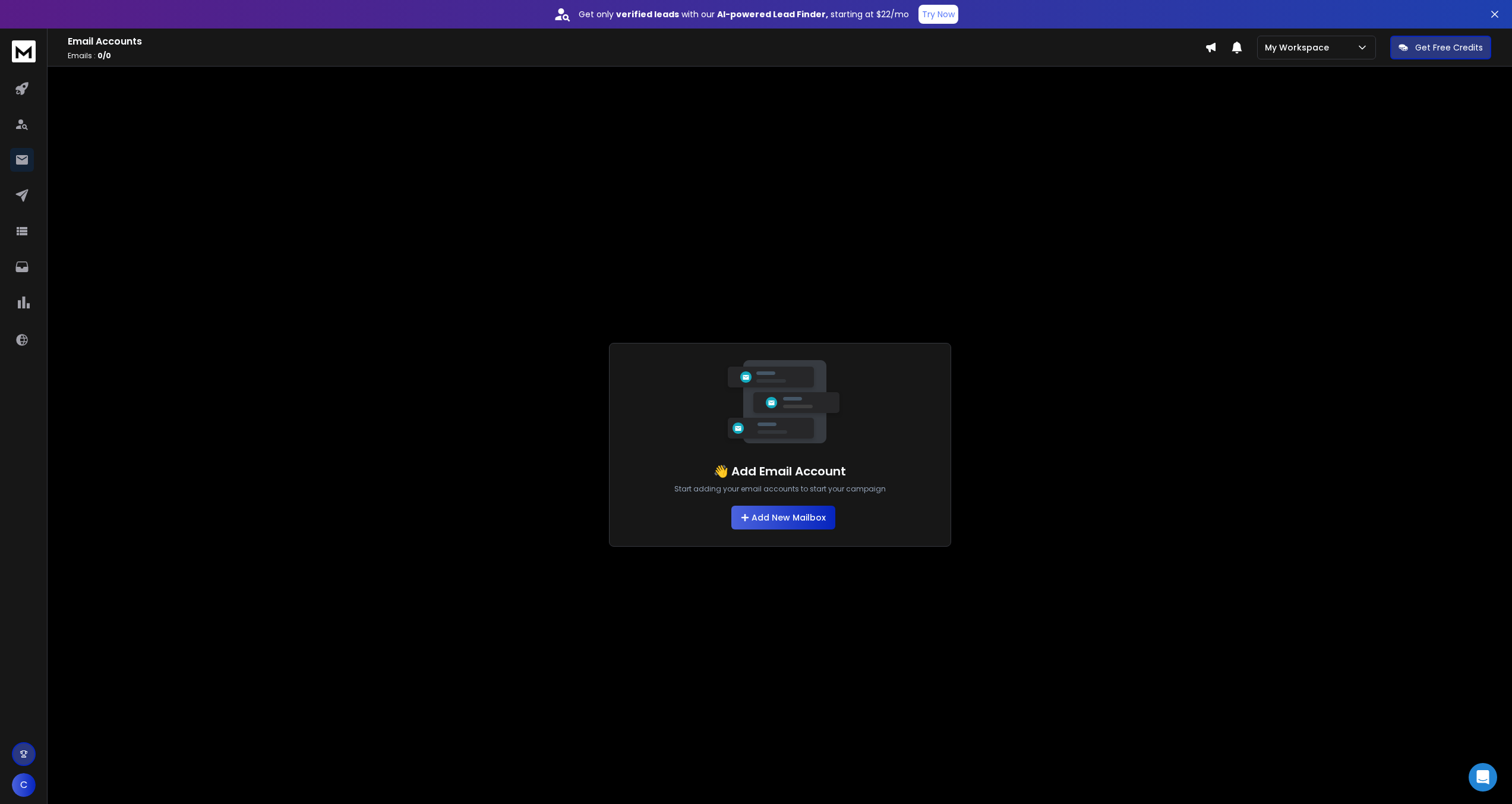
click at [22, 55] on img at bounding box center [24, 51] width 24 height 22
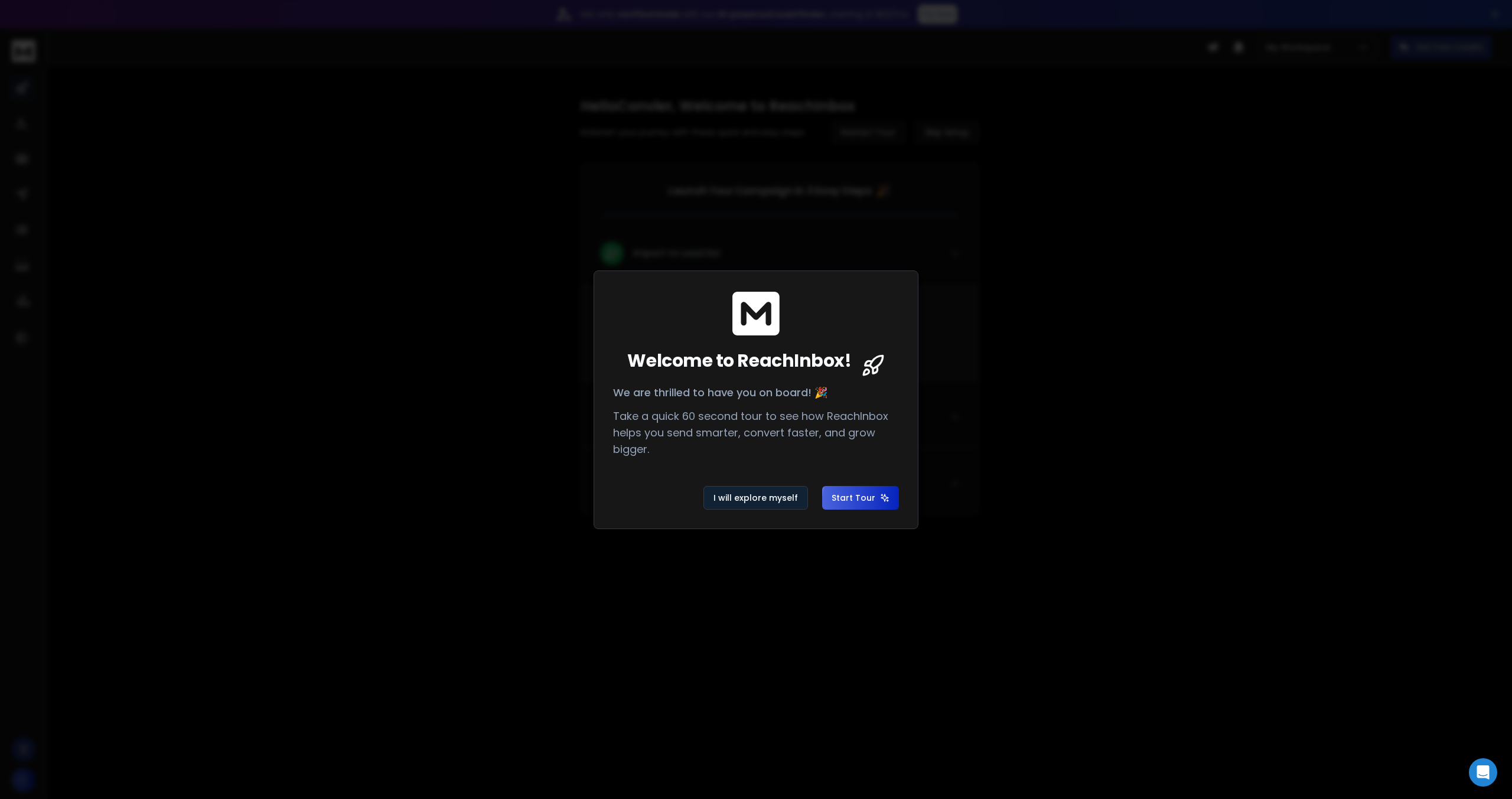
click at [768, 493] on button "I will explore myself" at bounding box center [756, 498] width 105 height 24
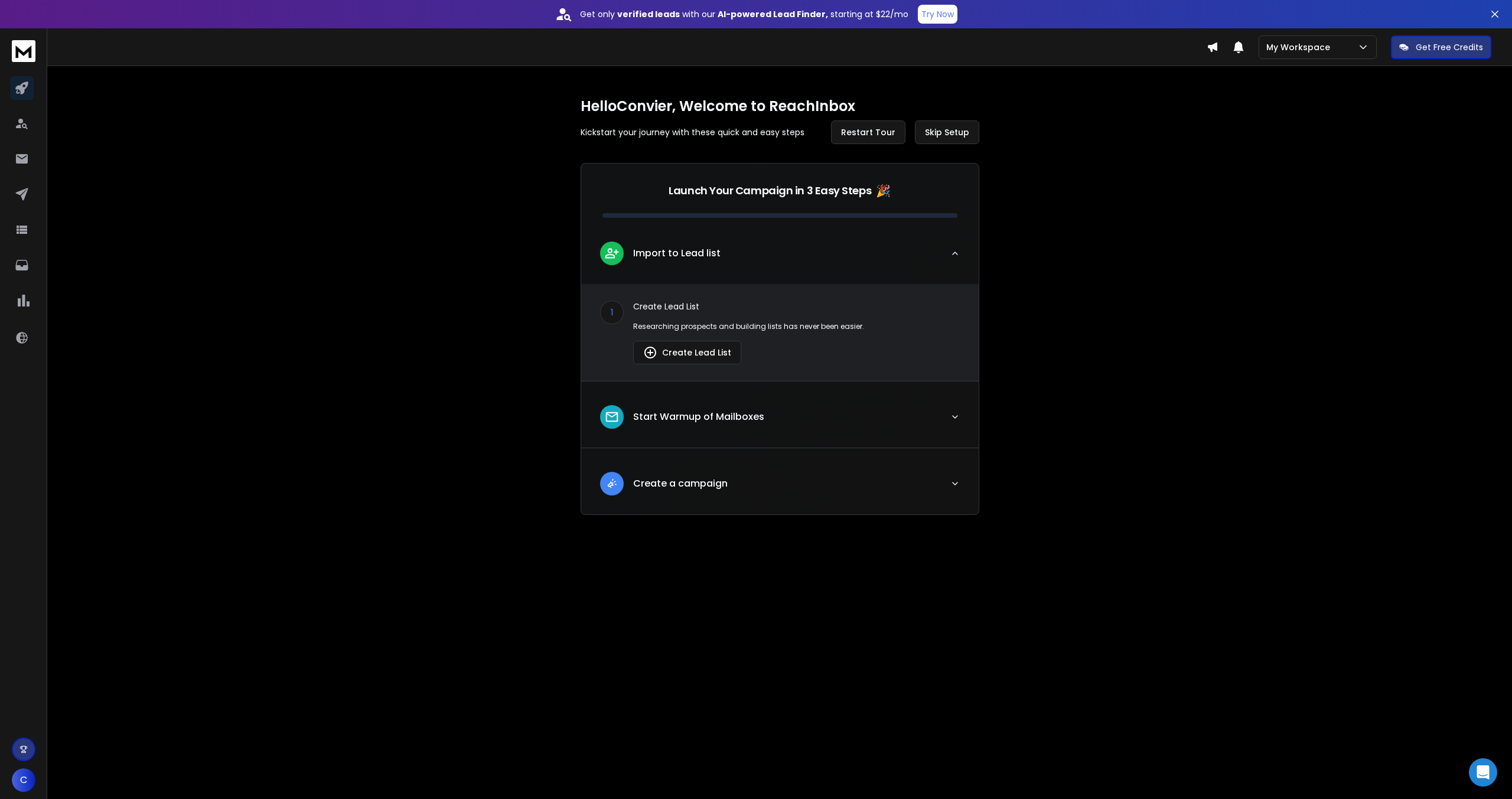
click at [22, 783] on span "C" at bounding box center [24, 780] width 24 height 24
click at [276, 720] on div "Get only verified leads with our AI-powered Lead Finder, starting at $22/mo Try…" at bounding box center [756, 400] width 1512 height 799
click at [22, 230] on icon at bounding box center [21, 230] width 10 height 8
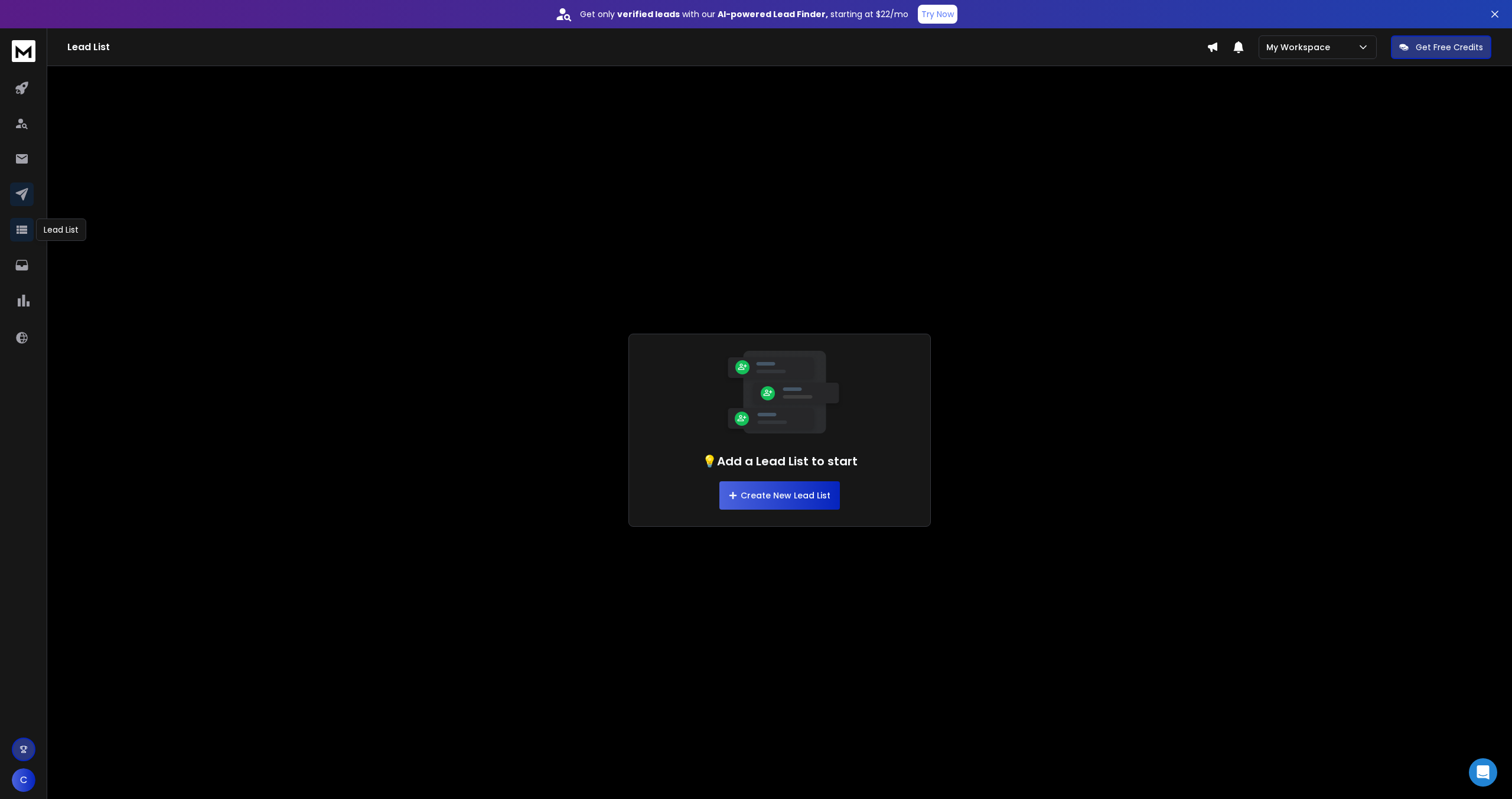
click at [27, 191] on icon at bounding box center [22, 195] width 14 height 14
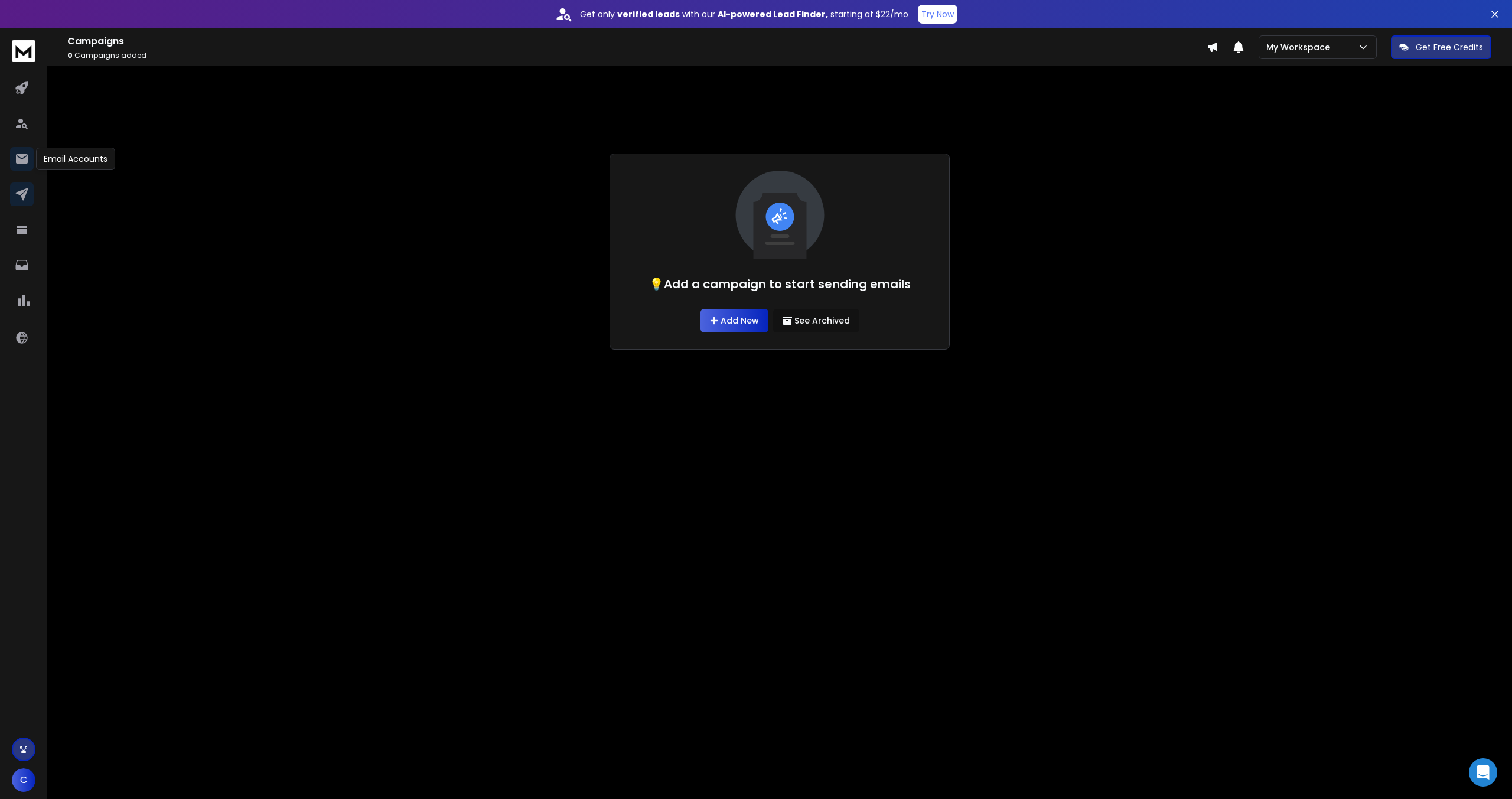
click at [18, 156] on icon at bounding box center [21, 159] width 12 height 10
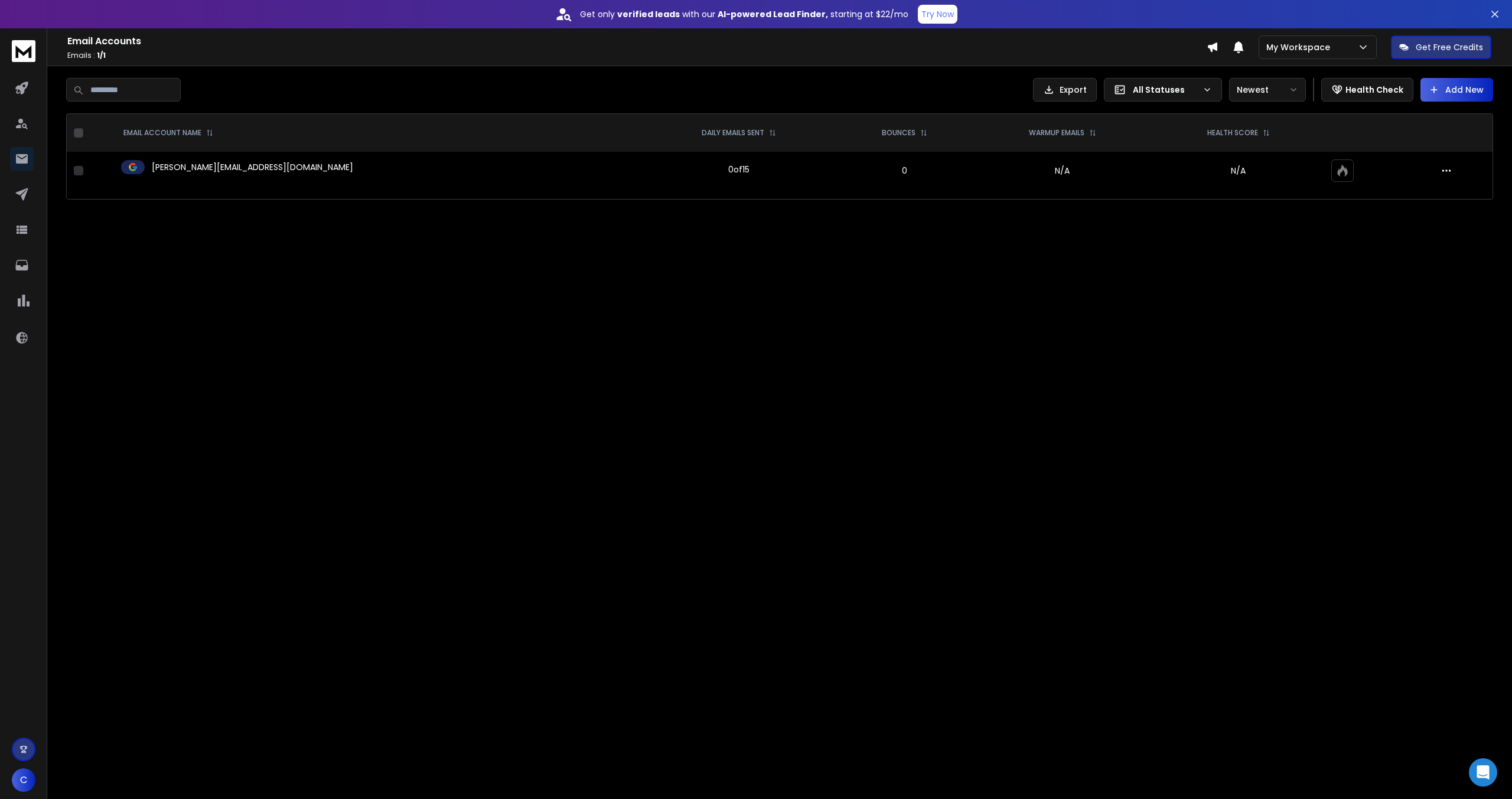
drag, startPoint x: 393, startPoint y: 245, endPoint x: 355, endPoint y: 261, distance: 41.2
click at [355, 261] on div "Get only verified leads with our AI-powered Lead Finder, starting at $22/mo Try…" at bounding box center [756, 400] width 1512 height 799
click at [245, 279] on div "Get only verified leads with our AI-powered Lead Finder, starting at $22/mo Try…" at bounding box center [756, 400] width 1512 height 799
drag, startPoint x: 284, startPoint y: 167, endPoint x: 283, endPoint y: 324, distance: 157.0
click at [285, 322] on div "Get only verified leads with our AI-powered Lead Finder, starting at $22/mo Try…" at bounding box center [756, 400] width 1512 height 799
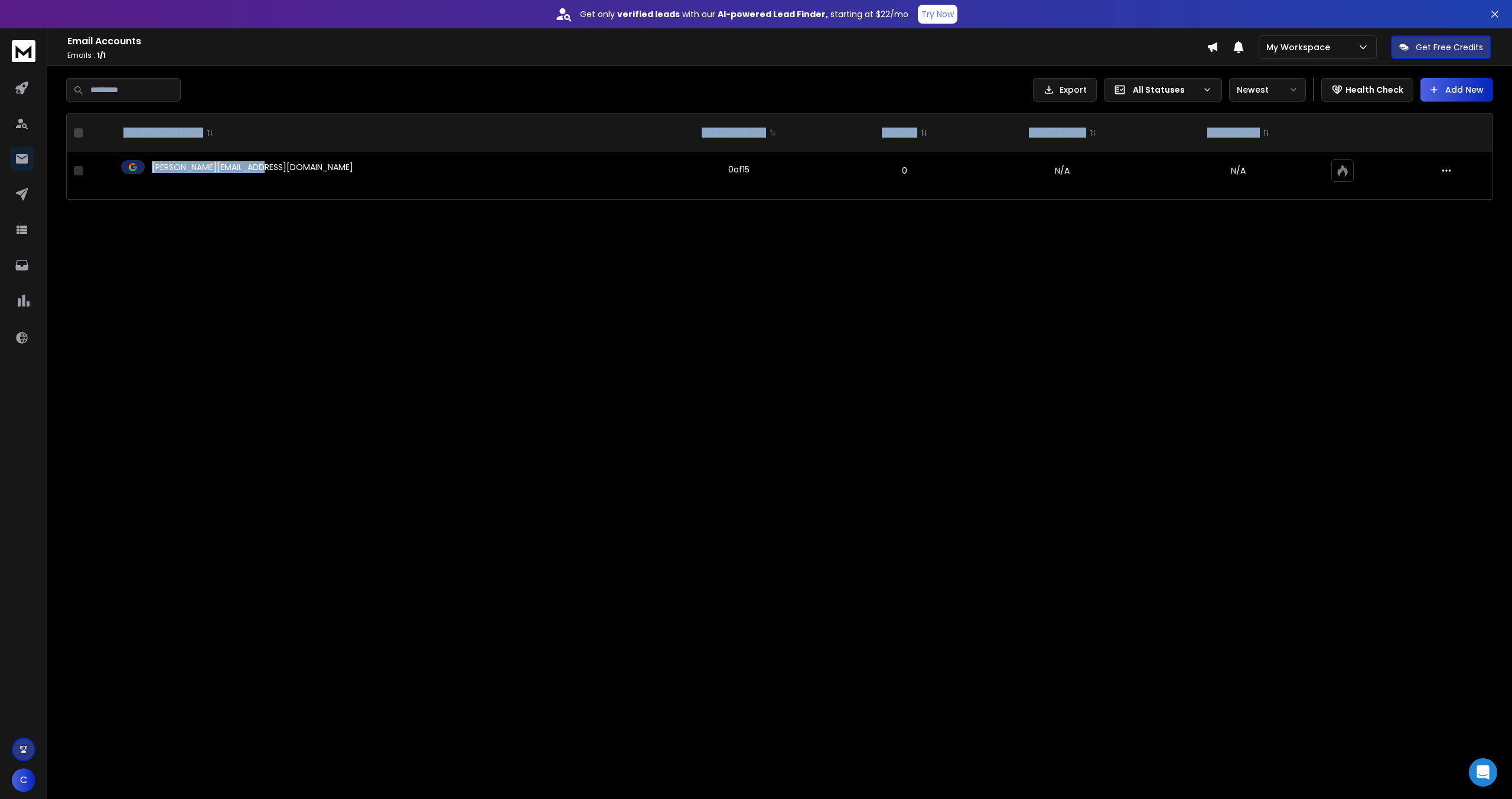
click at [203, 311] on div "Get only verified leads with our AI-powered Lead Finder, starting at $22/mo Try…" at bounding box center [756, 400] width 1512 height 799
click at [21, 193] on icon at bounding box center [22, 195] width 14 height 14
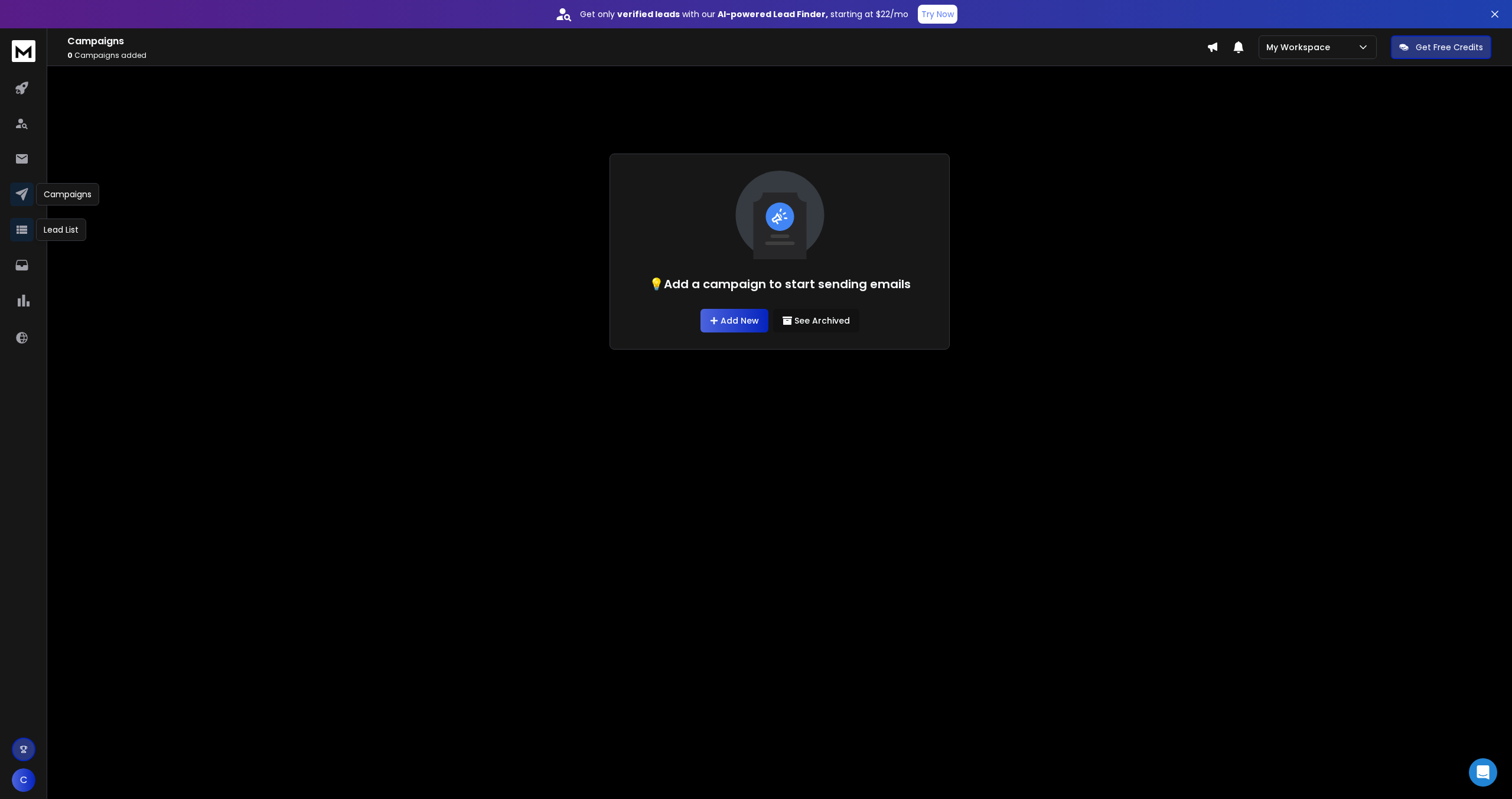
click at [24, 233] on icon at bounding box center [21, 230] width 10 height 8
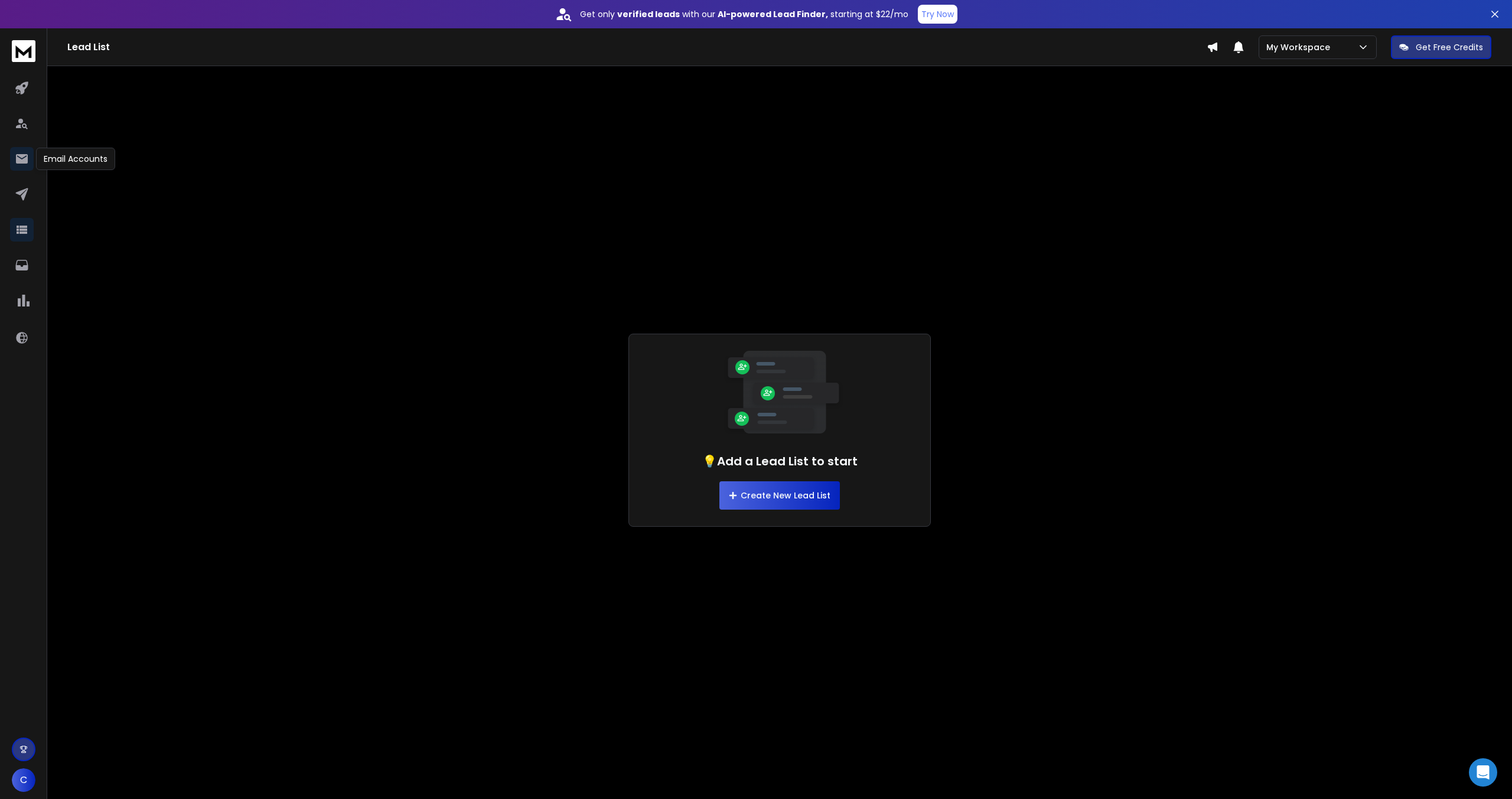
click at [24, 157] on icon at bounding box center [21, 159] width 12 height 10
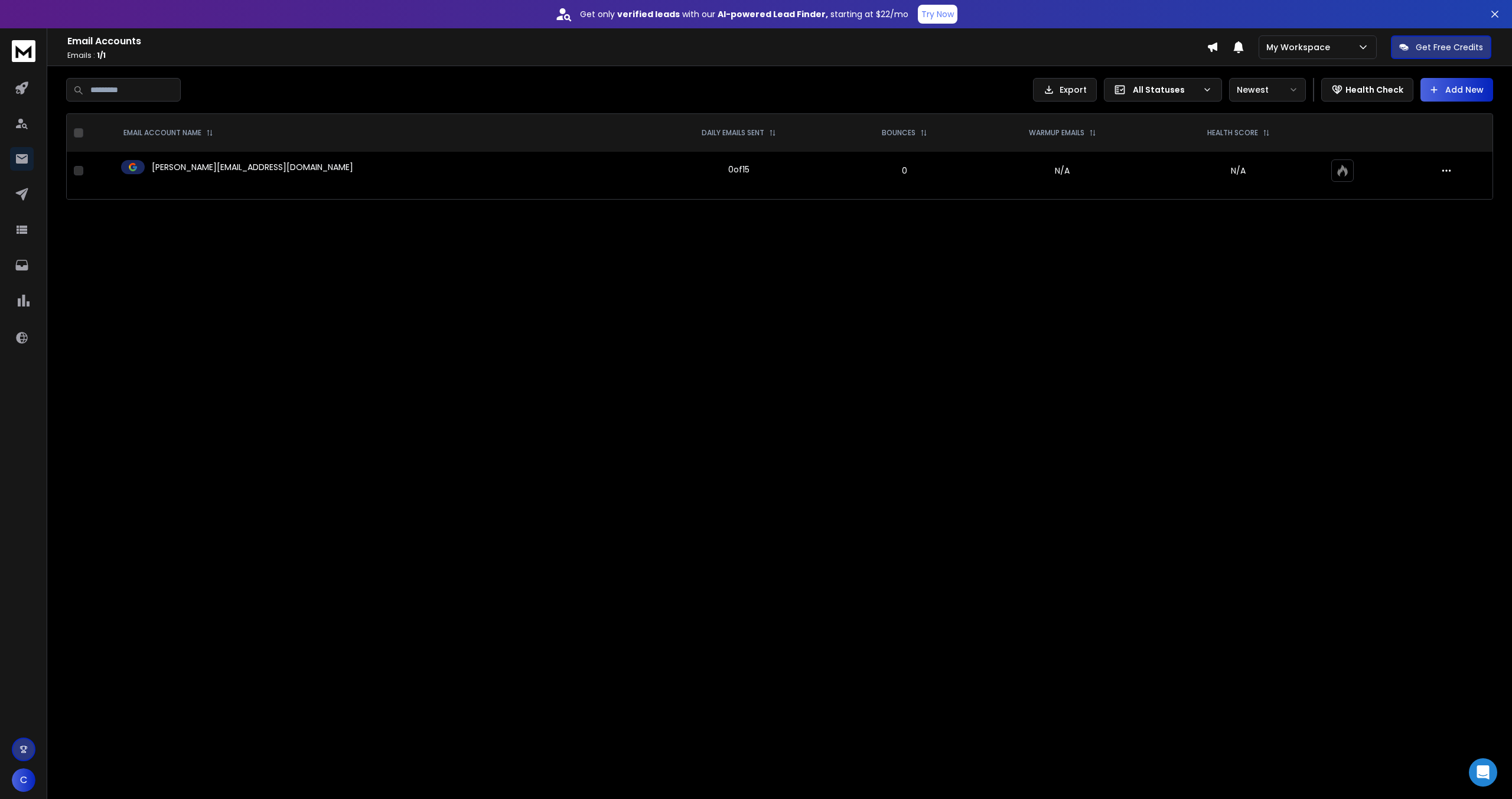
click at [1461, 92] on button "Add New" at bounding box center [1456, 90] width 72 height 24
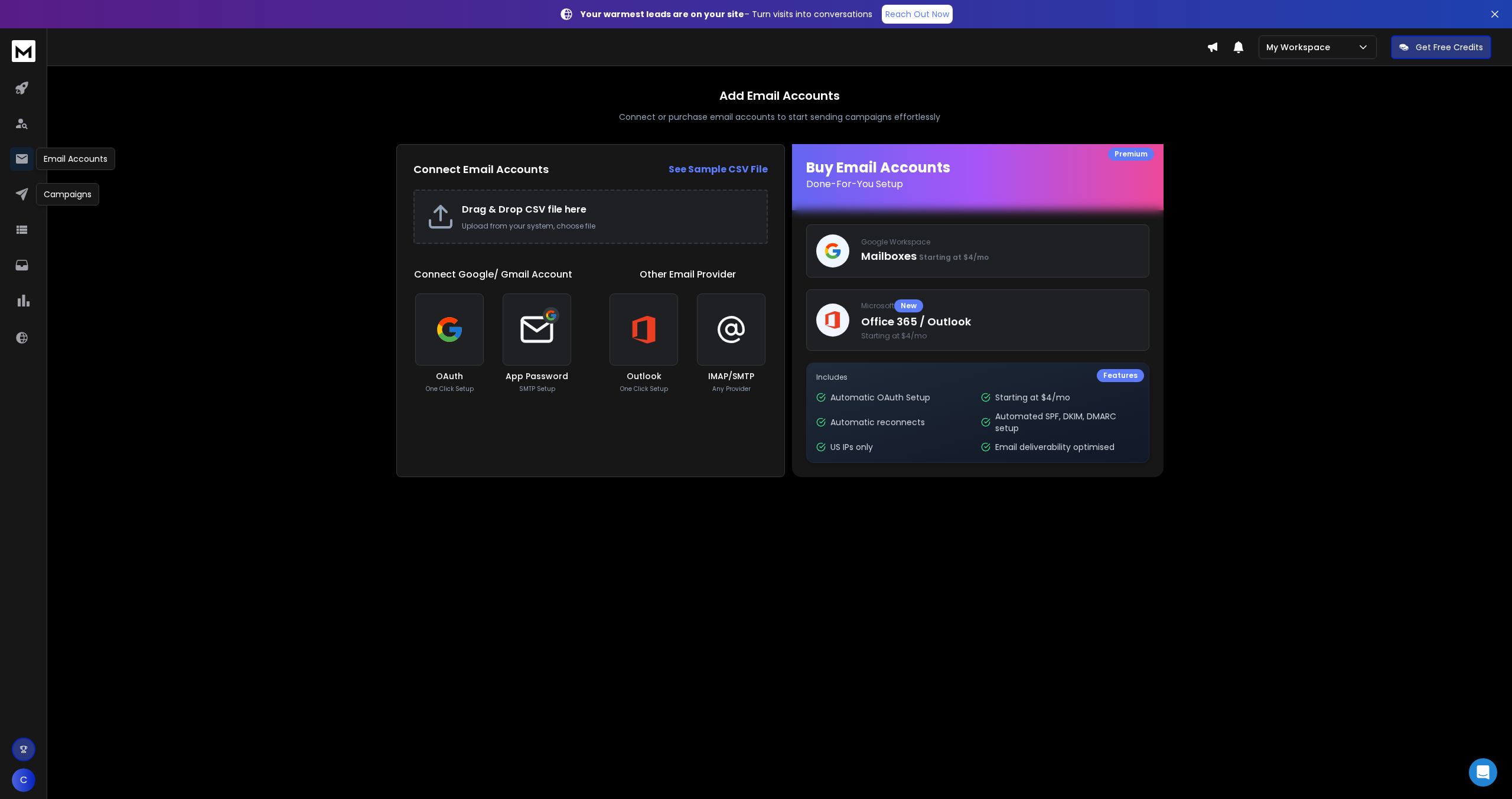
click at [24, 157] on icon at bounding box center [22, 159] width 14 height 14
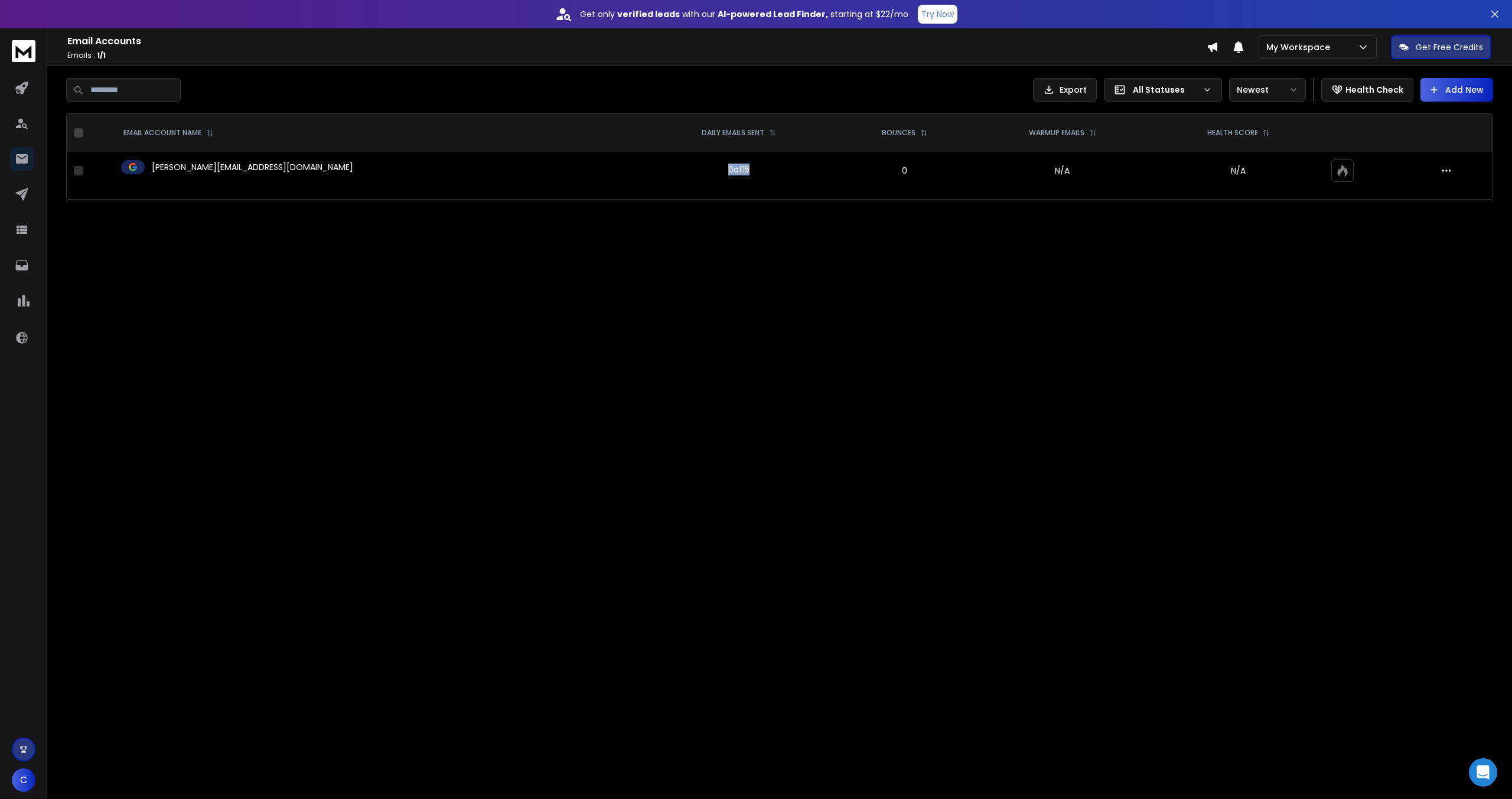
drag, startPoint x: 547, startPoint y: 157, endPoint x: 632, endPoint y: 178, distance: 87.6
click at [640, 178] on td "0 of 15" at bounding box center [738, 167] width 196 height 31
click at [659, 246] on div "Get only verified leads with our AI-powered Lead Finder, starting at $22/mo Try…" at bounding box center [756, 400] width 1512 height 799
click at [1445, 164] on button at bounding box center [1446, 170] width 77 height 20
click at [1432, 191] on div "Warmup Settings" at bounding box center [1434, 195] width 93 height 19
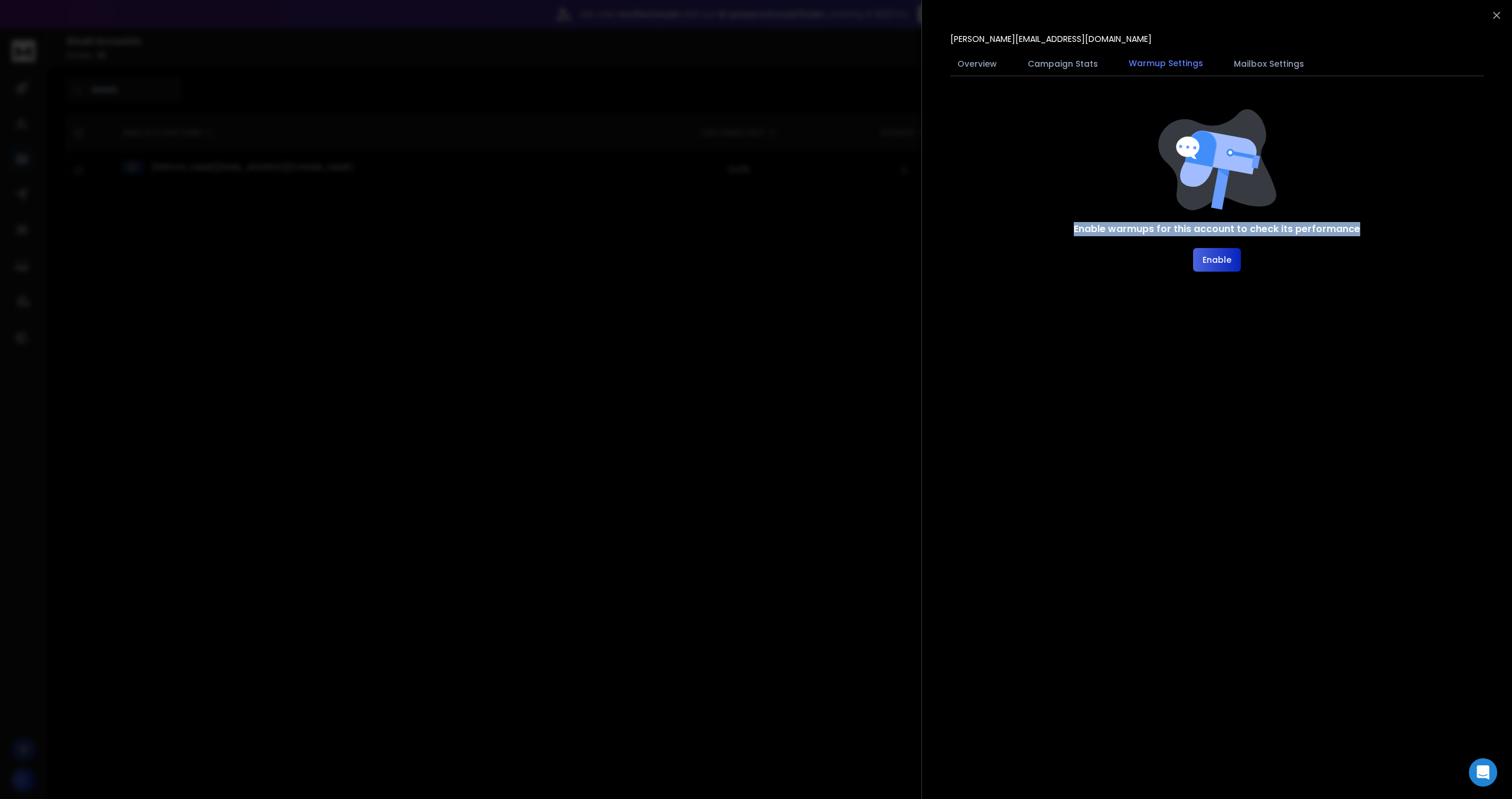
drag, startPoint x: 1070, startPoint y: 230, endPoint x: 1390, endPoint y: 227, distance: 320.0
click at [1370, 229] on div "Enable warmups for this account to check its performance Enable" at bounding box center [1216, 190] width 533 height 162
click at [1398, 216] on div "Enable warmups for this account to check its performance Enable" at bounding box center [1216, 190] width 533 height 162
click at [1261, 64] on button "Mailbox Settings" at bounding box center [1269, 64] width 84 height 26
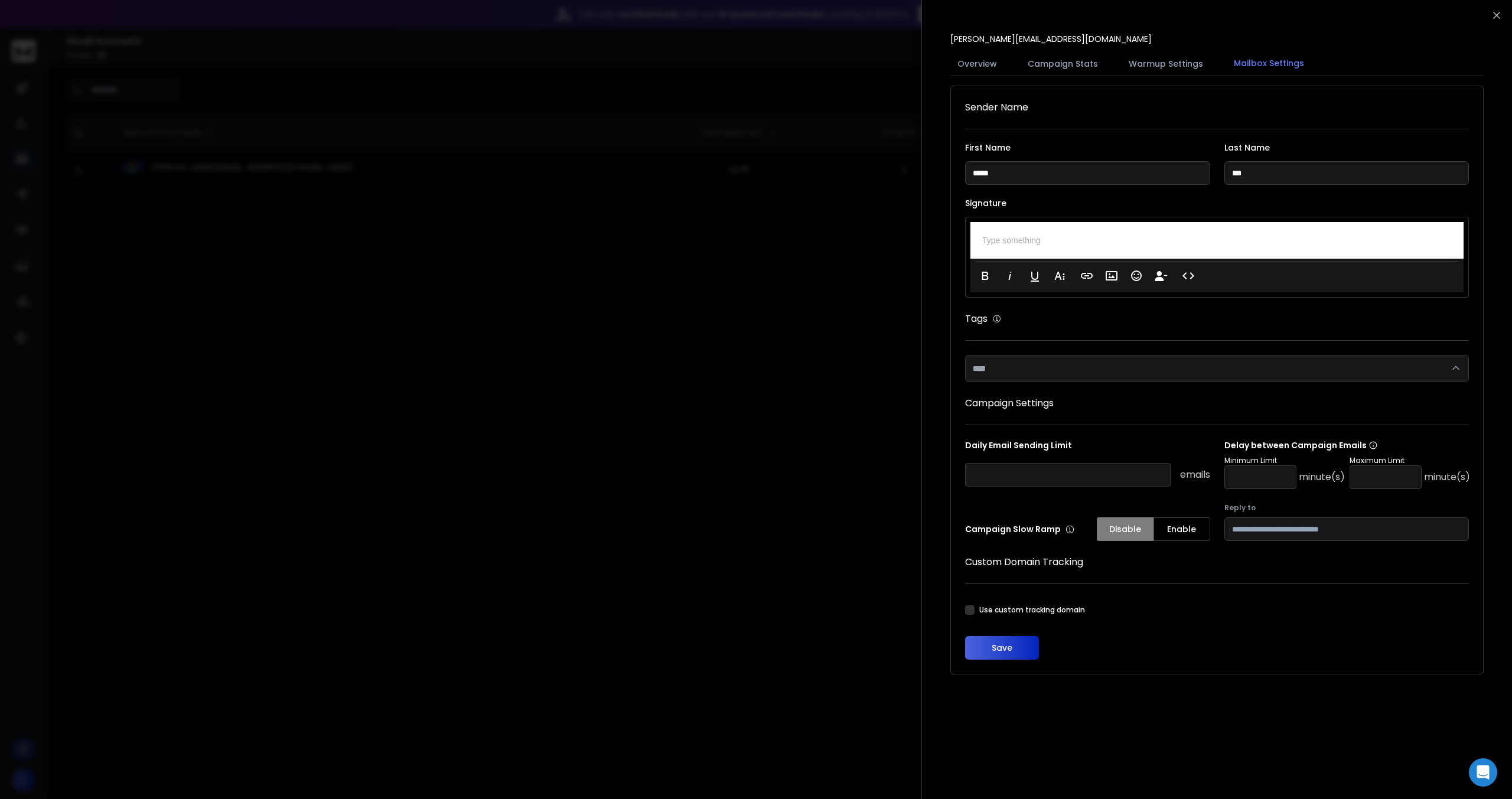
drag, startPoint x: 1000, startPoint y: 475, endPoint x: 961, endPoint y: 475, distance: 39.0
click at [961, 475] on div "Sender Name First Name ***** Last Name *** Signature Type something Clear Forma…" at bounding box center [1216, 380] width 533 height 589
click at [1494, 17] on icon "button" at bounding box center [1496, 15] width 12 height 12
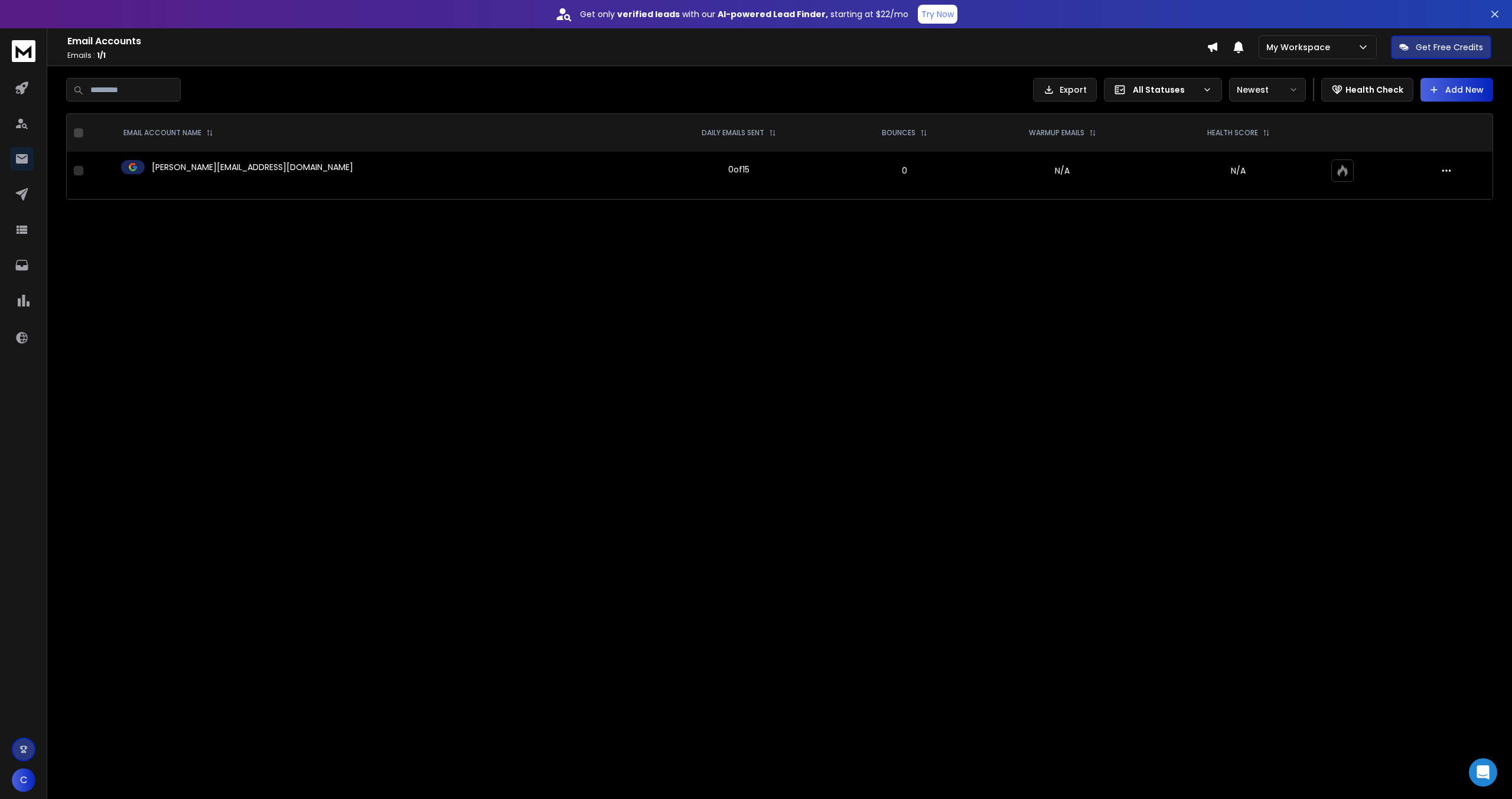
click at [1063, 334] on div "Get only verified leads with our AI-powered Lead Finder, starting at $22/mo Try…" at bounding box center [756, 400] width 1512 height 799
drag, startPoint x: 544, startPoint y: 254, endPoint x: 307, endPoint y: 218, distance: 239.7
click at [280, 171] on div "Get only verified leads with our AI-powered Lead Finder, starting at $22/mo Try…" at bounding box center [756, 400] width 1512 height 799
click at [371, 314] on div "Get only verified leads with our AI-powered Lead Finder, starting at $22/mo Try…" at bounding box center [756, 400] width 1512 height 799
click at [21, 87] on icon at bounding box center [21, 88] width 13 height 13
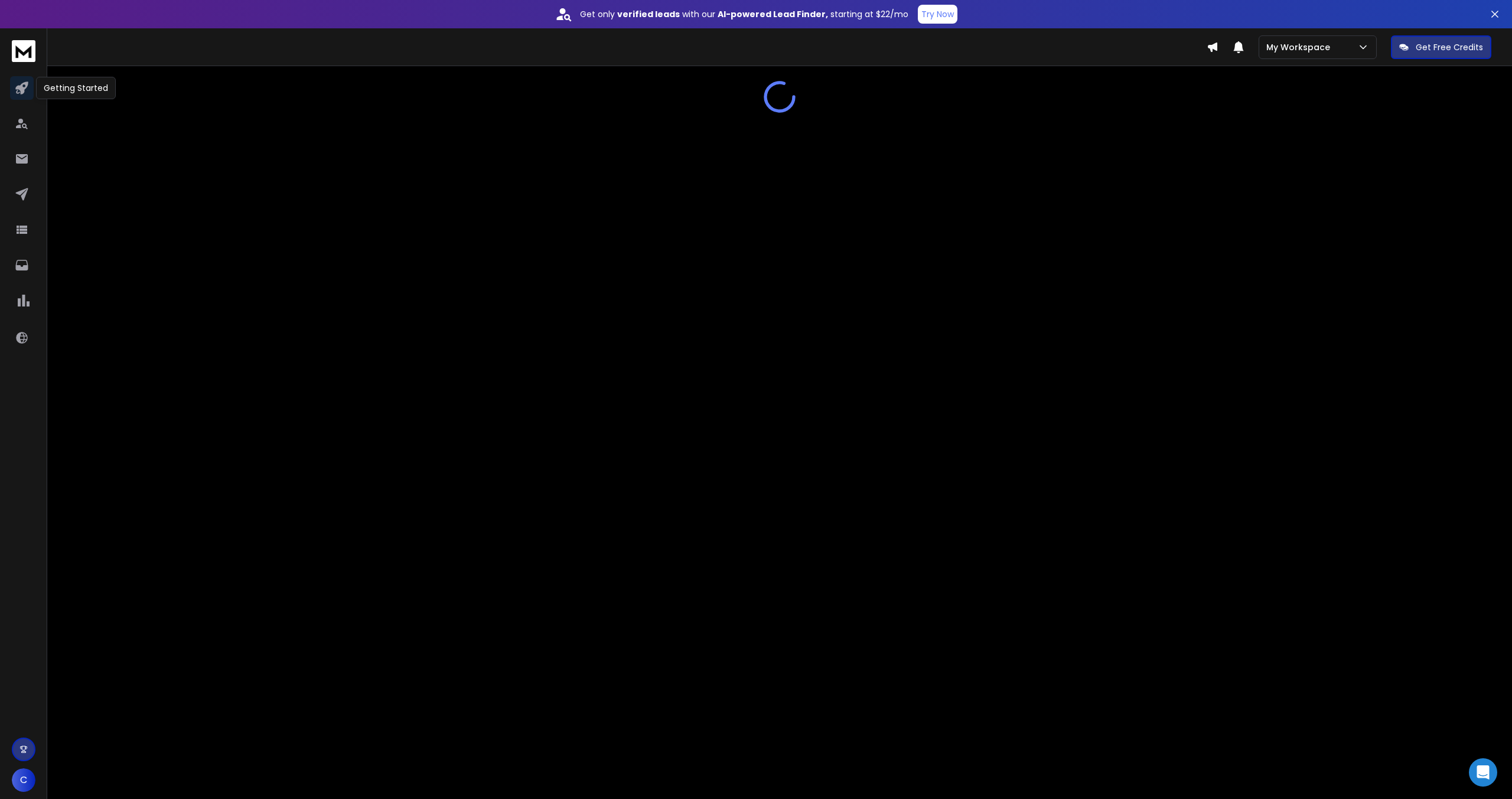
click at [20, 87] on icon at bounding box center [21, 88] width 13 height 13
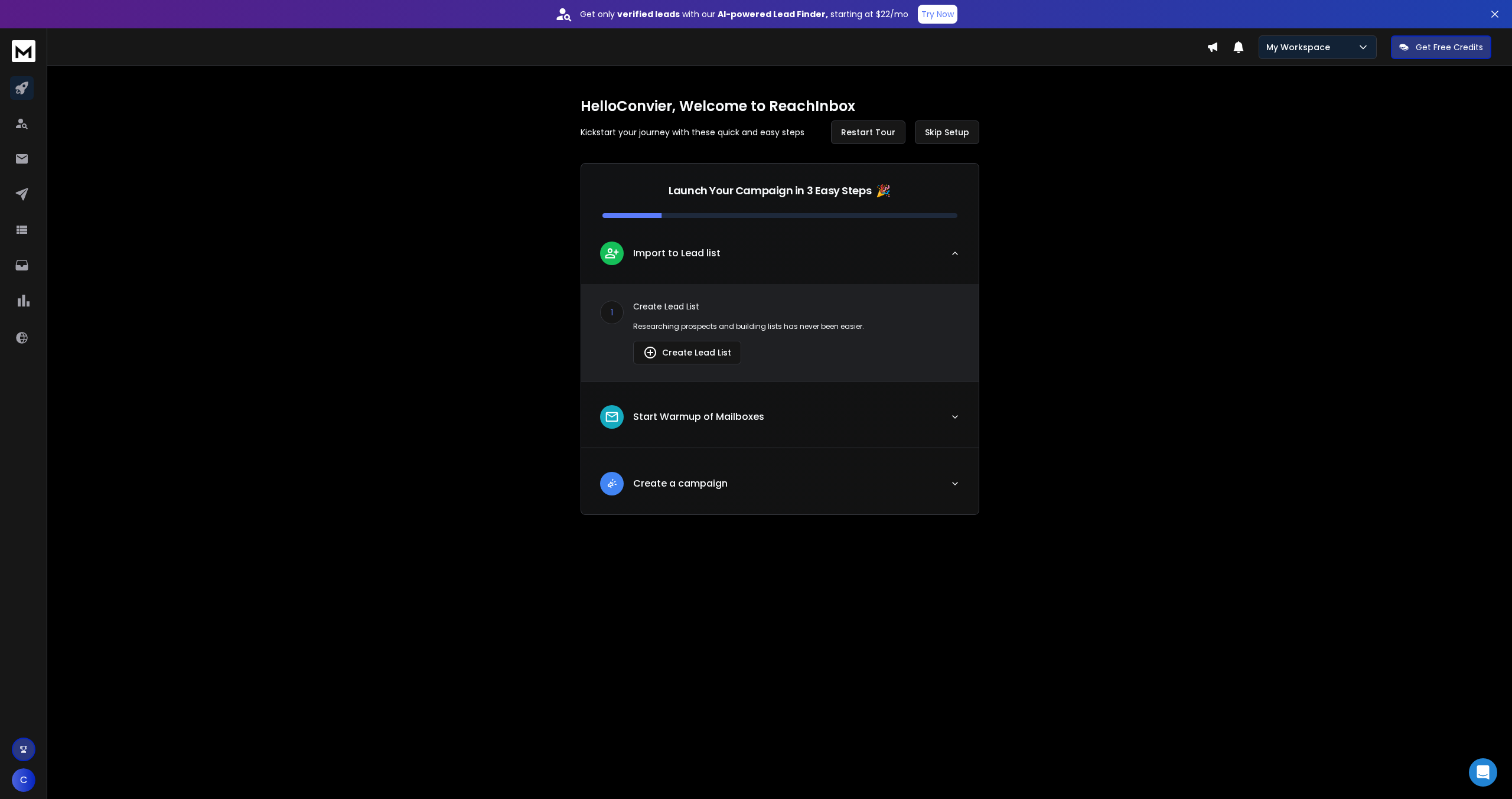
click at [1300, 44] on p "My Workspace" at bounding box center [1300, 47] width 68 height 12
click at [1300, 247] on div "Hello Convier , Welcome to ReachInbox Kickstart your journey with these quick a…" at bounding box center [779, 306] width 1427 height 456
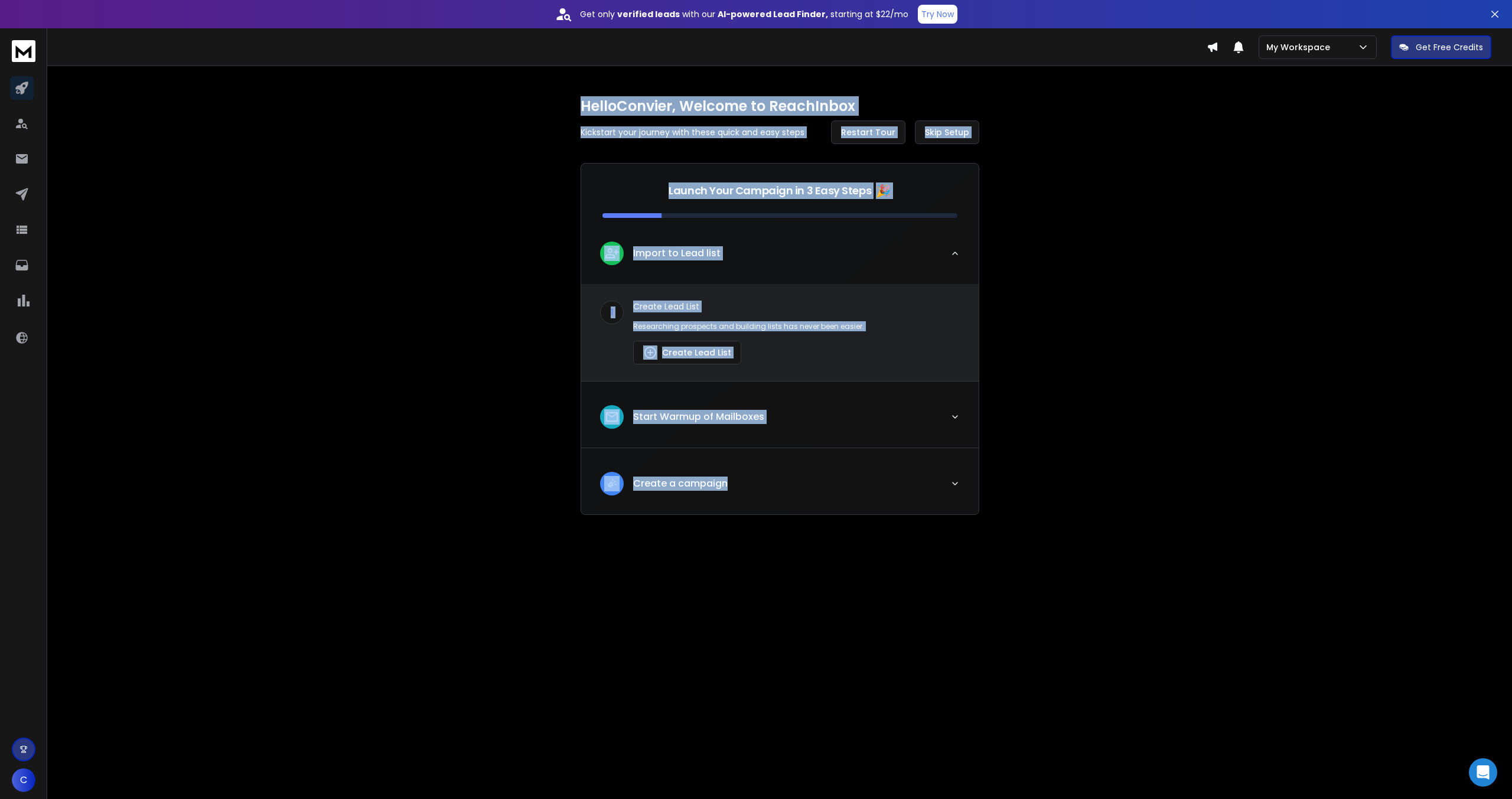
drag, startPoint x: 1069, startPoint y: 546, endPoint x: 542, endPoint y: 79, distance: 704.1
click at [542, 79] on div "Get only verified leads with our AI-powered Lead Finder, starting at $22/mo Try…" at bounding box center [756, 400] width 1512 height 799
click at [537, 84] on div "Hello Convier , Welcome to ReachInbox Kickstart your journey with these quick a…" at bounding box center [779, 306] width 1427 height 456
drag, startPoint x: 557, startPoint y: 102, endPoint x: 896, endPoint y: 567, distance: 575.5
click at [896, 567] on div "Get only verified leads with our AI-powered Lead Finder, starting at $22/mo Try…" at bounding box center [756, 400] width 1512 height 799
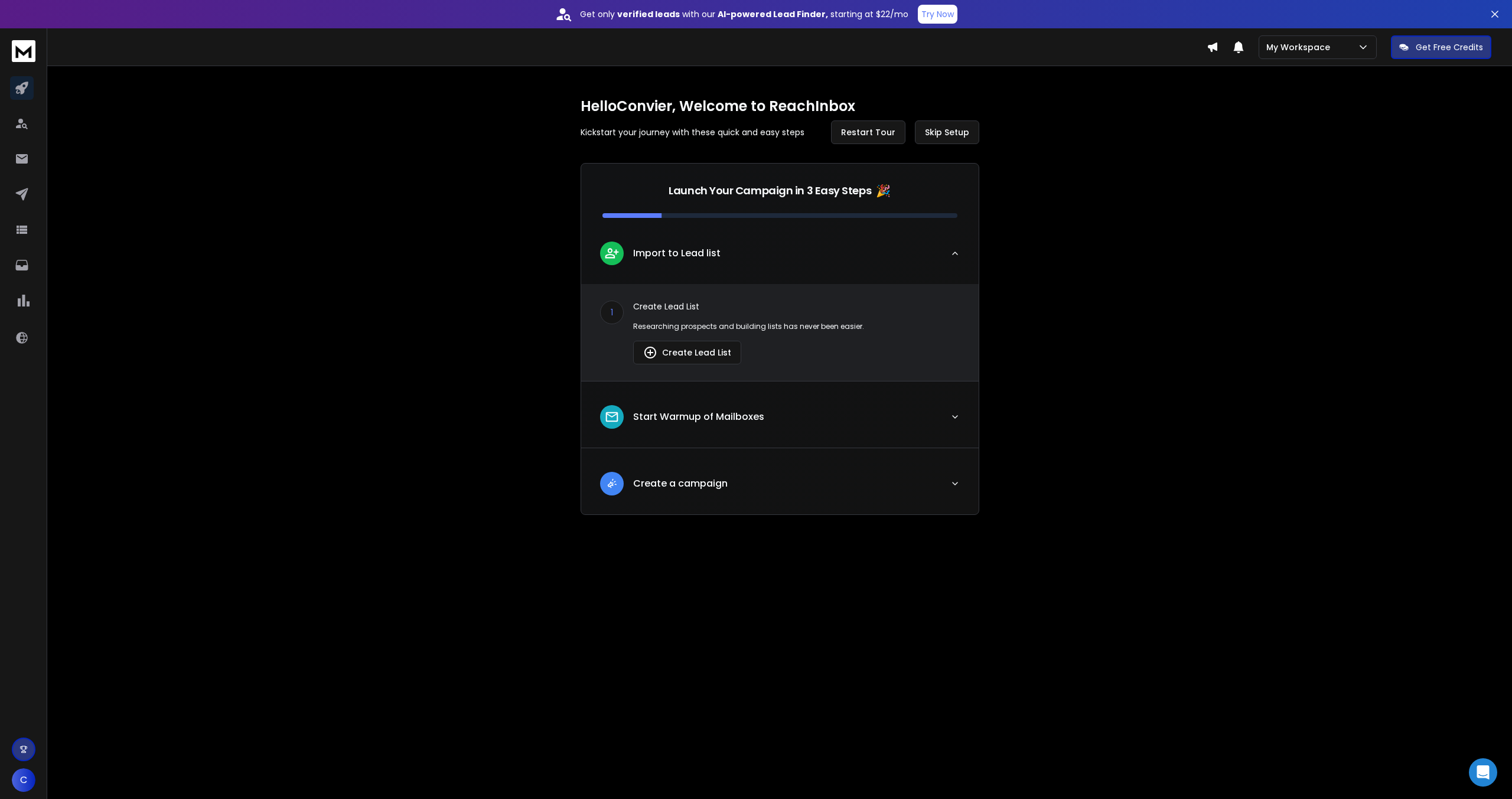
drag, startPoint x: 1029, startPoint y: 577, endPoint x: 996, endPoint y: 552, distance: 41.4
click at [1029, 577] on div "Get only verified leads with our AI-powered Lead Finder, starting at $22/mo Try…" at bounding box center [756, 400] width 1512 height 799
click at [17, 160] on icon at bounding box center [21, 159] width 12 height 10
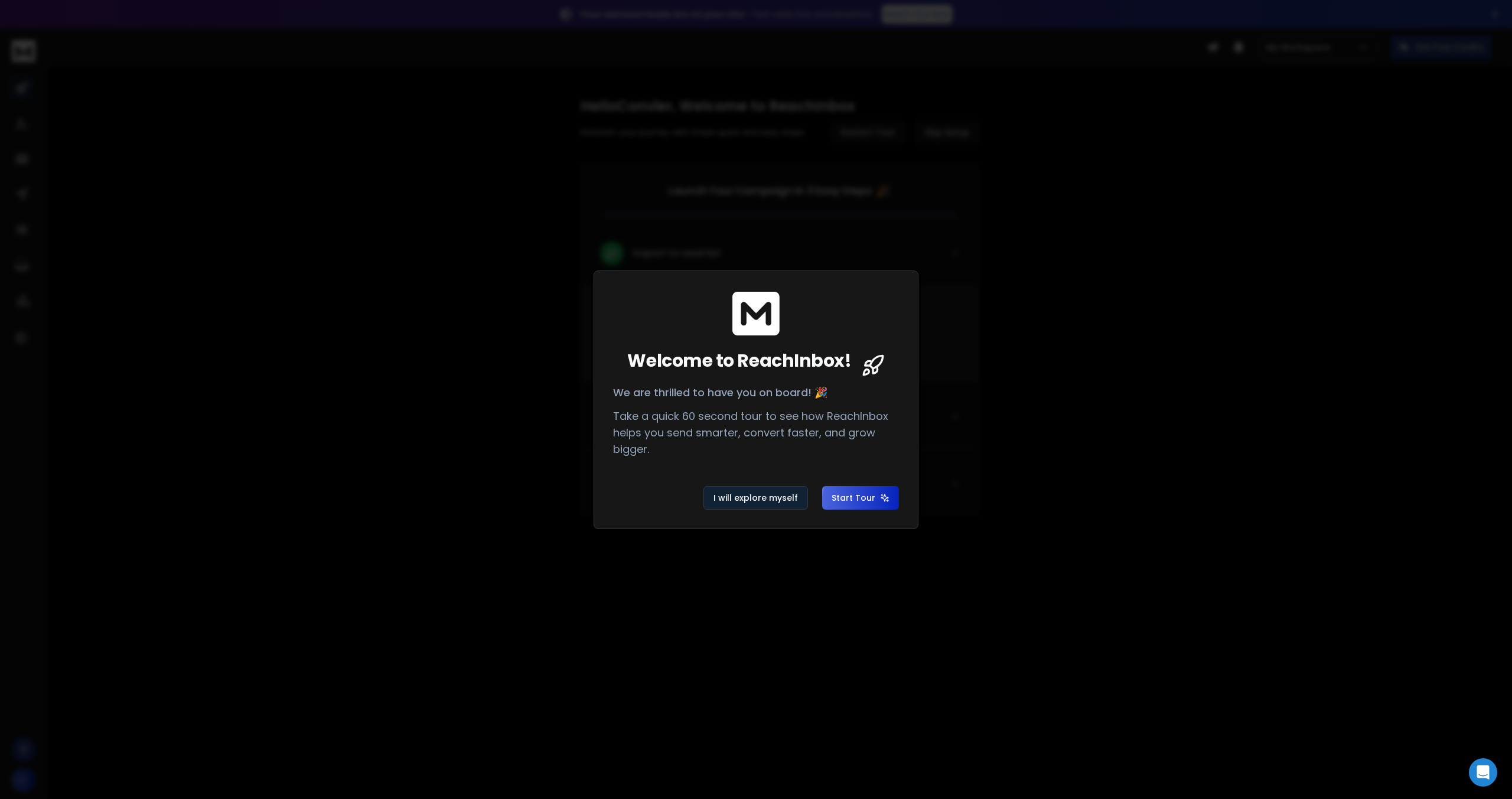
click at [756, 498] on button "I will explore myself" at bounding box center [756, 498] width 105 height 24
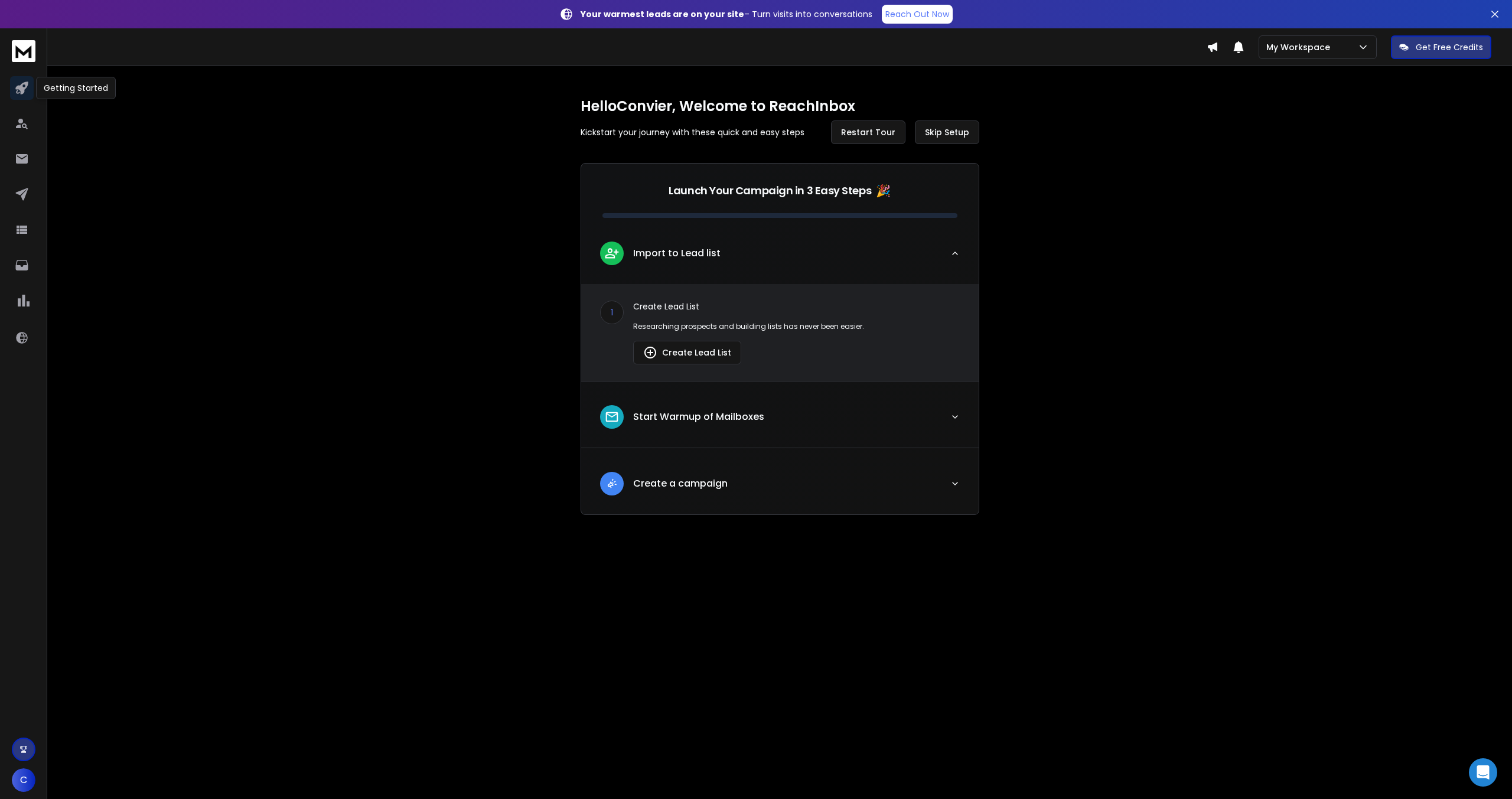
click at [23, 87] on icon at bounding box center [22, 88] width 14 height 14
click at [21, 87] on icon at bounding box center [21, 88] width 13 height 13
click at [21, 123] on icon at bounding box center [22, 123] width 14 height 14
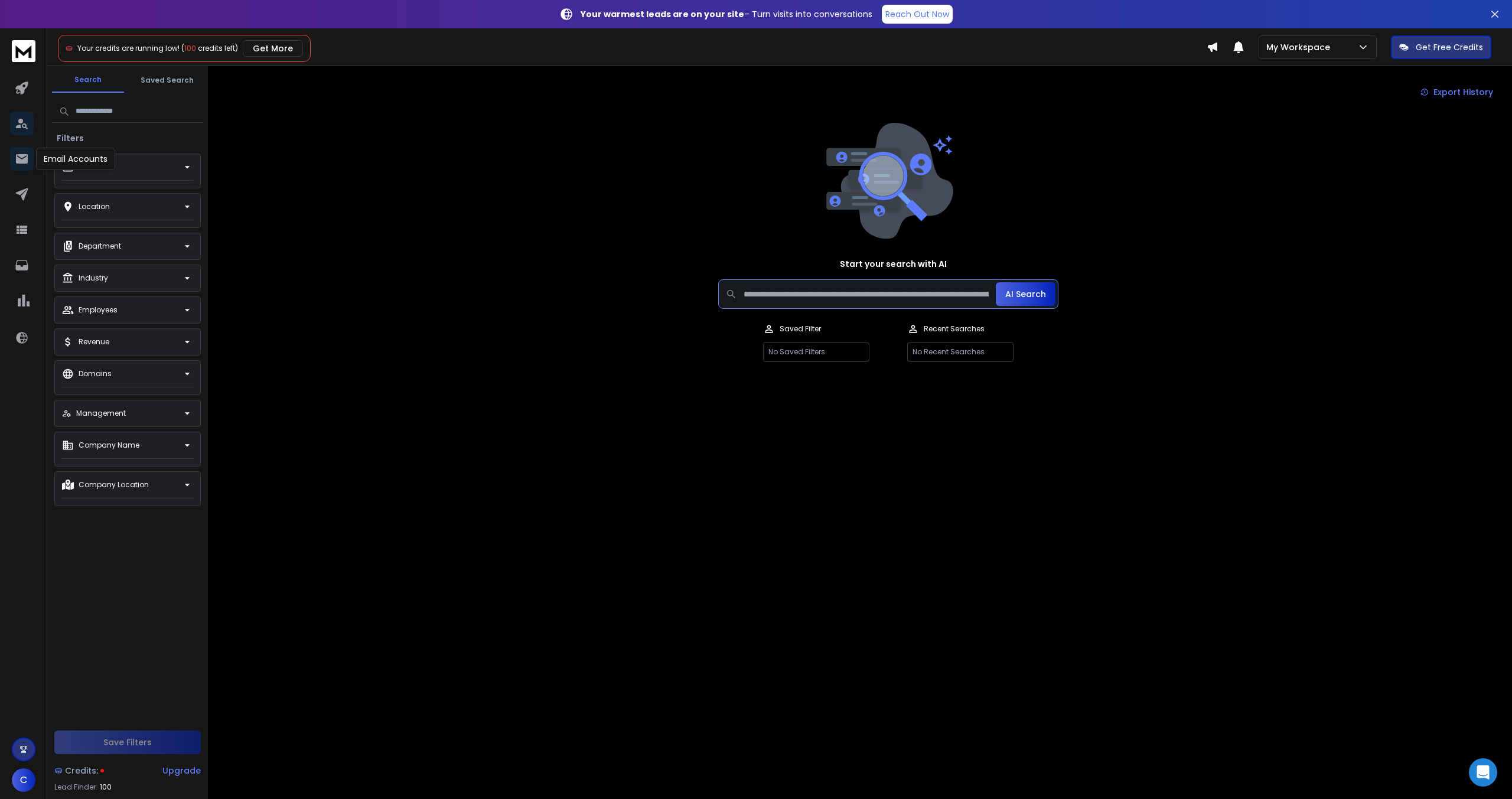
click at [20, 156] on icon at bounding box center [21, 159] width 12 height 10
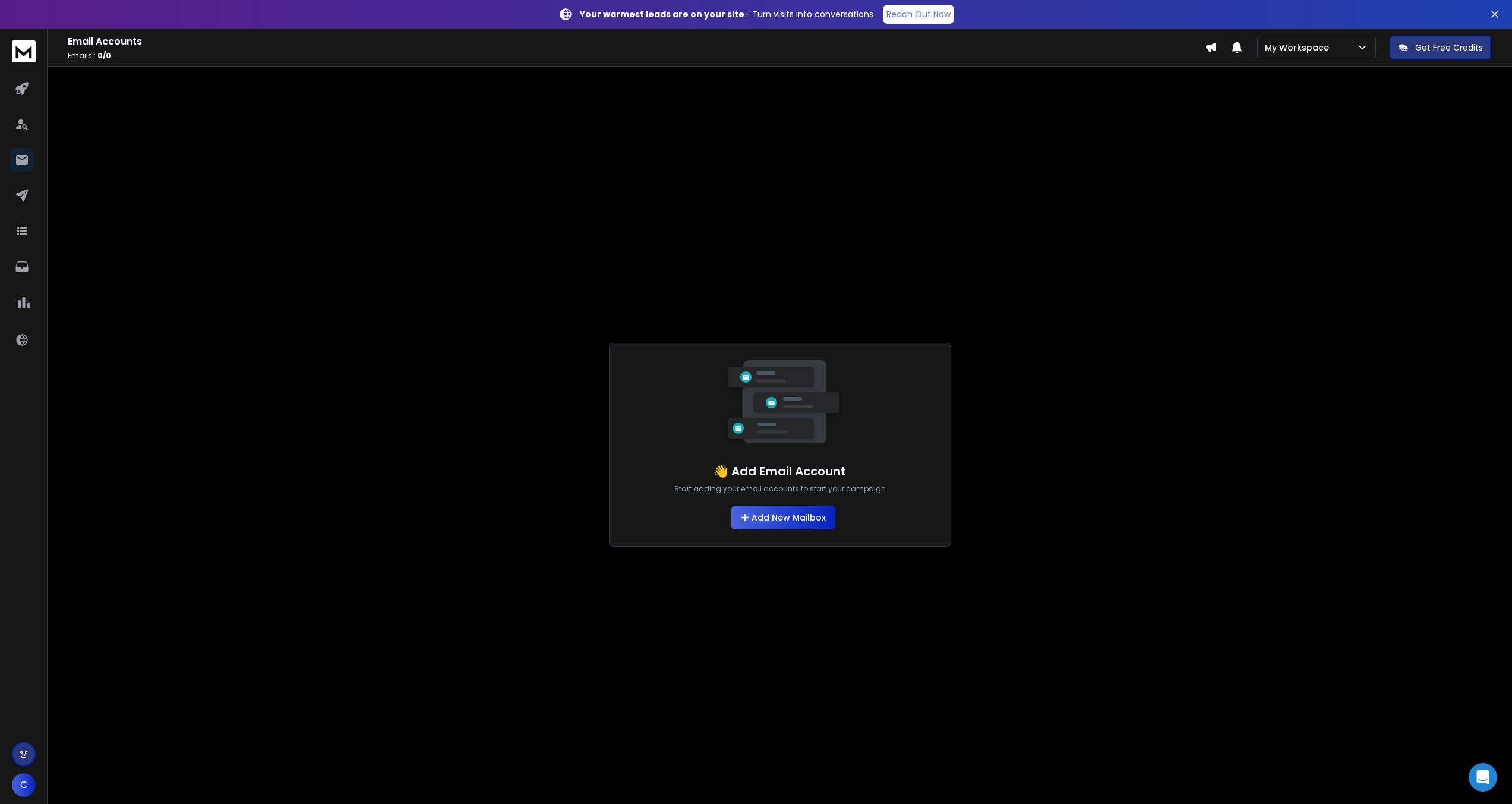
click at [774, 530] on div "👋 Add Email Account Start adding your email accounts to start your campaign Add…" at bounding box center [780, 444] width 342 height 204
click at [776, 522] on button "Add New Mailbox" at bounding box center [783, 517] width 104 height 24
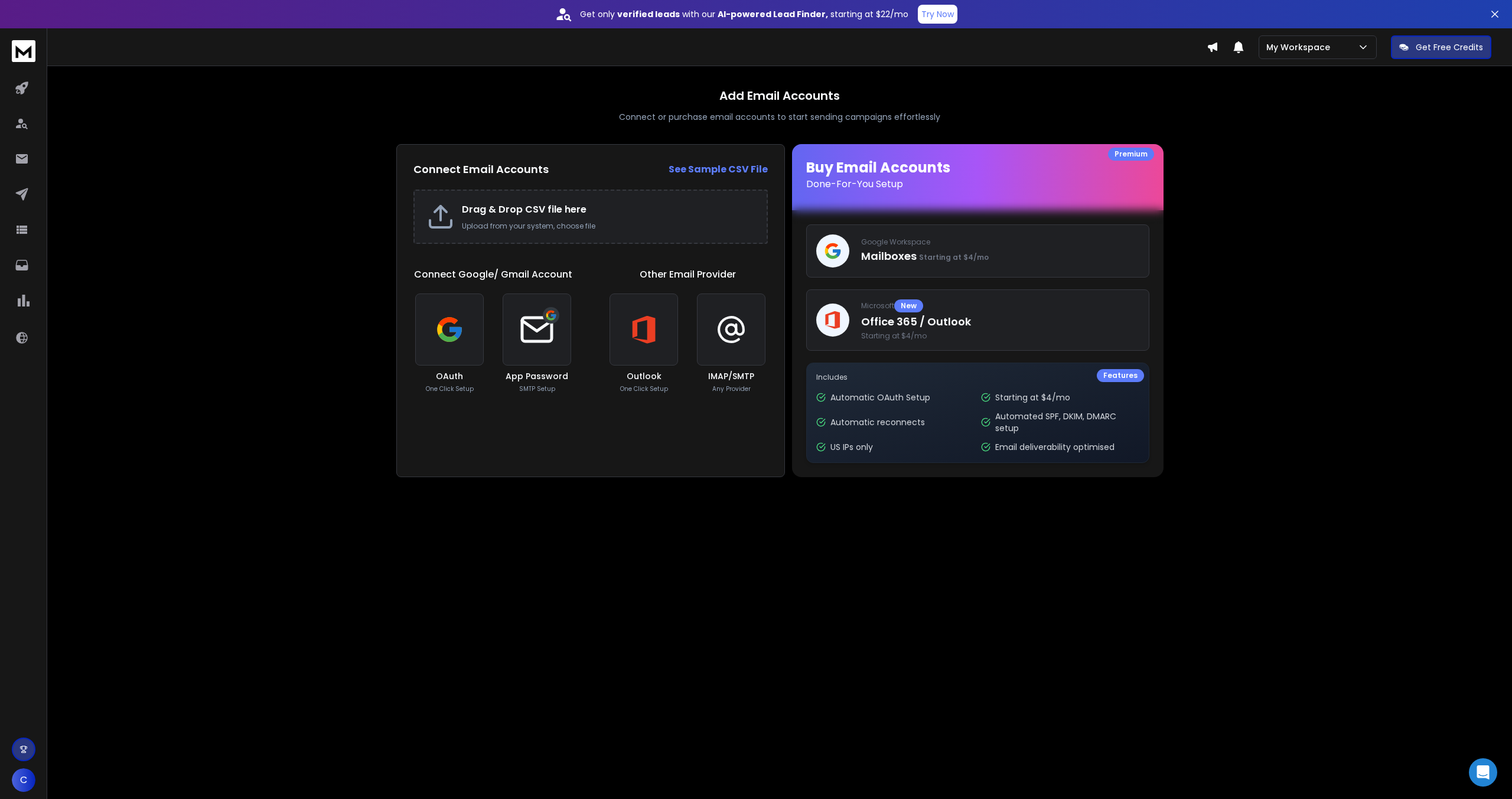
click at [985, 252] on p "Mailboxes Starting at $4/mo" at bounding box center [1000, 256] width 278 height 17
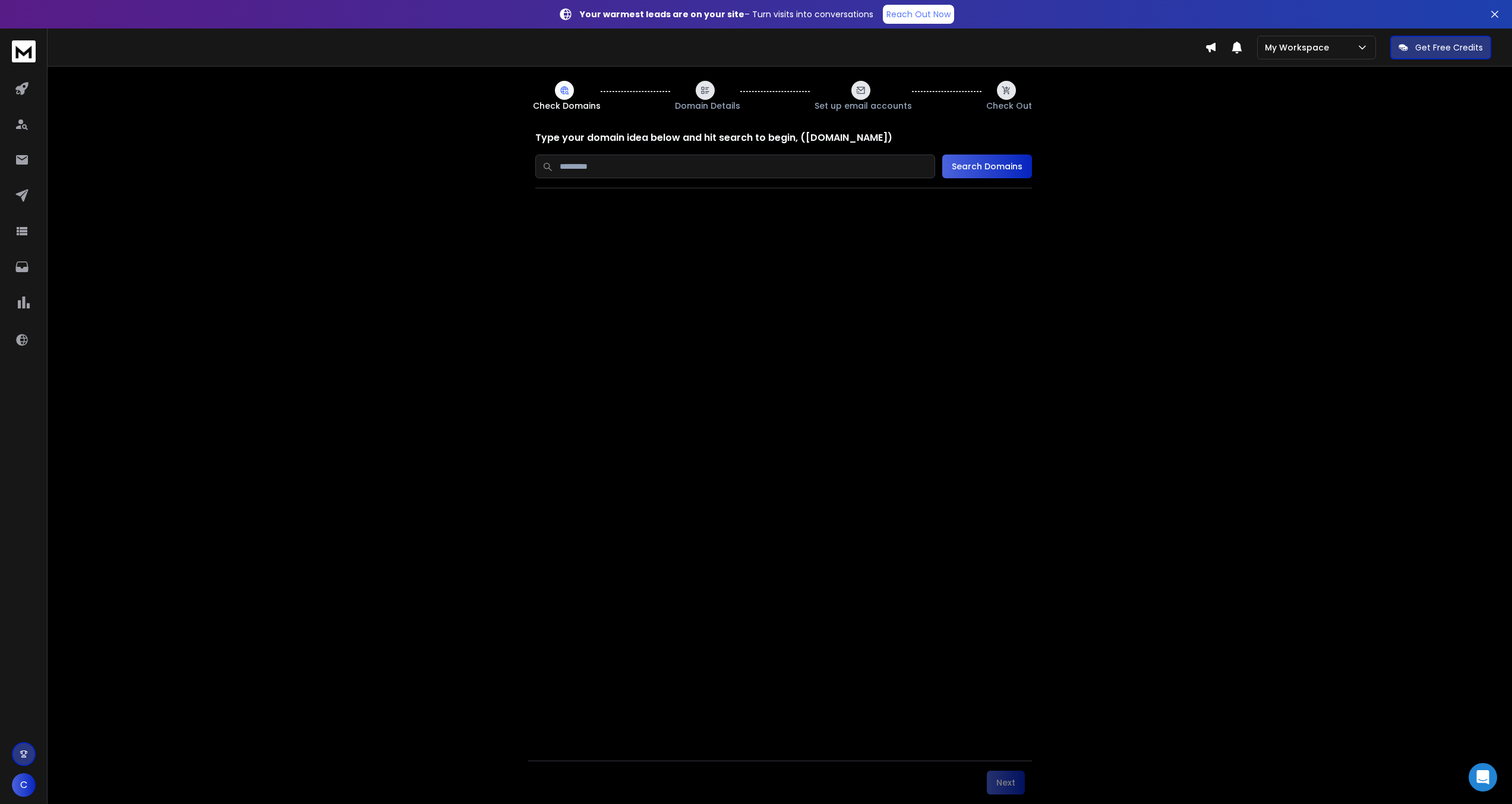
click at [689, 165] on input at bounding box center [735, 166] width 400 height 24
click at [660, 167] on input at bounding box center [735, 166] width 400 height 24
click at [1323, 45] on p "My Workspace" at bounding box center [1299, 47] width 69 height 12
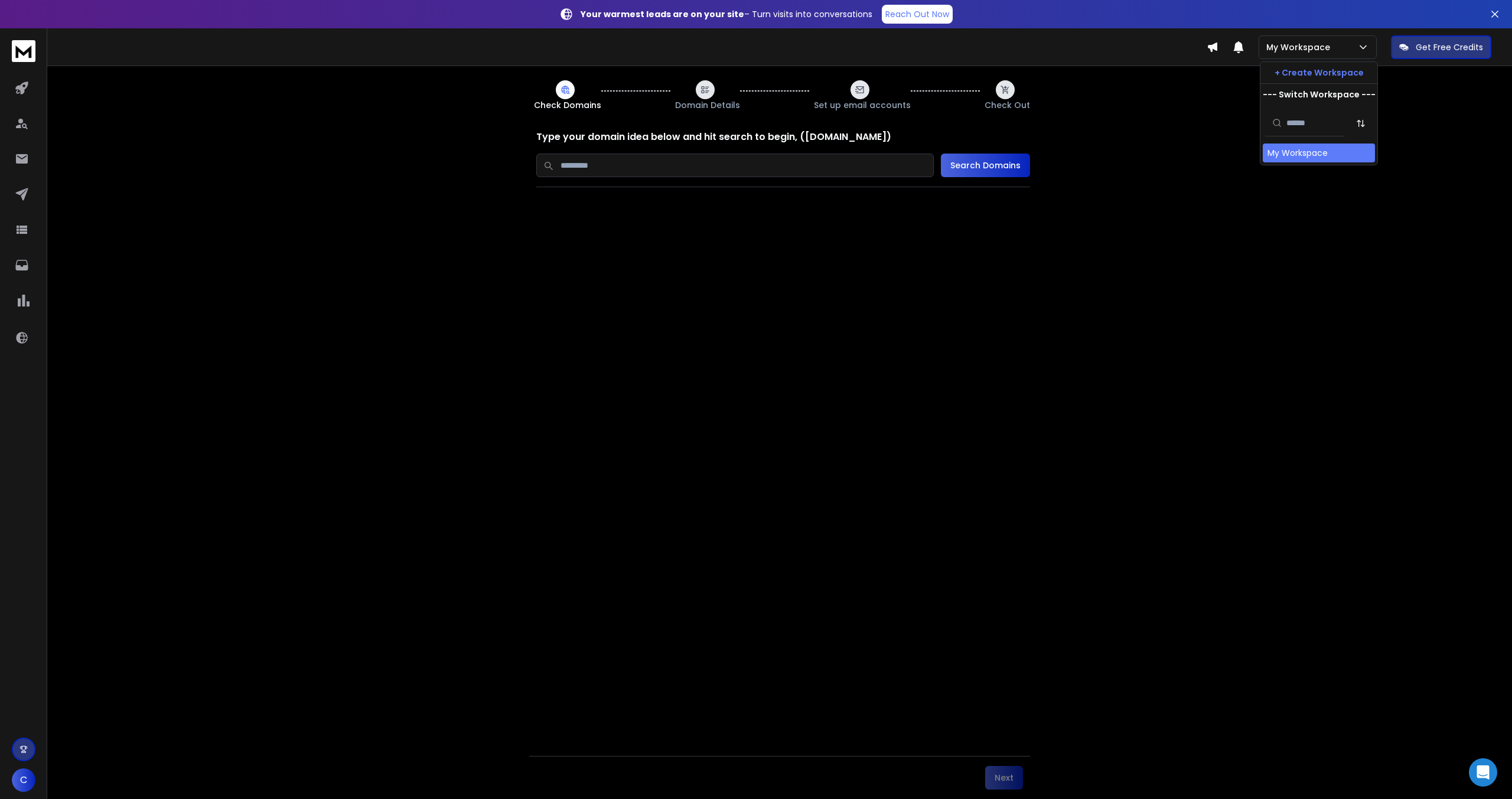
click at [1298, 157] on div "My Workspace" at bounding box center [1318, 153] width 112 height 19
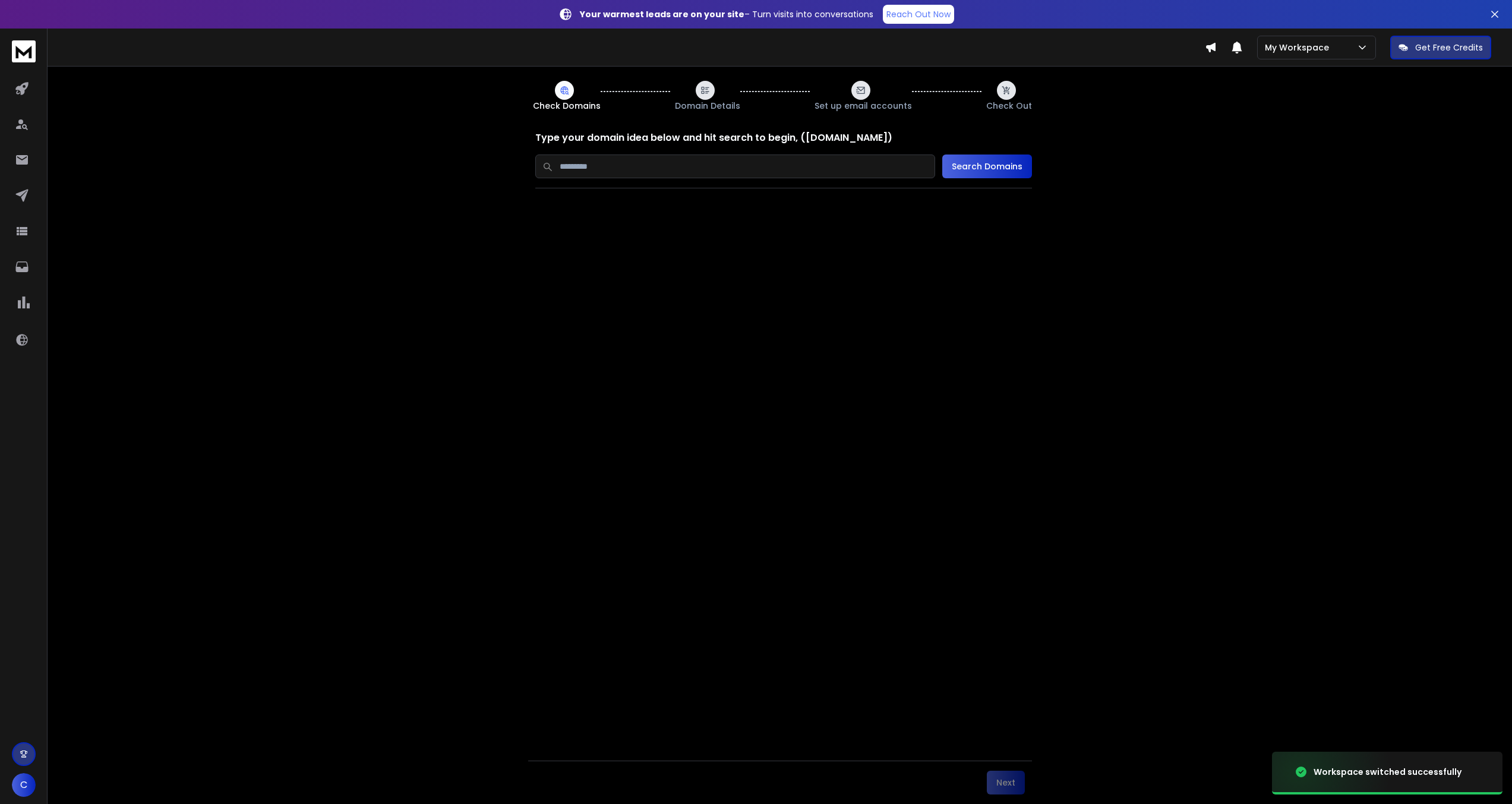
click at [1224, 214] on section "Check Domains Domain Details Set up email accounts Check Out Type your domain i…" at bounding box center [779, 450] width 1464 height 768
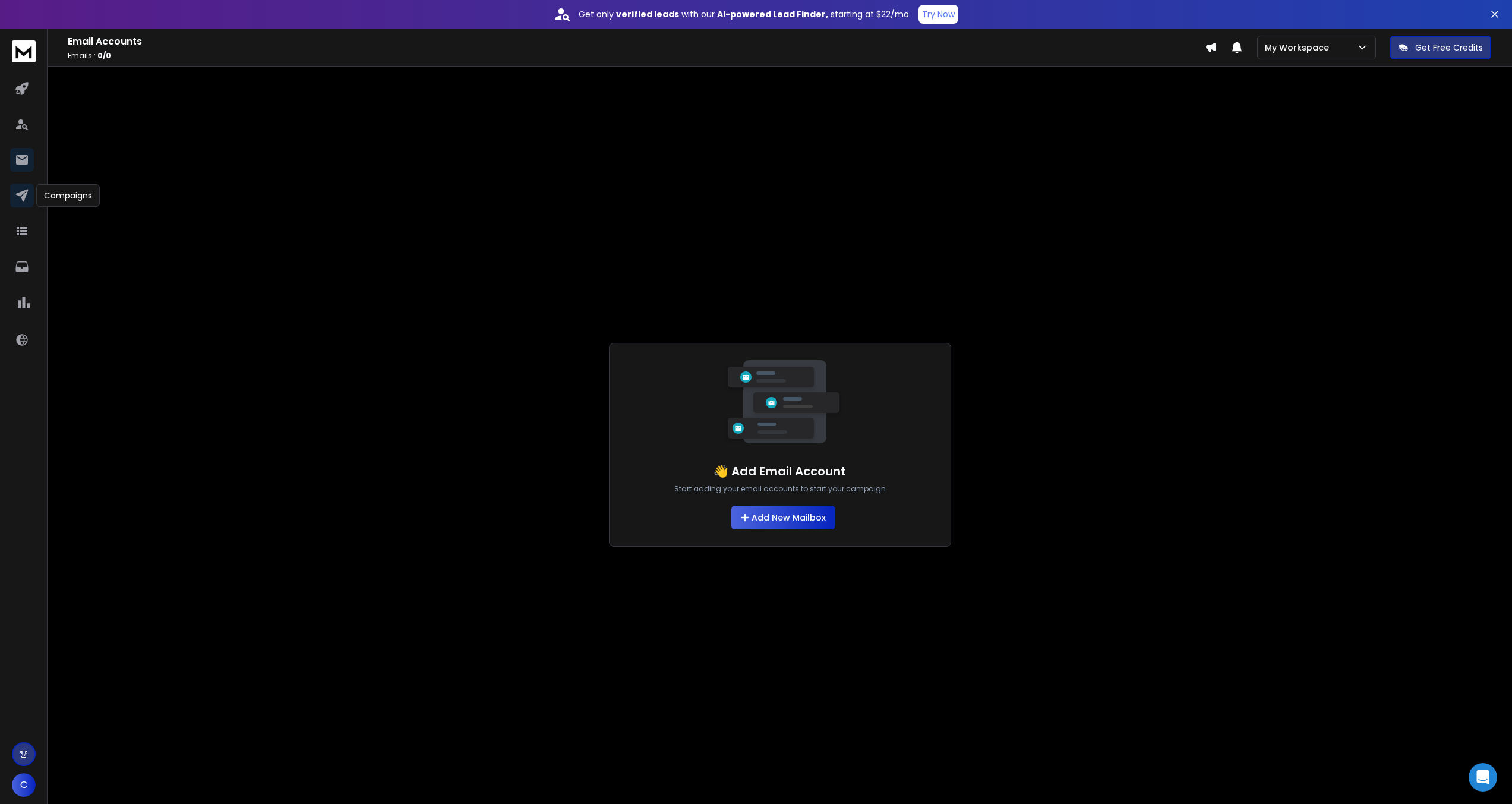
click at [21, 196] on icon at bounding box center [22, 196] width 14 height 14
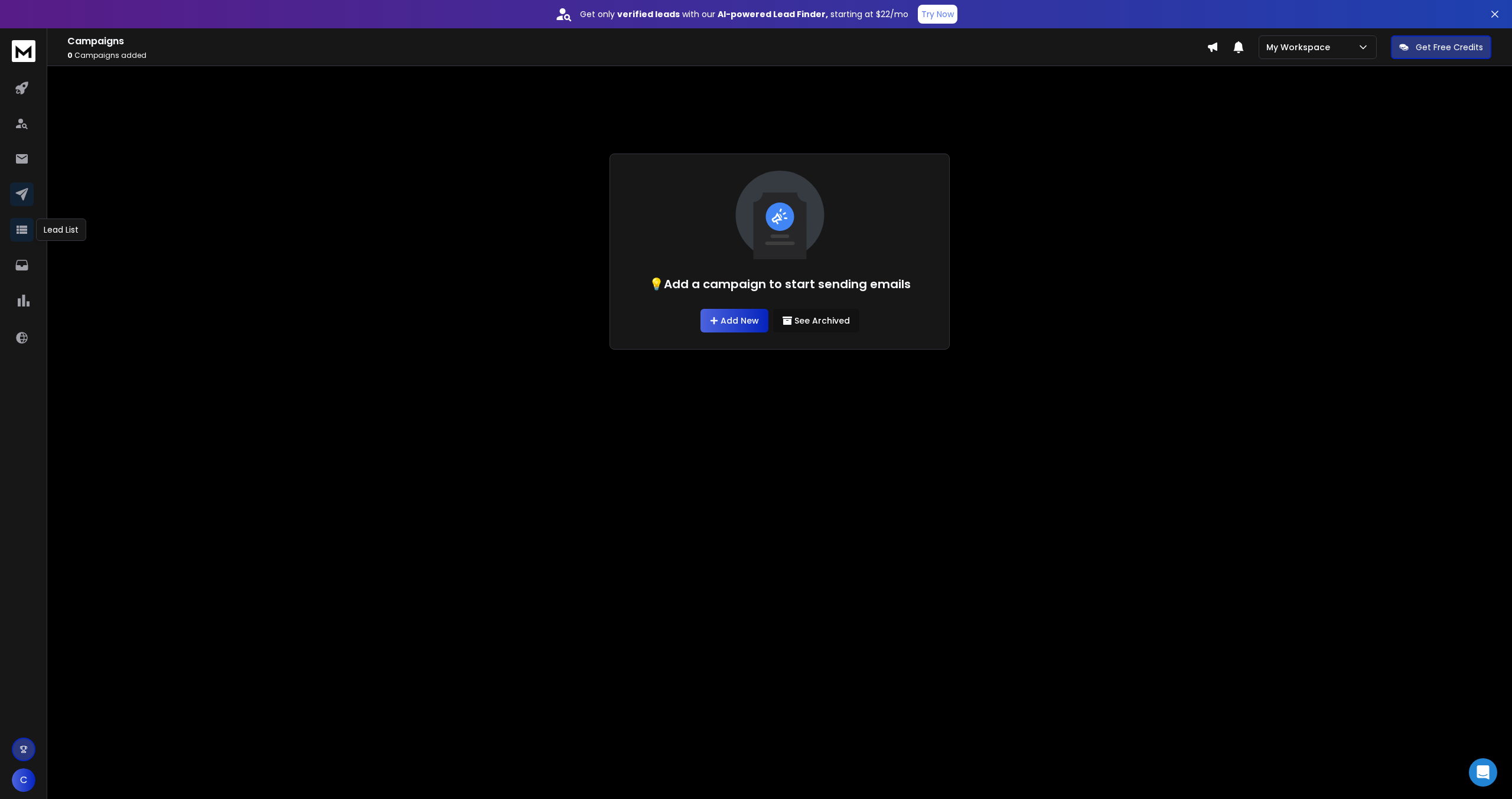
click at [22, 227] on icon at bounding box center [21, 230] width 10 height 8
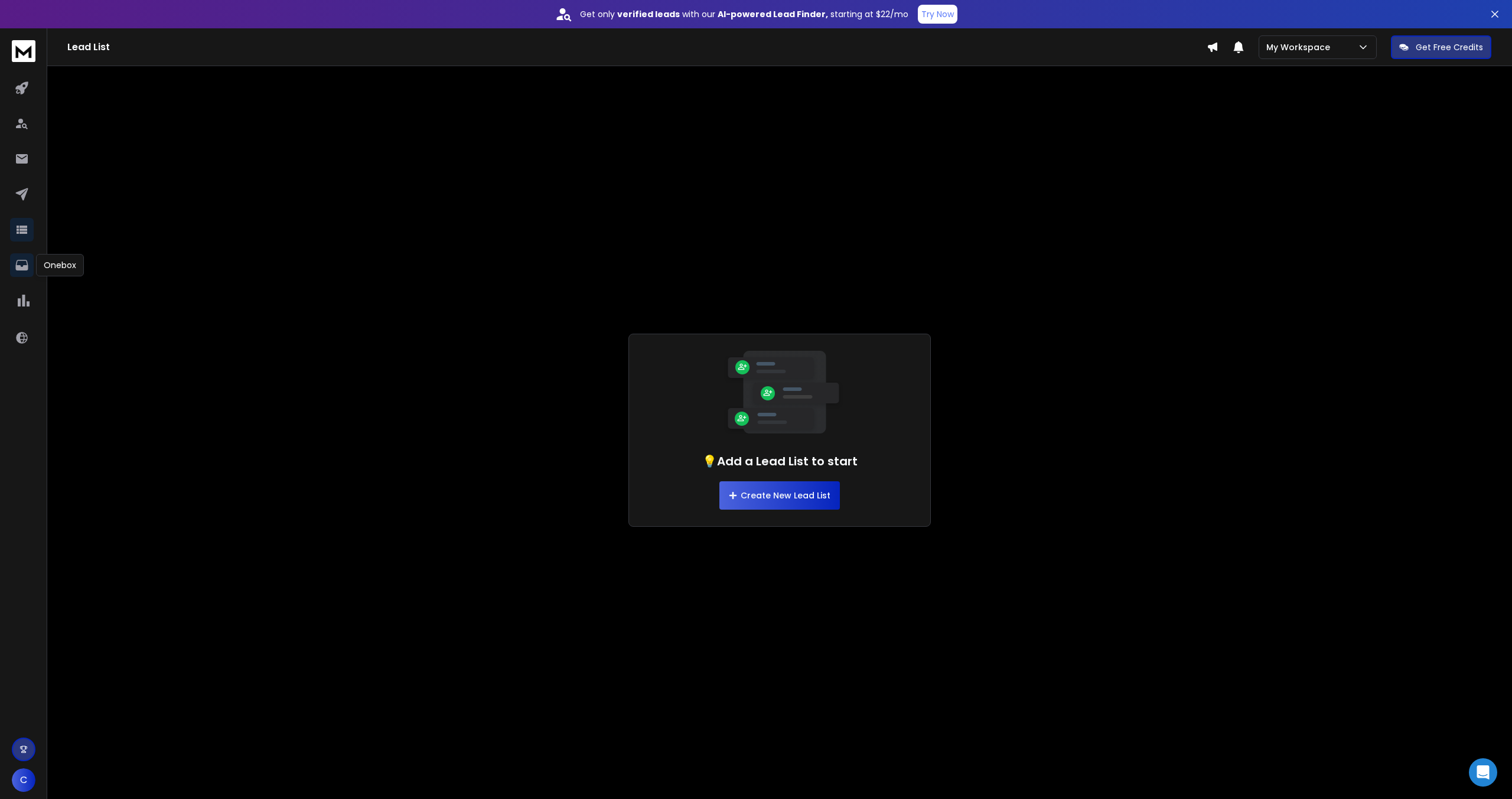
click at [24, 269] on icon at bounding box center [21, 264] width 13 height 10
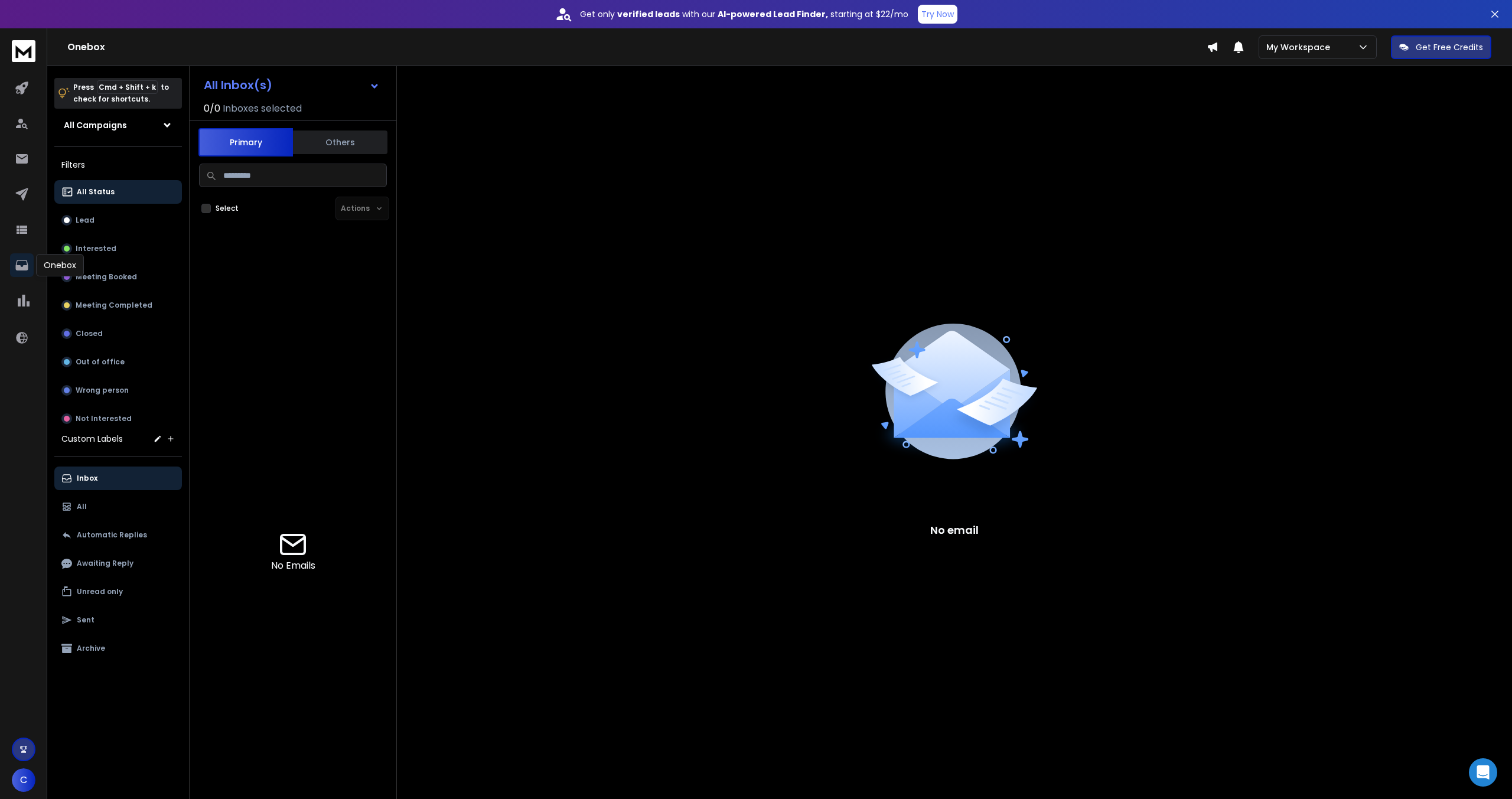
click at [20, 265] on icon at bounding box center [21, 264] width 13 height 10
click at [371, 81] on icon at bounding box center [374, 86] width 10 height 10
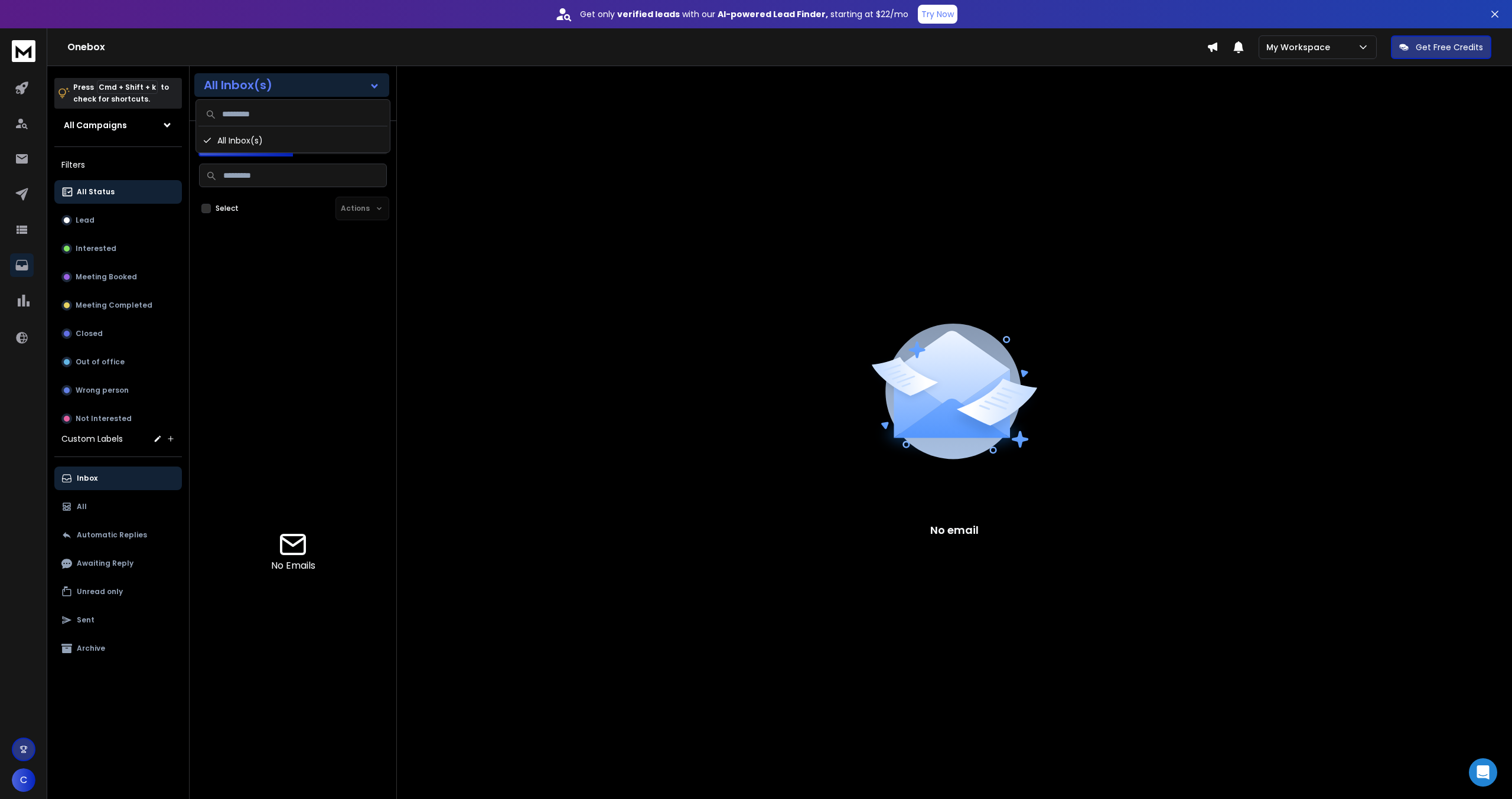
click at [372, 83] on icon at bounding box center [374, 86] width 10 height 10
click at [164, 125] on icon at bounding box center [167, 125] width 6 height 4
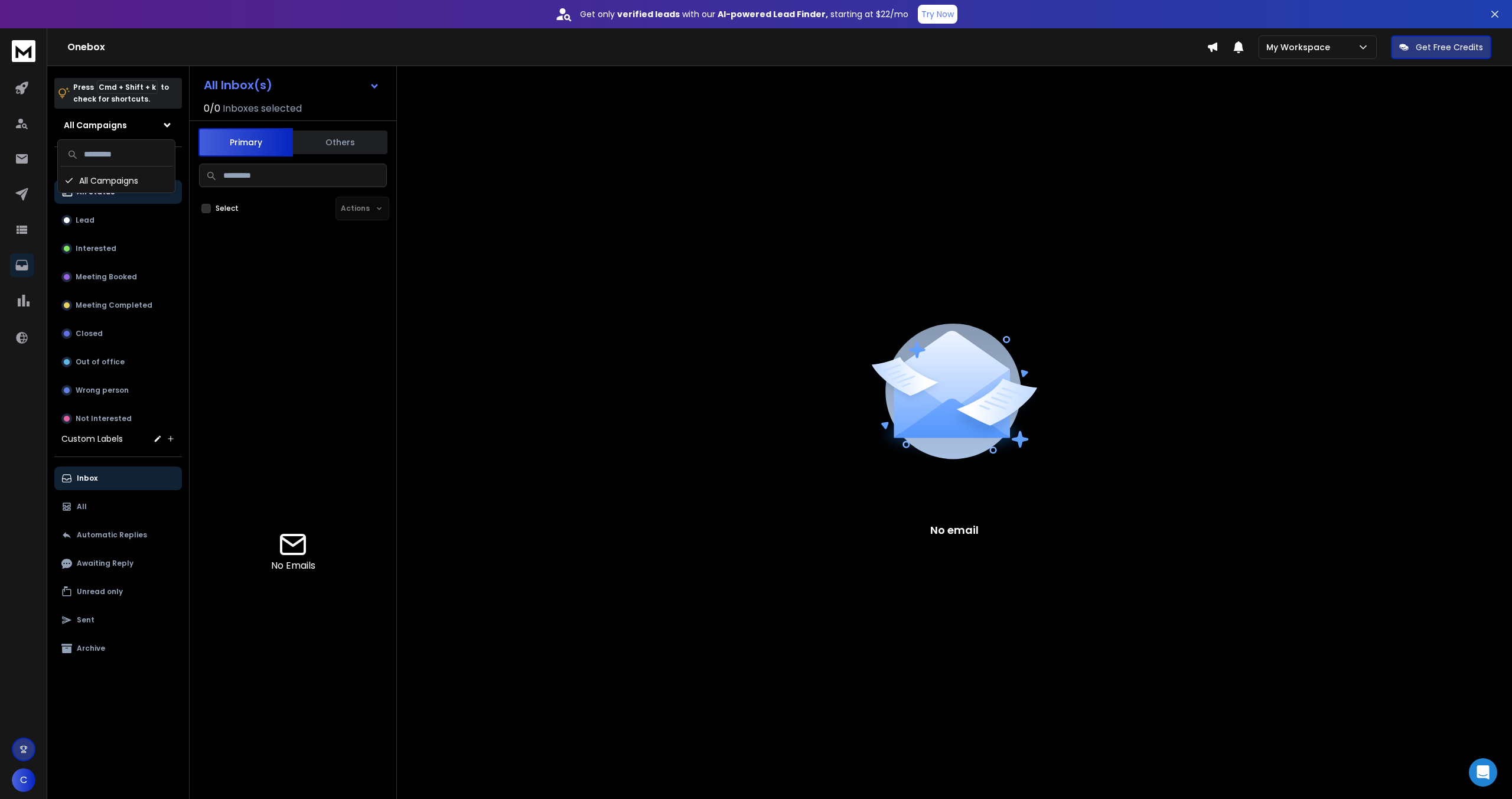
click at [672, 250] on div "No email" at bounding box center [953, 405] width 1115 height 679
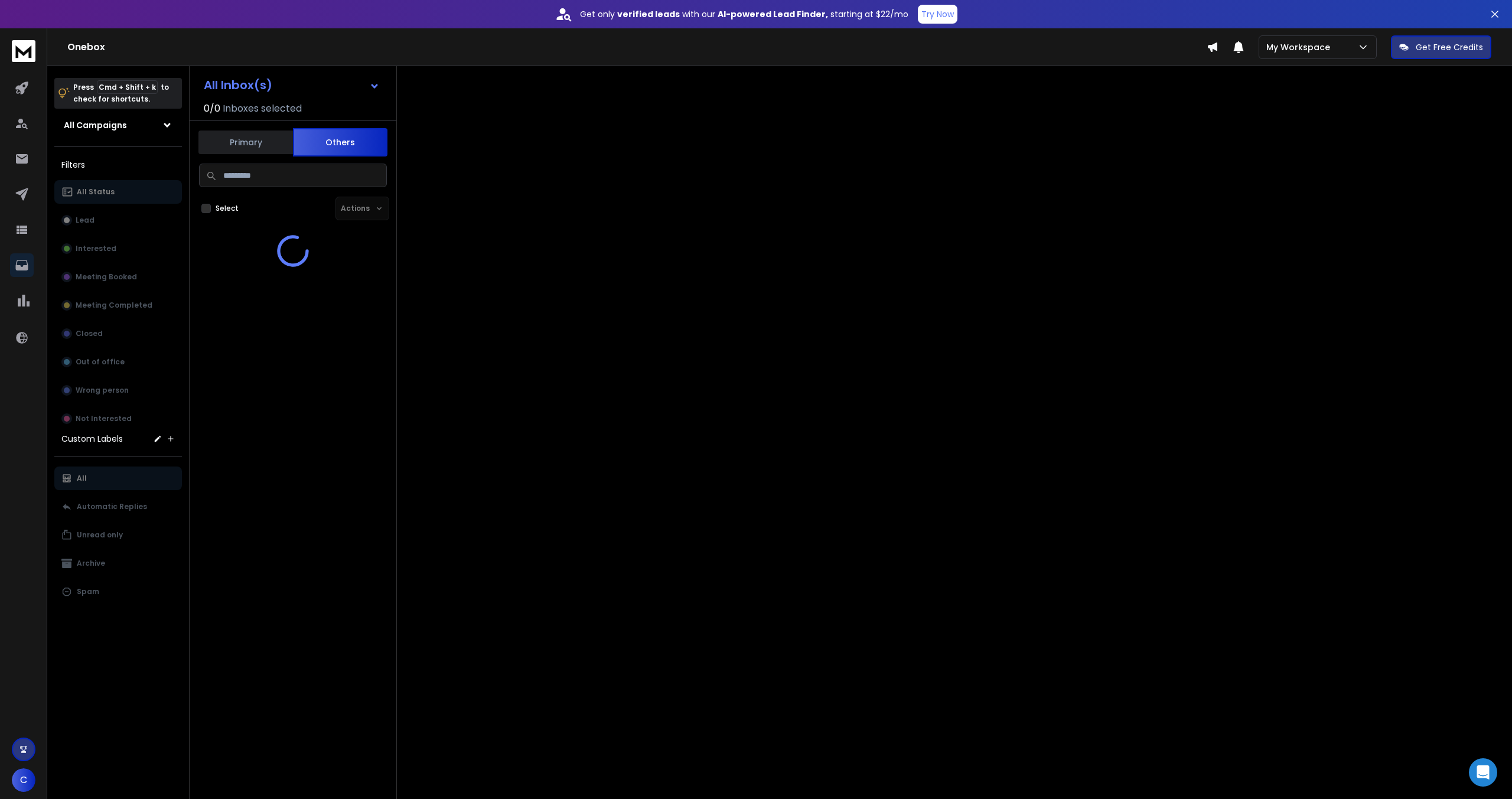
click at [333, 144] on button "Others" at bounding box center [340, 142] width 95 height 29
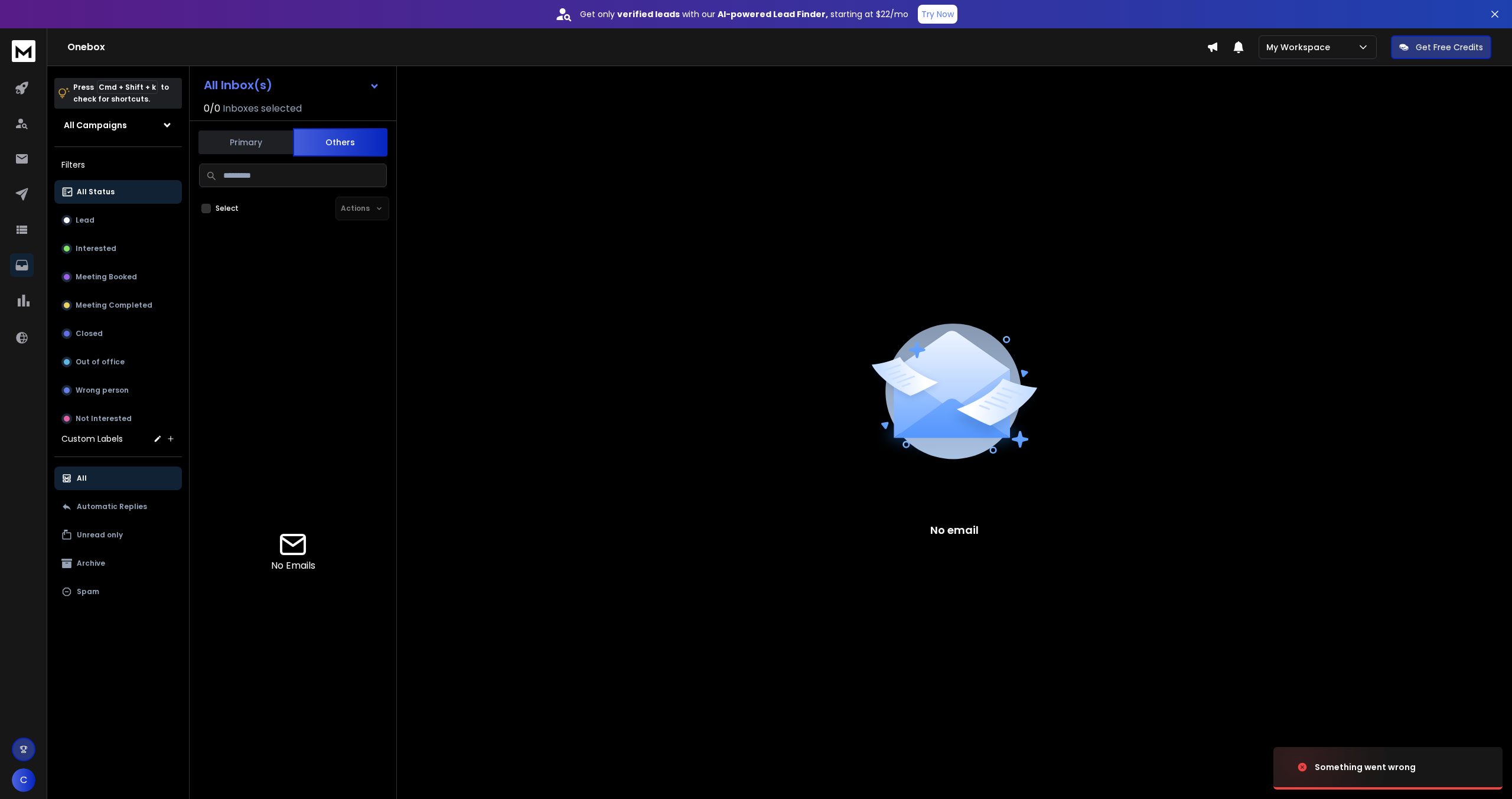
click at [242, 145] on button "Primary" at bounding box center [246, 142] width 95 height 26
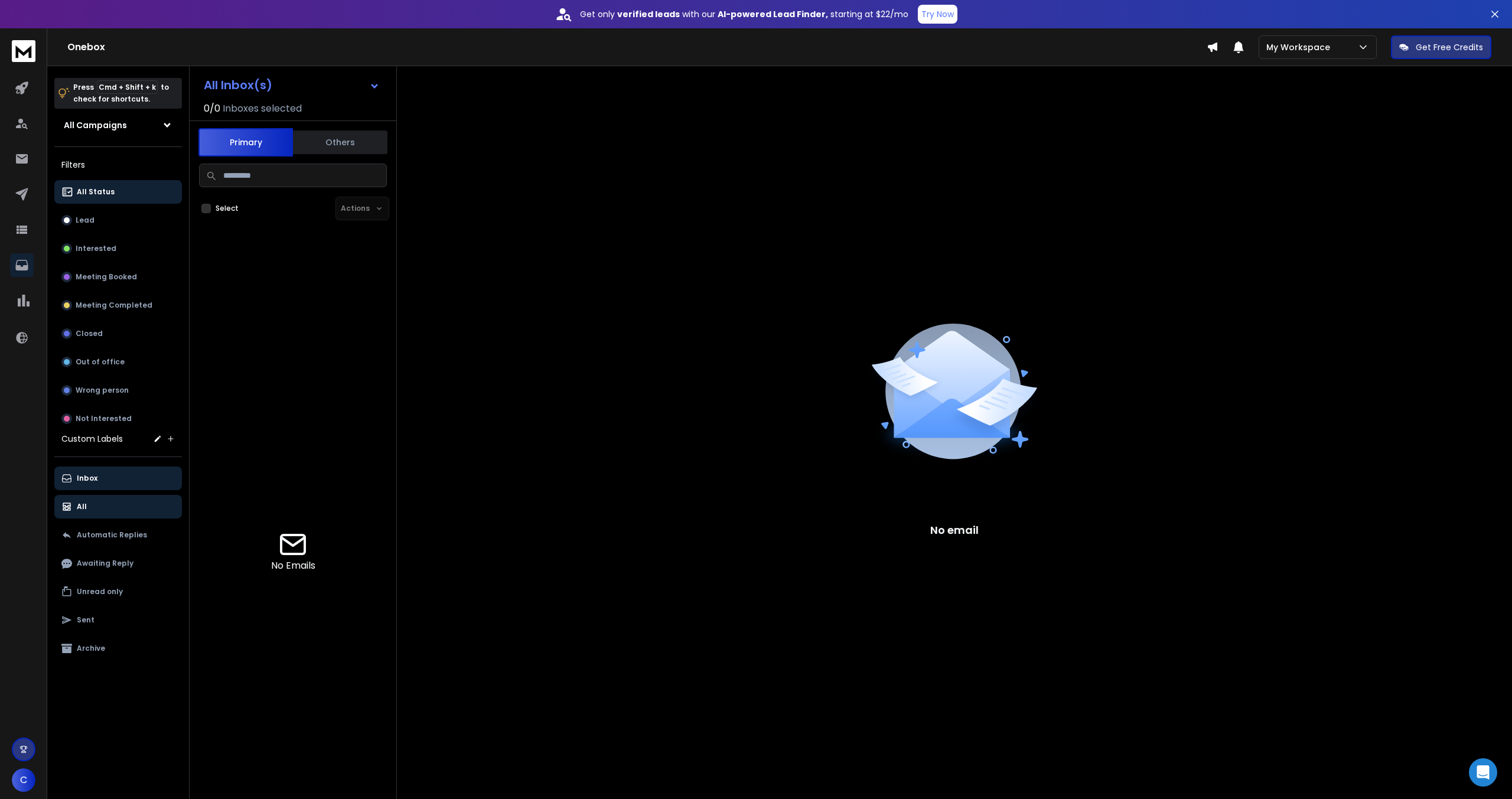
click at [99, 500] on button "All" at bounding box center [118, 507] width 128 height 24
click at [110, 544] on button "Automatic Replies" at bounding box center [118, 535] width 128 height 24
click at [106, 567] on p "Awaiting Reply" at bounding box center [105, 563] width 56 height 10
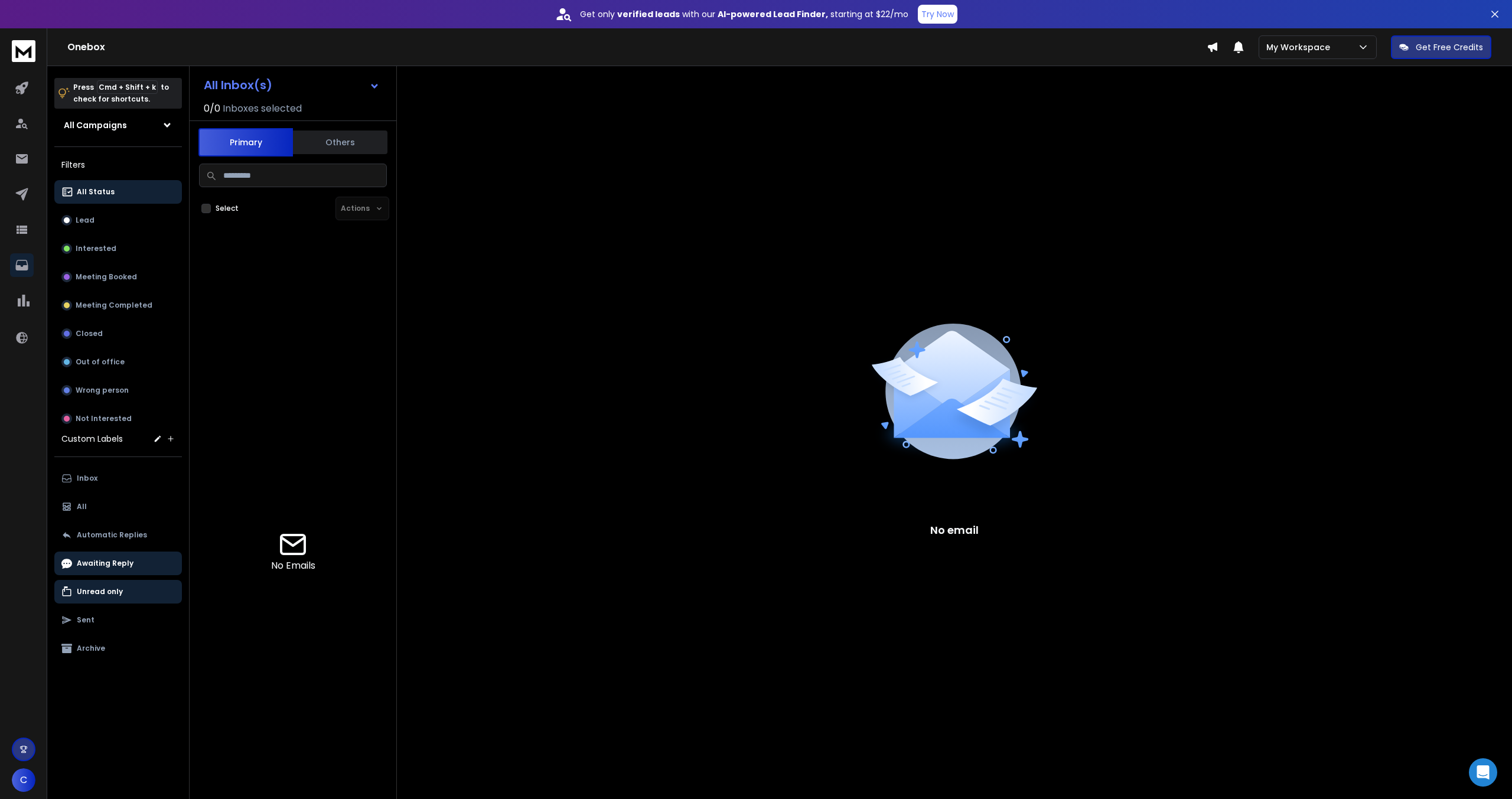
click at [99, 595] on p "Unread only" at bounding box center [100, 592] width 46 height 10
click at [90, 612] on button "Sent" at bounding box center [118, 620] width 128 height 24
click at [111, 648] on button "Archive" at bounding box center [118, 648] width 128 height 24
click at [26, 300] on icon at bounding box center [24, 300] width 17 height 17
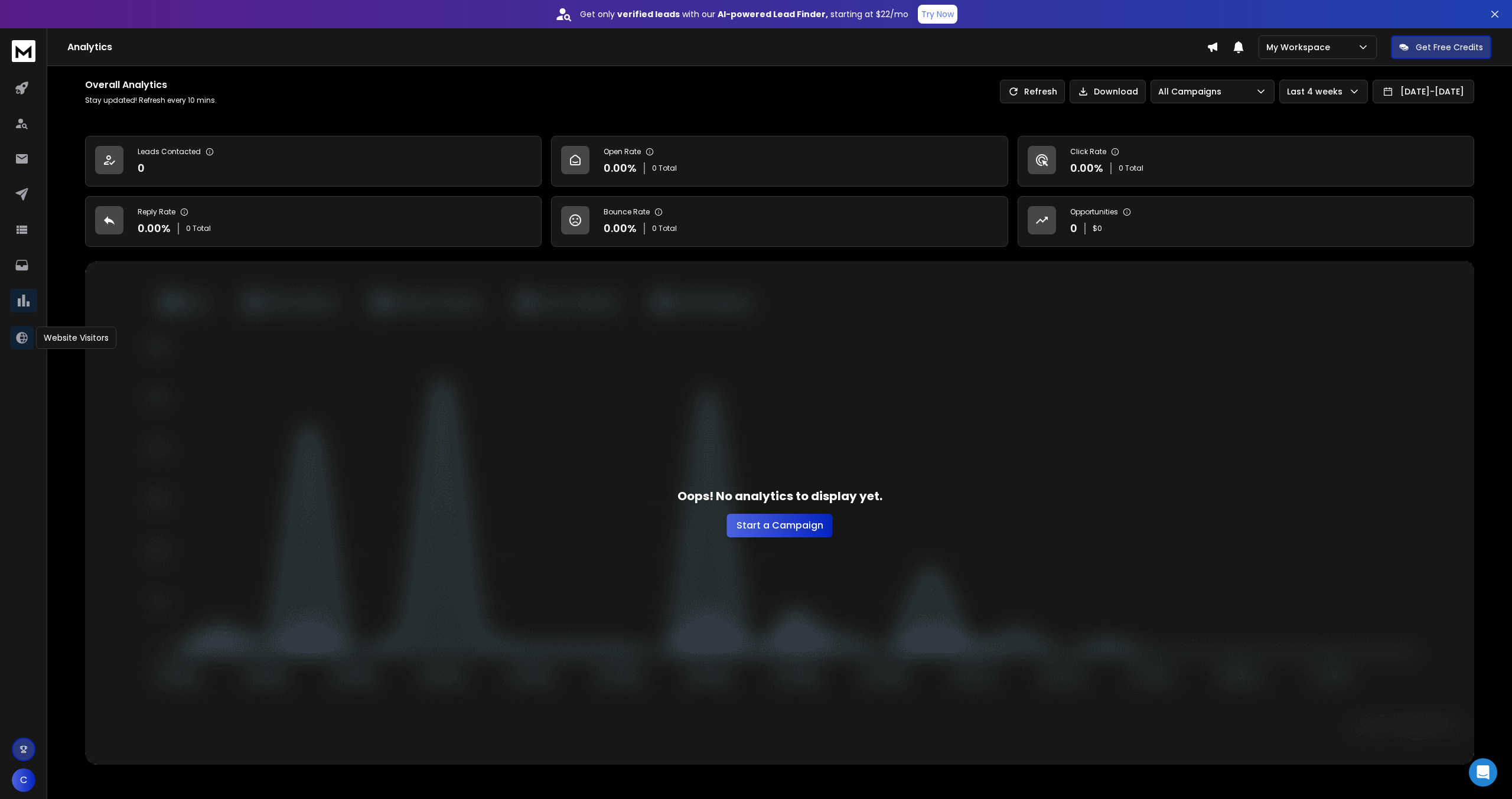
click at [20, 341] on icon at bounding box center [21, 338] width 12 height 12
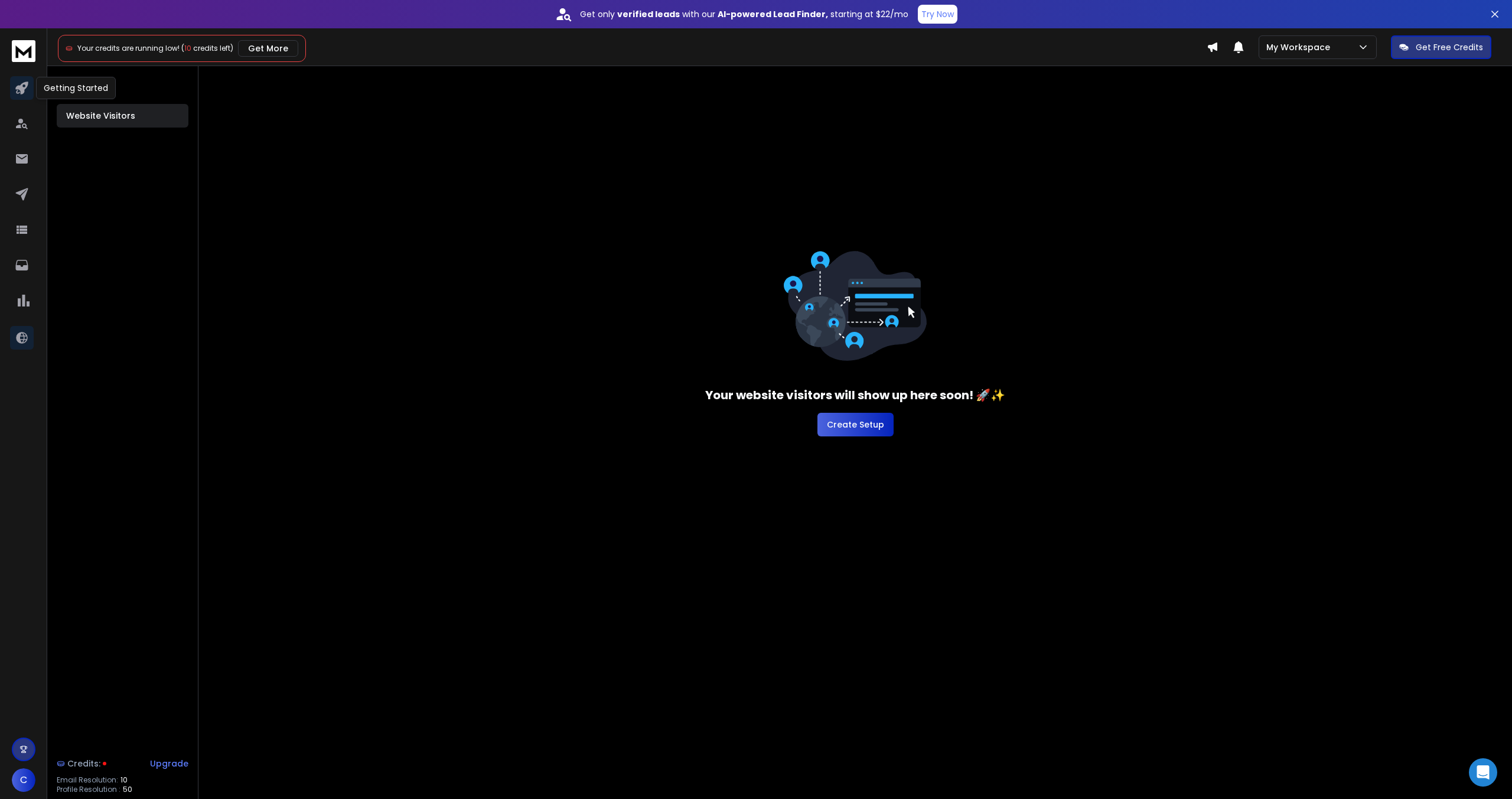
click at [24, 85] on icon at bounding box center [22, 88] width 14 height 14
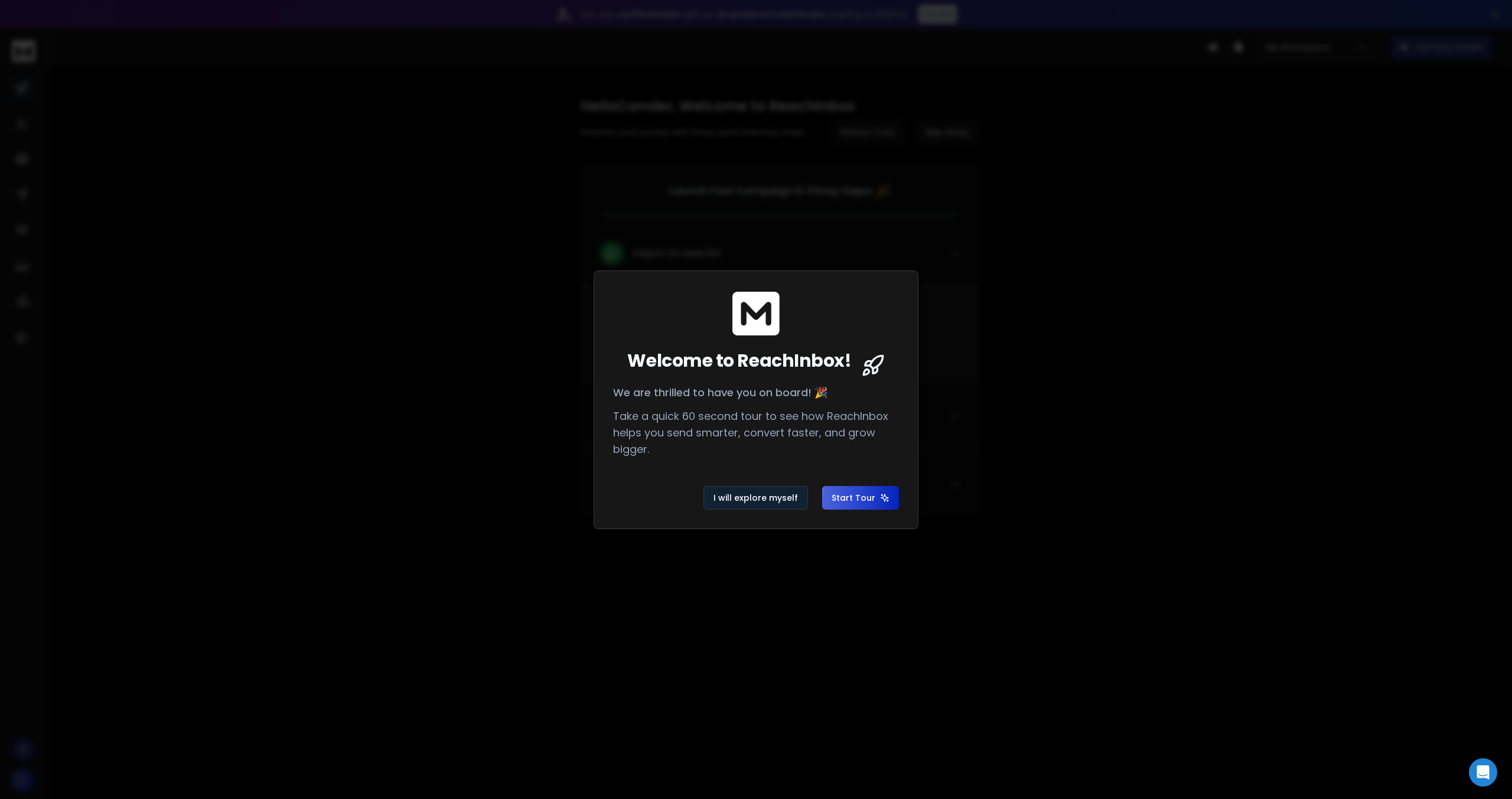
click at [783, 496] on button "I will explore myself" at bounding box center [756, 498] width 105 height 24
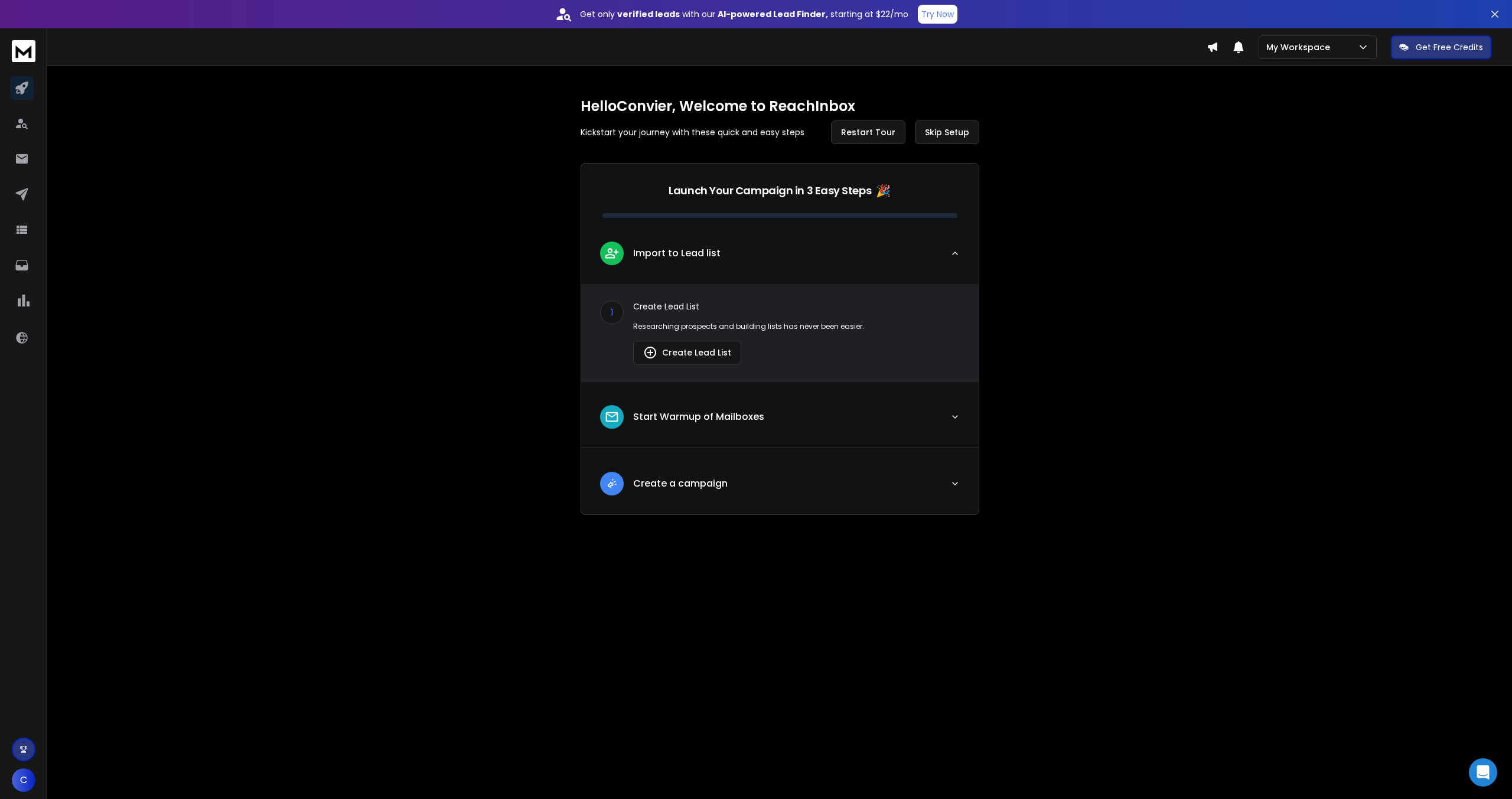
click at [27, 51] on img at bounding box center [24, 51] width 24 height 21
click at [23, 50] on img at bounding box center [24, 51] width 24 height 21
drag, startPoint x: 628, startPoint y: 17, endPoint x: 988, endPoint y: 16, distance: 360.0
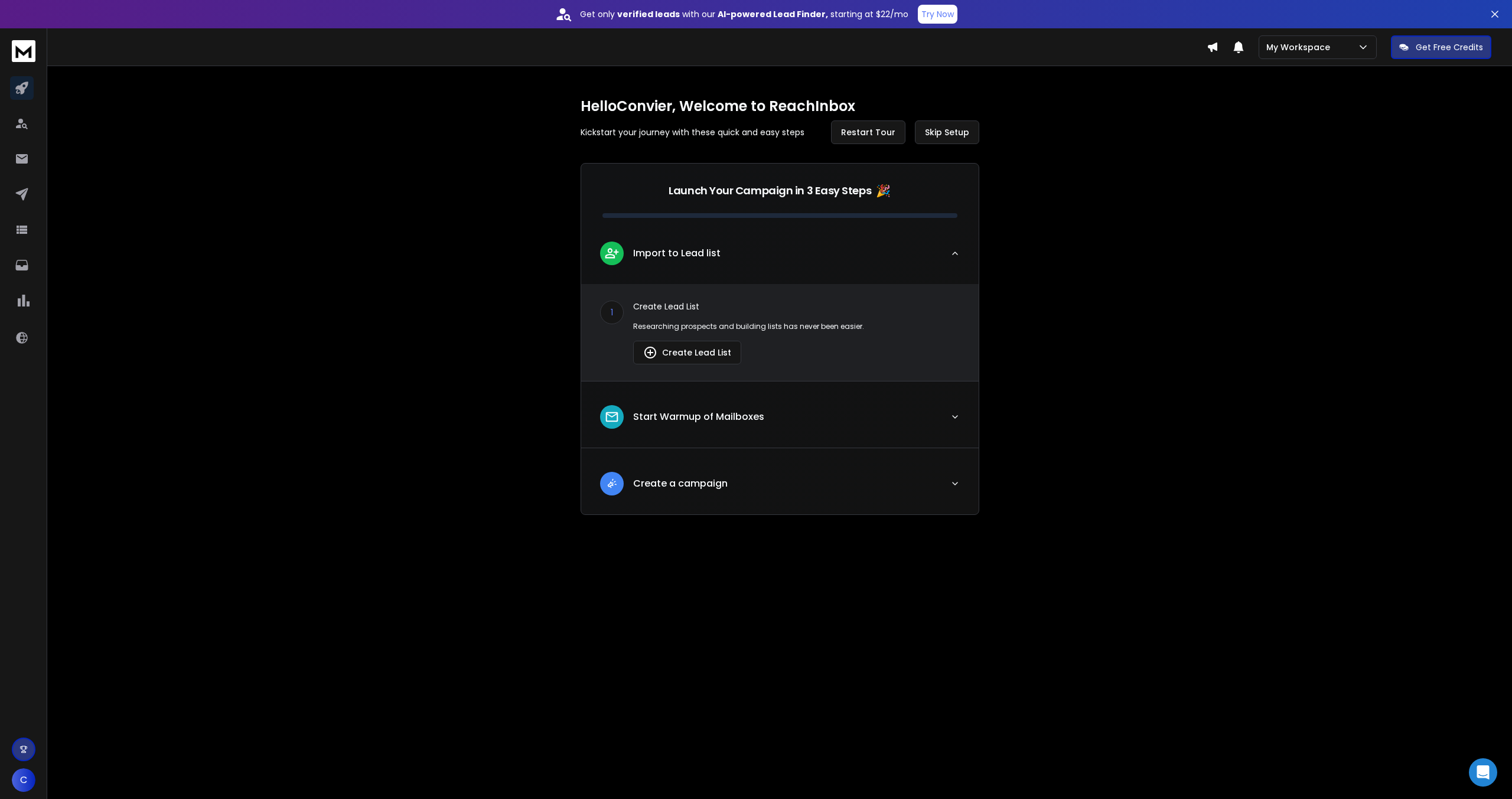
click at [982, 20] on div "Get only verified leads with our AI-powered Lead Finder, starting at $22/mo Try…" at bounding box center [756, 14] width 1512 height 29
click at [1004, 8] on div "Get only verified leads with our AI-powered Lead Finder, starting at $22/mo Try…" at bounding box center [756, 14] width 1512 height 29
click at [1298, 47] on p "My Workspace" at bounding box center [1300, 47] width 68 height 12
click at [1222, 237] on div "Hello Convier , Welcome to ReachInbox Kickstart your journey with these quick a…" at bounding box center [779, 306] width 1427 height 456
click at [760, 203] on div "Launch Your Campaign in 3 Easy Steps 🎉 Import to Lead list 1 Create Lead List R…" at bounding box center [780, 338] width 399 height 352
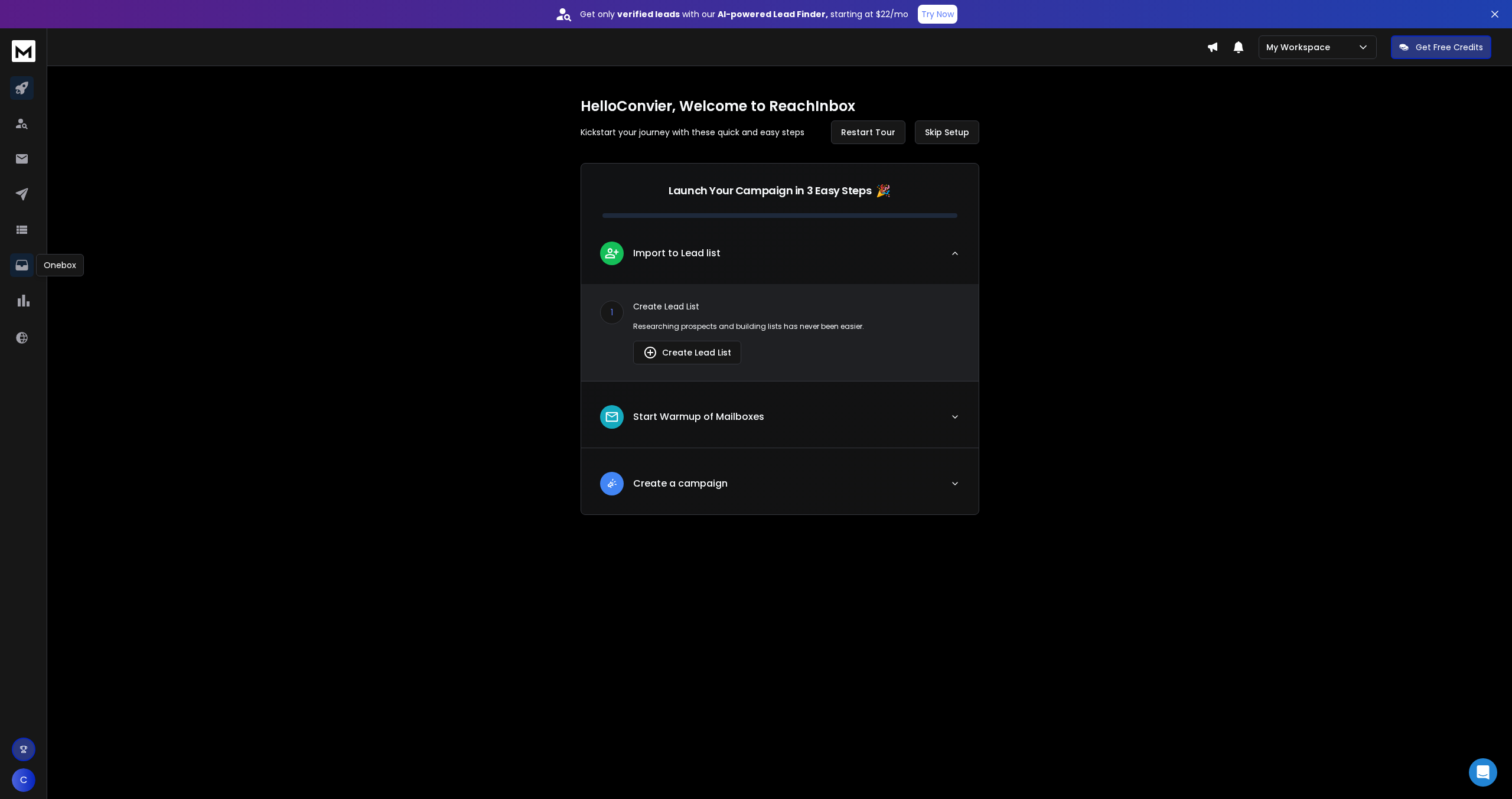
click at [23, 270] on icon at bounding box center [21, 264] width 13 height 10
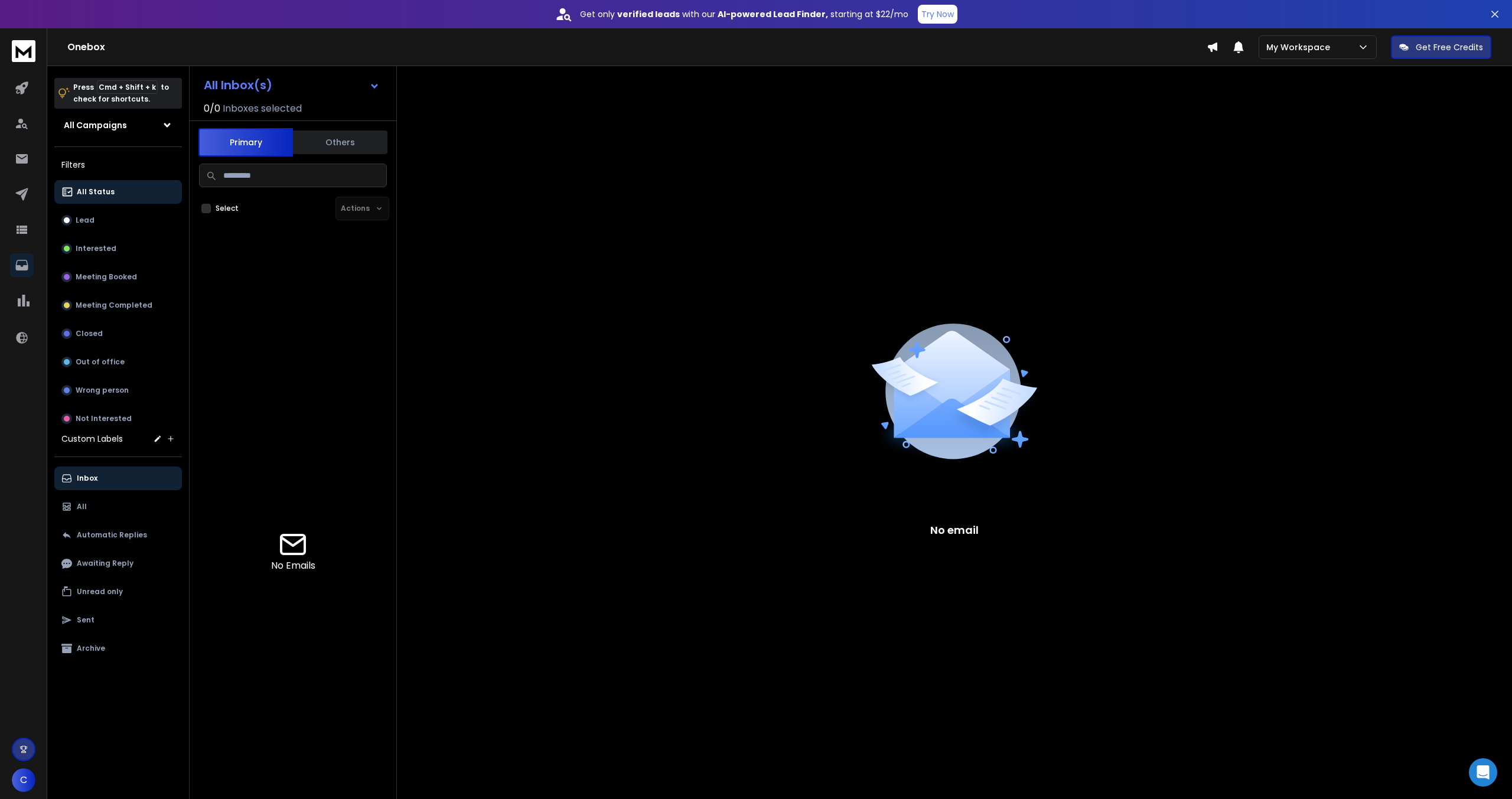
click at [111, 93] on p "Press Cmd + Shift + k to check for shortcuts." at bounding box center [121, 94] width 95 height 24
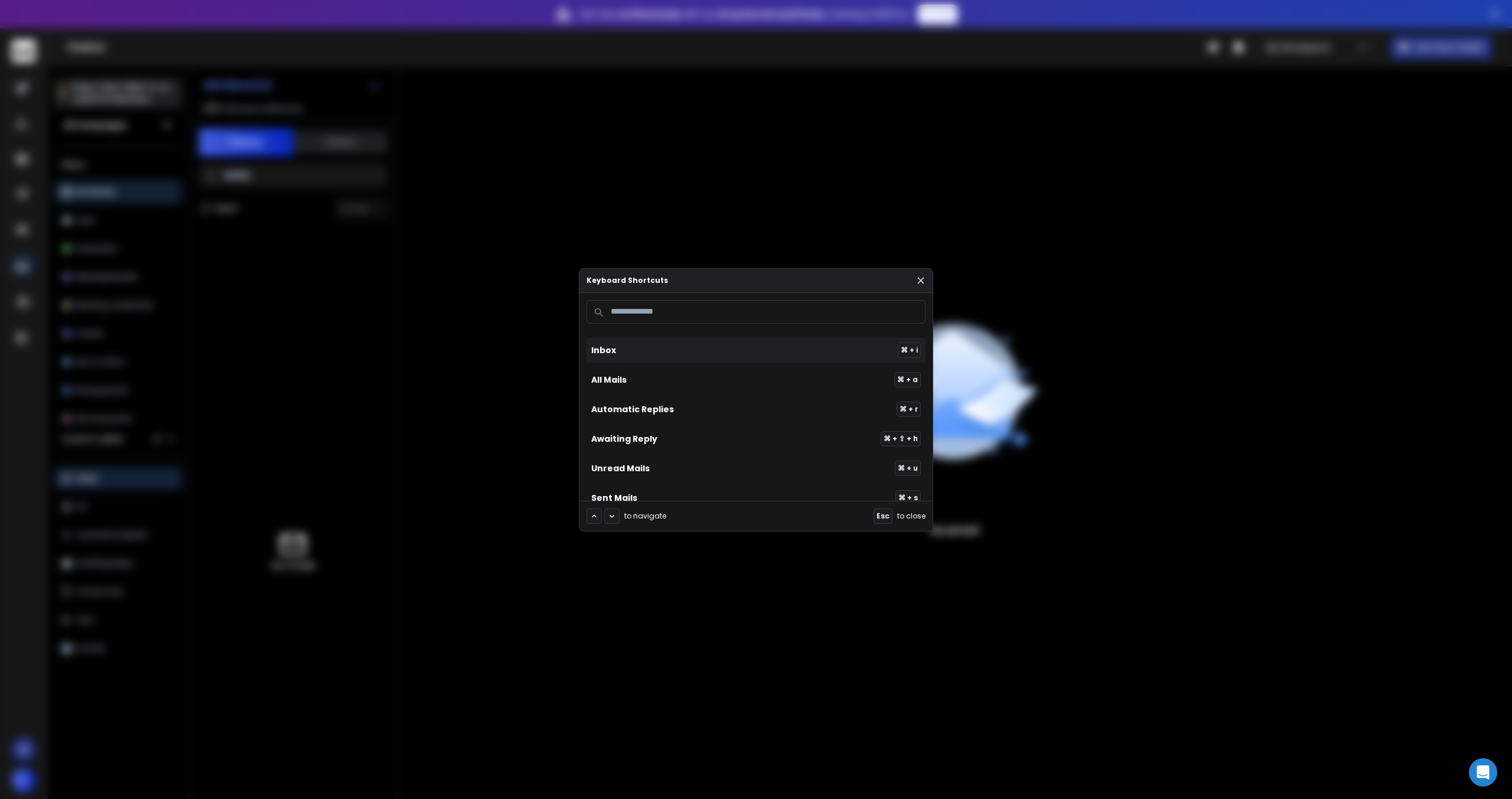
click at [730, 349] on div "Inbox ⌘ + i" at bounding box center [756, 349] width 339 height 25
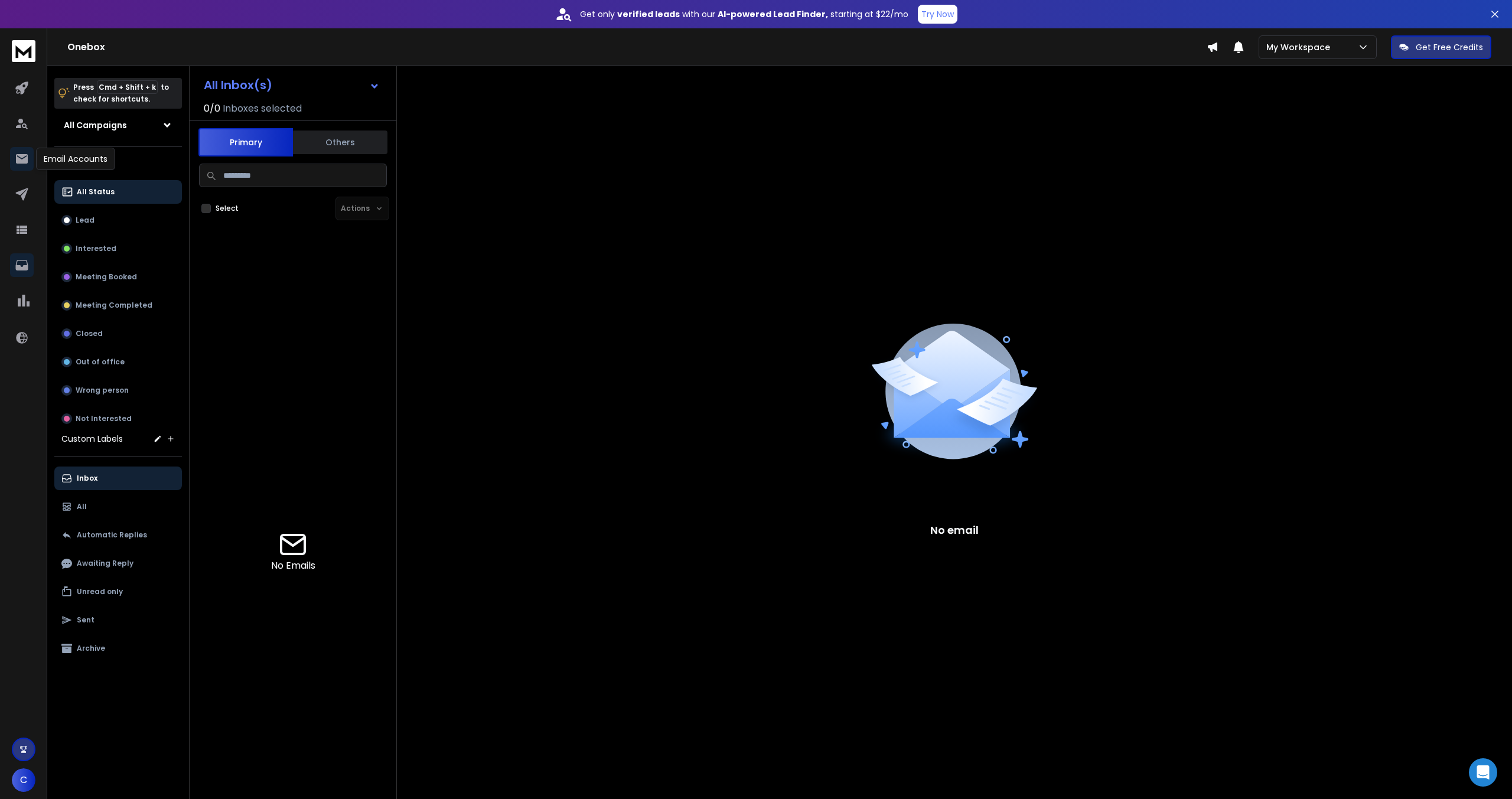
click at [18, 159] on icon at bounding box center [21, 159] width 12 height 10
